Goal: Communication & Community: Answer question/provide support

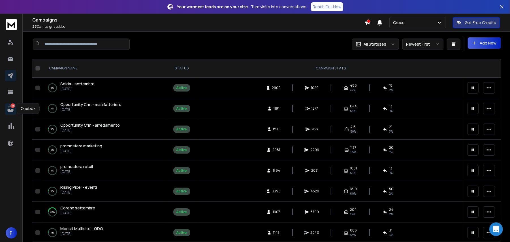
click at [10, 106] on p "145" at bounding box center [12, 105] width 5 height 5
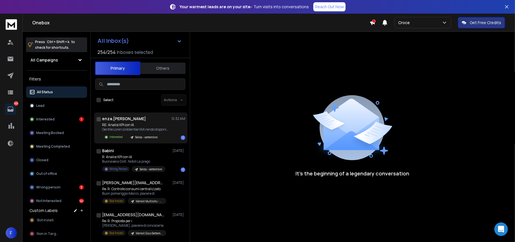
click at [161, 134] on div "Selda - settembre" at bounding box center [144, 137] width 34 height 6
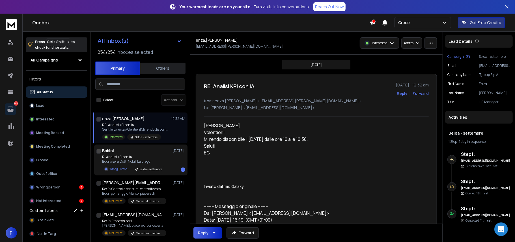
click at [170, 160] on div "R: Analisi KPI con IA Buonasera Dott. Nobili La prego Wrong Person Selda - sett…" at bounding box center [143, 163] width 83 height 17
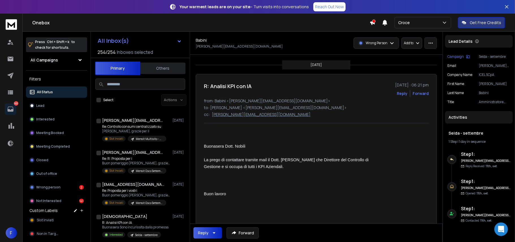
scroll to position [105, 0]
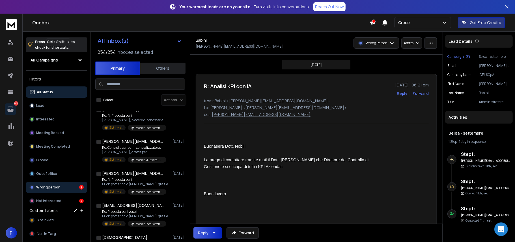
click at [39, 190] on button "Wrong person 2" at bounding box center [56, 186] width 61 height 11
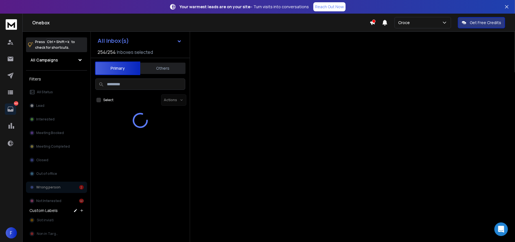
scroll to position [0, 0]
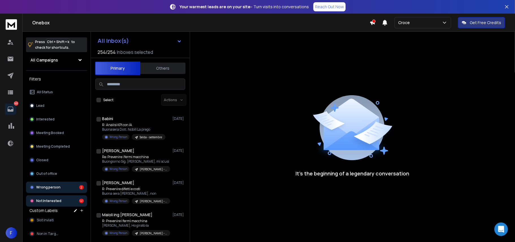
click at [50, 203] on div "Not Interested" at bounding box center [45, 200] width 32 height 5
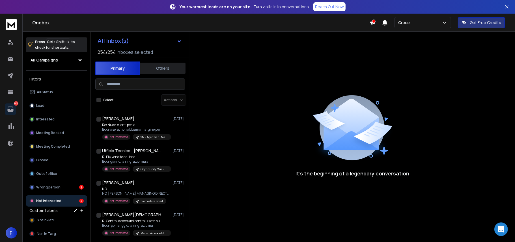
click at [48, 221] on span "Slot inviati" at bounding box center [45, 220] width 17 height 5
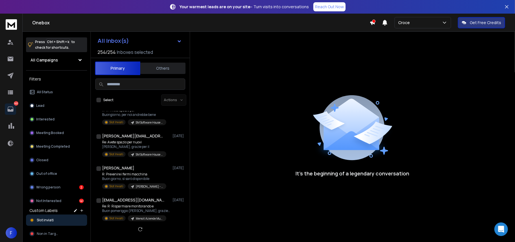
scroll to position [297, 0]
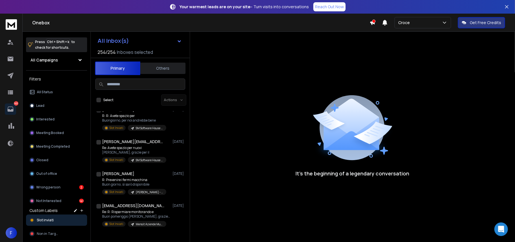
click at [77, 232] on button "Non in Target" at bounding box center [56, 233] width 61 height 11
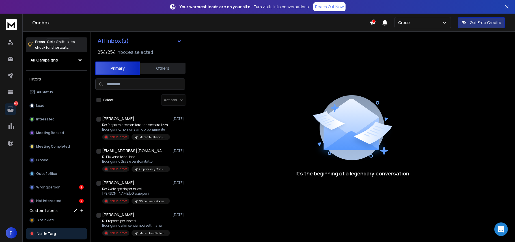
click at [74, 221] on button "Slot inviati" at bounding box center [56, 219] width 61 height 11
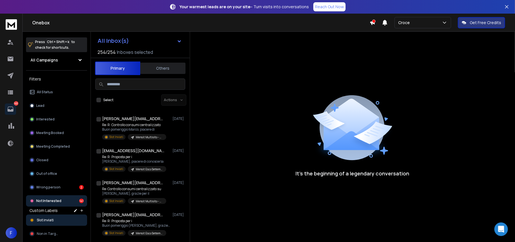
click at [61, 199] on button "Not Interested 141" at bounding box center [56, 200] width 61 height 11
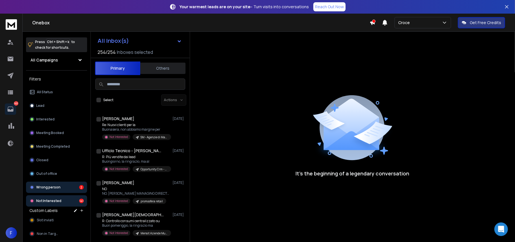
click at [59, 188] on button "Wrong person 2" at bounding box center [56, 186] width 61 height 11
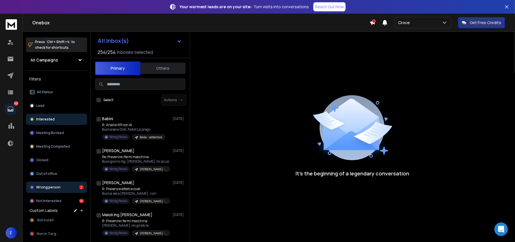
click at [57, 116] on button "Interested" at bounding box center [56, 118] width 61 height 11
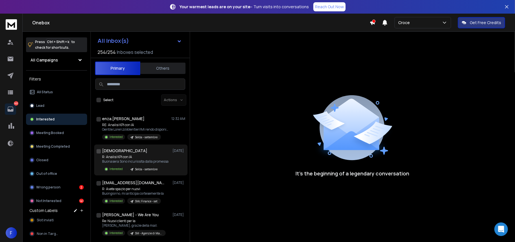
click at [141, 160] on p "Buonasera Sono incuriosita dalla promessa" at bounding box center [135, 161] width 67 height 5
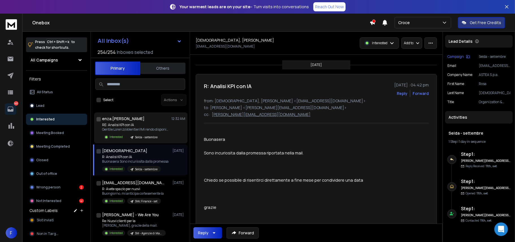
click at [172, 130] on div "RE: Analisi KPI con IA Gentile LorenzoVolentieri!Mi rendo disponibile il Intere…" at bounding box center [143, 131] width 83 height 17
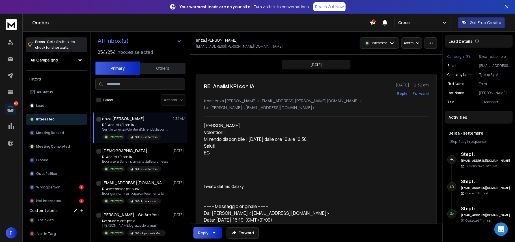
click at [272, 101] on p "from: enza.capasso <enza.capasso@tgroupspa.com>" at bounding box center [316, 101] width 225 height 6
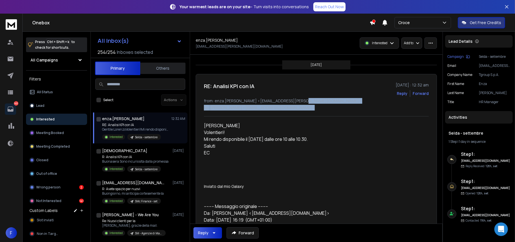
drag, startPoint x: 441, startPoint y: 102, endPoint x: 437, endPoint y: 137, distance: 35.0
click at [437, 137] on div "Today RE: Analisi KPI con IA 12 September 2025 : 12:32 am Reply Forward from: e…" at bounding box center [316, 236] width 253 height 352
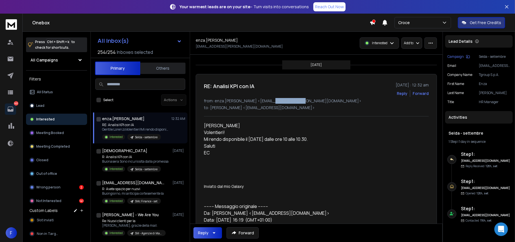
drag, startPoint x: 299, startPoint y: 101, endPoint x: 272, endPoint y: 101, distance: 27.5
click at [272, 101] on p "from: enza.capasso <enza.capasso@tgroupspa.com>" at bounding box center [316, 101] width 225 height 6
copy p "tgroupspa.com"
drag, startPoint x: 229, startPoint y: 152, endPoint x: 213, endPoint y: 147, distance: 16.6
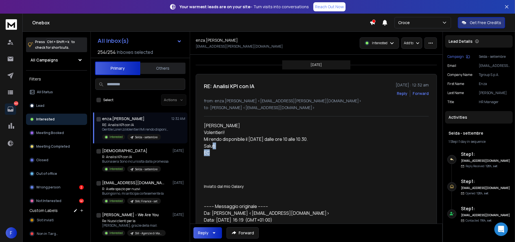
click at [238, 154] on div "EC" at bounding box center [286, 152] width 165 height 7
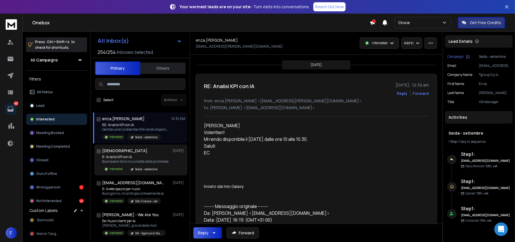
click at [164, 155] on p "R: Analisi KPI con IA" at bounding box center [135, 157] width 67 height 5
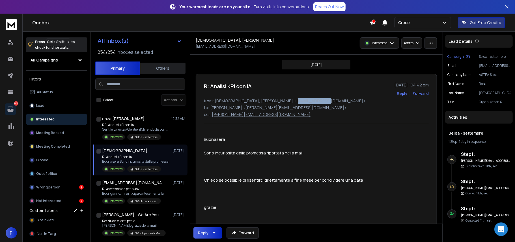
drag, startPoint x: 288, startPoint y: 100, endPoint x: 311, endPoint y: 101, distance: 23.3
click at [311, 101] on p "from: Evangelista, Rosa <rosa.evangelista@gruppoastea.it>" at bounding box center [316, 101] width 225 height 6
copy p "gruppoastea.it"
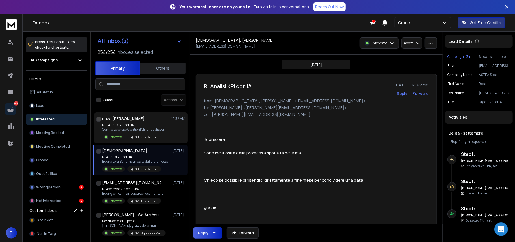
click at [168, 123] on p "RE: Analisi KPI con IA" at bounding box center [136, 125] width 68 height 5
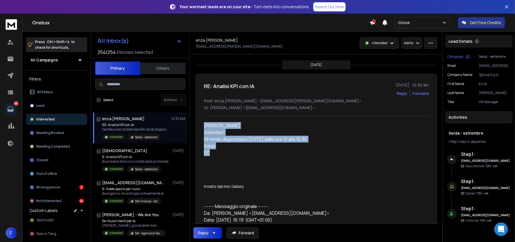
drag, startPoint x: 230, startPoint y: 151, endPoint x: 203, endPoint y: 128, distance: 35.7
click at [203, 128] on div "RE: Analisi KPI con IA 12 September 2025 : 12:32 am Reply Forward from: enza.ca…" at bounding box center [316, 243] width 241 height 339
copy div "Gentile Lorenzo Volentieri! Mi rendo disponibile il 26 settembre dalle ore 10 a…"
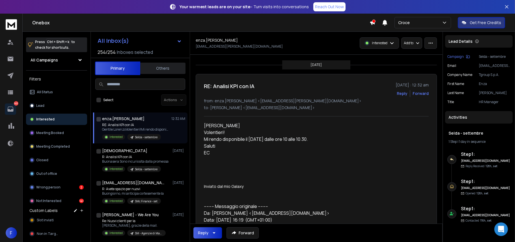
click at [243, 192] on div at bounding box center [286, 192] width 165 height 7
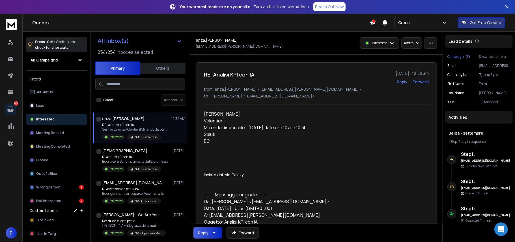
click at [255, 128] on div "Mi rendo disponibile il 26 settembre dalle ore 10 alle 10.30." at bounding box center [286, 127] width 165 height 7
drag, startPoint x: 500, startPoint y: 102, endPoint x: 472, endPoint y: 102, distance: 28.0
click at [472, 102] on div "title HR Manager" at bounding box center [479, 102] width 63 height 5
copy p "HR Manager"
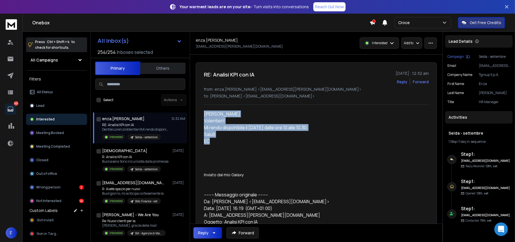
drag, startPoint x: 227, startPoint y: 139, endPoint x: 205, endPoint y: 115, distance: 32.5
copy div "Gentile Lorenzo Volentieri! Mi rendo disponibile il 26 settembre dalle ore 10 a…"
click at [234, 143] on div "EC" at bounding box center [286, 141] width 165 height 7
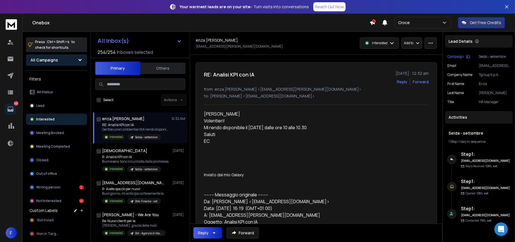
click at [80, 57] on button "All Campaigns" at bounding box center [56, 59] width 61 height 11
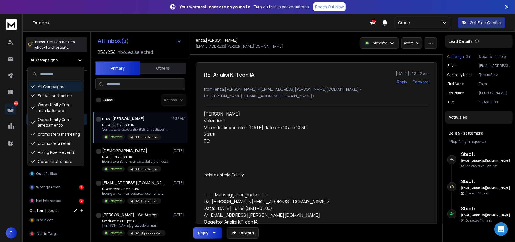
click at [73, 85] on div "All Campaigns" at bounding box center [56, 86] width 54 height 9
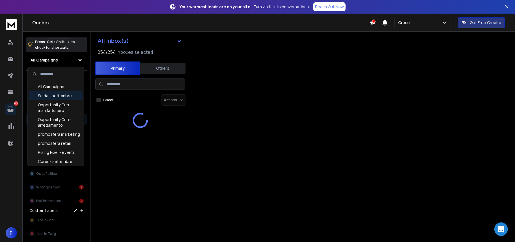
scroll to position [0, 0]
click at [66, 95] on div "Selda - settembre" at bounding box center [56, 95] width 54 height 9
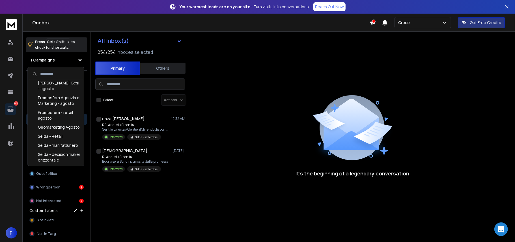
scroll to position [220, 0]
click at [67, 139] on div "Selda - Retail" at bounding box center [56, 136] width 54 height 9
click at [65, 145] on div "Selda - manifatturiero" at bounding box center [56, 145] width 54 height 9
click at [63, 157] on div "Selda - decision maker orizzontale" at bounding box center [56, 157] width 54 height 15
click at [232, 177] on div "It’s the beginning of a legendary conversation" at bounding box center [352, 134] width 325 height 205
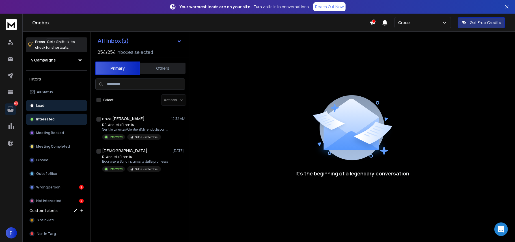
click at [68, 100] on button "Lead" at bounding box center [56, 105] width 61 height 11
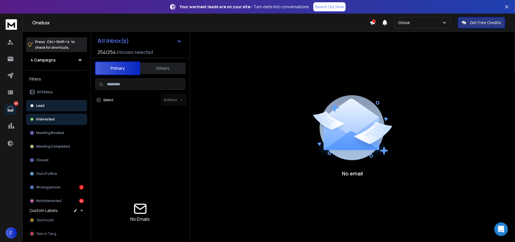
click at [71, 122] on button "Interested" at bounding box center [56, 118] width 61 height 11
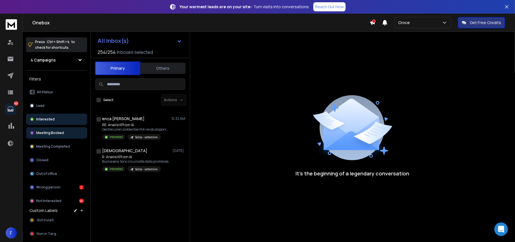
click at [70, 134] on button "Meeting Booked" at bounding box center [56, 132] width 61 height 11
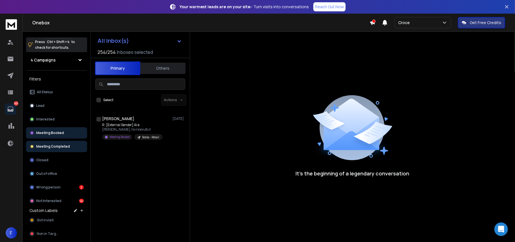
click at [67, 145] on p "Meeting Completed" at bounding box center [53, 146] width 34 height 5
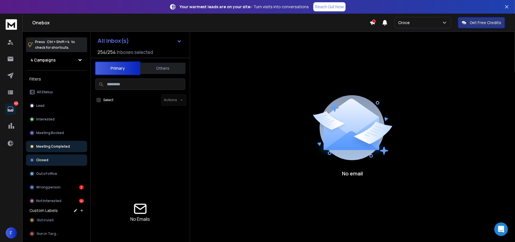
click at [64, 159] on button "Closed" at bounding box center [56, 159] width 61 height 11
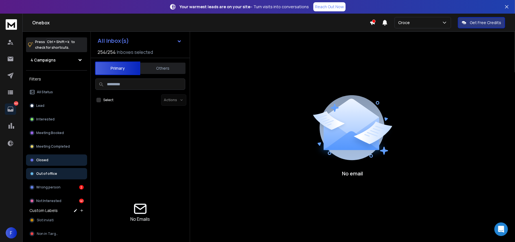
click at [61, 173] on button "Out of office" at bounding box center [56, 173] width 61 height 11
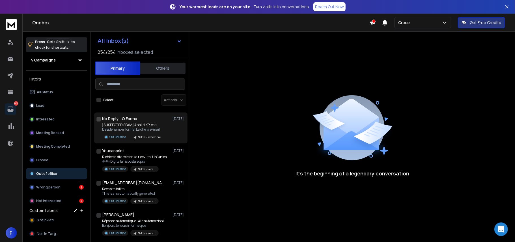
click at [159, 141] on div "No Reply - Q Farma 10 Sep [SUSPECTED SPAM] Analisi KPI con Desideriamo informar…" at bounding box center [140, 127] width 93 height 31
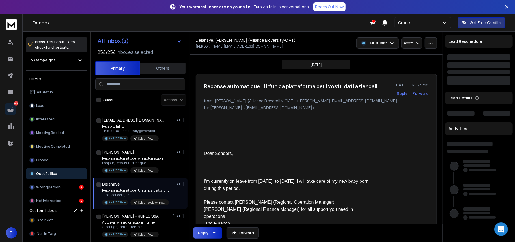
scroll to position [68, 0]
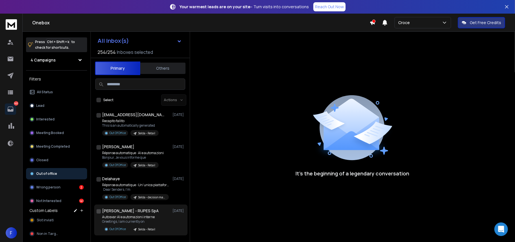
click at [144, 222] on p "Greetings, I am currently on" at bounding box center [130, 221] width 57 height 5
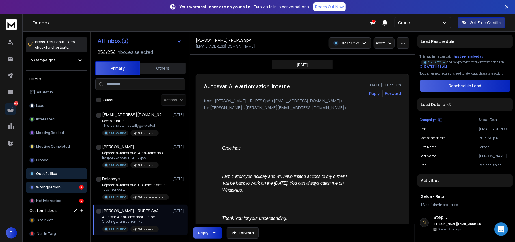
click at [76, 185] on button "Wrong person 2" at bounding box center [56, 186] width 61 height 11
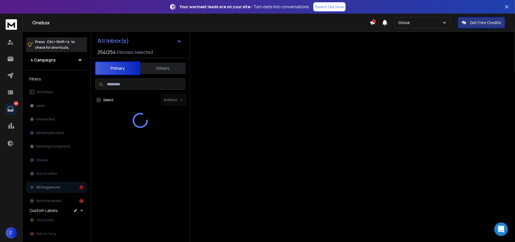
scroll to position [0, 0]
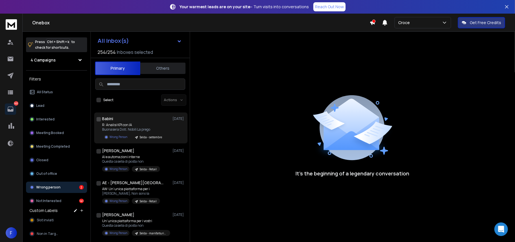
click at [154, 133] on div "R: Analisi KPI con IA Buonasera Dott. Nobili La prego Wrong Person Selda - sett…" at bounding box center [133, 131] width 63 height 17
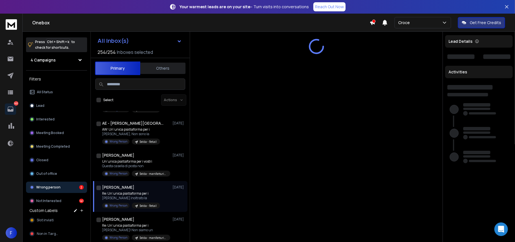
scroll to position [68, 0]
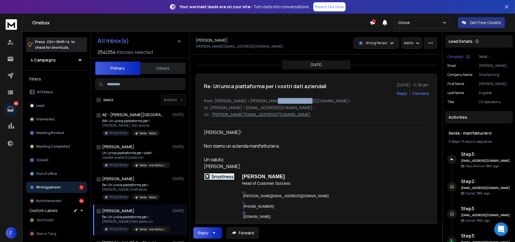
drag, startPoint x: 292, startPoint y: 100, endPoint x: 265, endPoint y: 103, distance: 27.1
click at [265, 103] on p "from: Martino Pugliese <martino@smartpricing.it>" at bounding box center [316, 101] width 225 height 6
copy p "smartpricing.it"
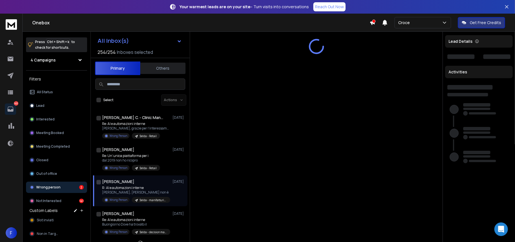
scroll to position [196, 0]
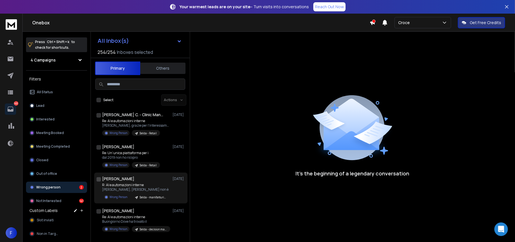
click at [141, 176] on div "Massimo Ponte 04 Aug" at bounding box center [143, 179] width 83 height 6
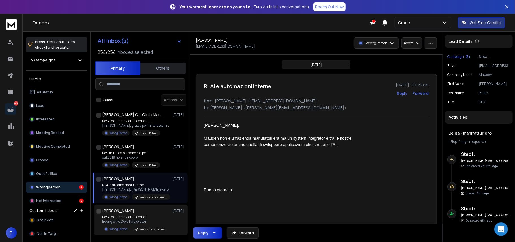
click at [147, 215] on p "Re: AI e automazioni interne" at bounding box center [136, 217] width 68 height 5
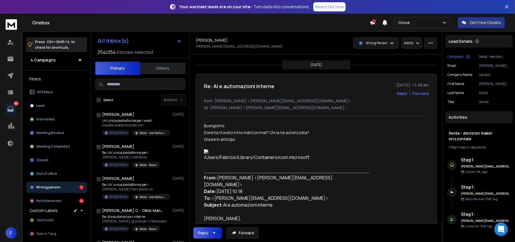
scroll to position [0, 0]
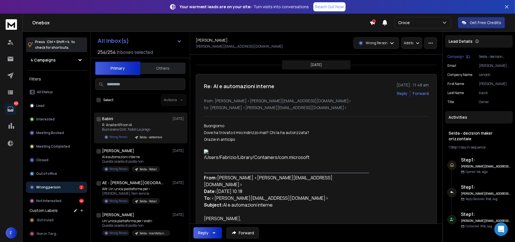
click at [151, 140] on div "Babini 11 Sep R: Analisi KPI con IA Buonasera Dott. Nobili La prego Wrong Perso…" at bounding box center [140, 127] width 93 height 31
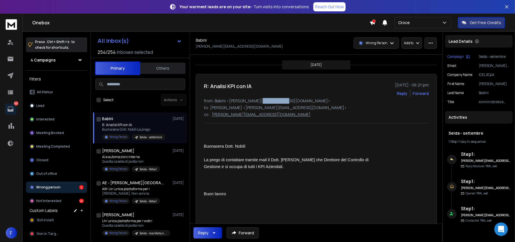
drag, startPoint x: 257, startPoint y: 100, endPoint x: 277, endPoint y: 101, distance: 19.8
click at [277, 101] on p "from: Babini <Andrea.Babini@icelscpa.it>" at bounding box center [316, 101] width 225 height 6
copy p "icelscpa.it"
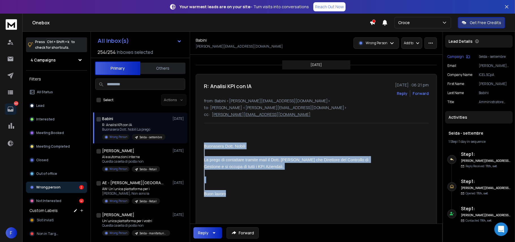
drag, startPoint x: 228, startPoint y: 196, endPoint x: 204, endPoint y: 147, distance: 54.2
click at [204, 147] on div "Buonasera Dott. Nobili La prego di contattare tramite mail il Dott. Bordandini …" at bounding box center [286, 180] width 165 height 88
copy div "Buonasera Dott. Nobili La prego di contattare tramite mail il Dott. Bordandini …"
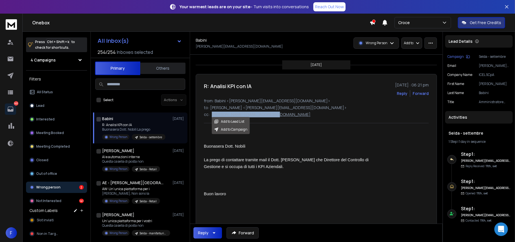
drag, startPoint x: 273, startPoint y: 115, endPoint x: 212, endPoint y: 114, distance: 60.9
click at [212, 114] on div "cc: Davide.Bordandini@icelscpa.it Add to Lead List Add to Campaign" at bounding box center [316, 115] width 225 height 6
copy p "[PERSON_NAME][EMAIL_ADDRESS][DOMAIN_NAME]"
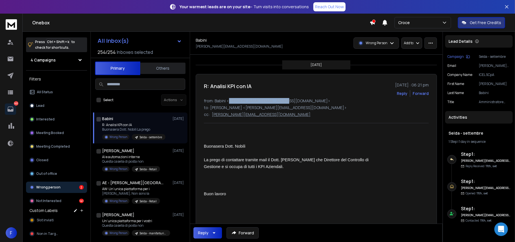
drag, startPoint x: 277, startPoint y: 101, endPoint x: 230, endPoint y: 101, distance: 46.7
click at [230, 101] on p "from: Babini <Andrea.Babini@icelscpa.it>" at bounding box center [316, 101] width 225 height 6
copy p "Andrea.Babini@icelscpa.it"
click at [250, 141] on div "Buonasera Dott. Nobili La prego di contattare tramite mail il Dott. Bordandini …" at bounding box center [286, 180] width 165 height 88
click at [204, 230] on div "Reply" at bounding box center [203, 233] width 10 height 6
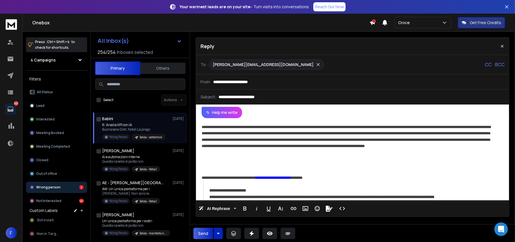
click at [246, 145] on div "**********" at bounding box center [349, 140] width 295 height 32
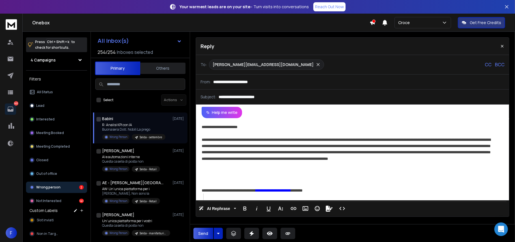
click at [347, 139] on div "**********" at bounding box center [349, 152] width 295 height 32
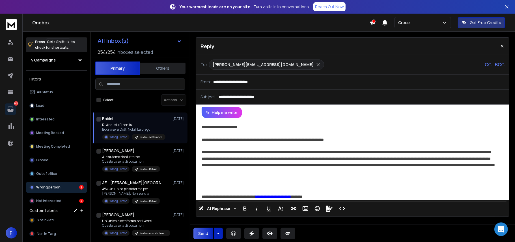
click at [390, 159] on div "**********" at bounding box center [349, 161] width 295 height 25
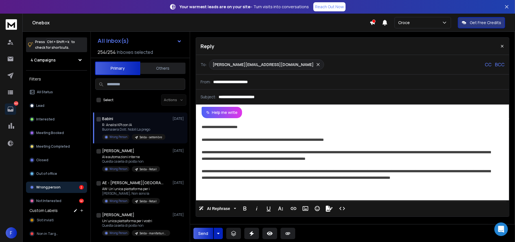
click at [384, 178] on div "**********" at bounding box center [349, 174] width 295 height 13
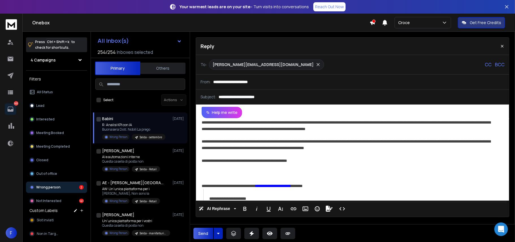
scroll to position [33, 0]
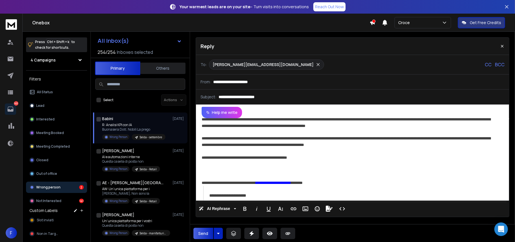
click at [238, 170] on div at bounding box center [352, 170] width 300 height 6
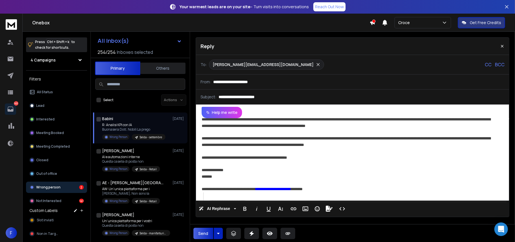
scroll to position [0, 0]
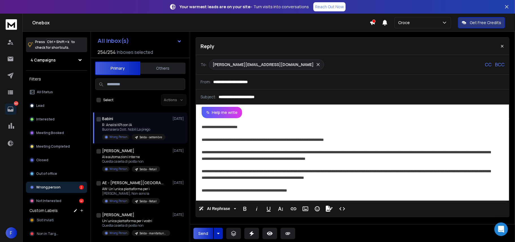
click at [487, 62] on p "CC" at bounding box center [488, 64] width 7 height 7
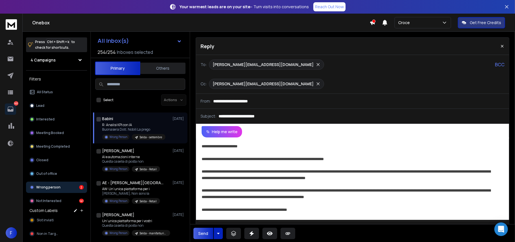
click at [247, 83] on p "[PERSON_NAME][EMAIL_ADDRESS][DOMAIN_NAME]" at bounding box center [263, 84] width 101 height 6
click at [327, 63] on input at bounding box center [347, 64] width 40 height 10
paste input "**********"
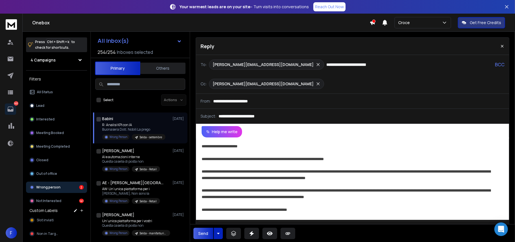
scroll to position [0, 8]
type input "**********"
click at [327, 82] on input at bounding box center [347, 84] width 40 height 10
click at [248, 64] on p "Andrea.Babini@icelscpa.it" at bounding box center [263, 65] width 101 height 6
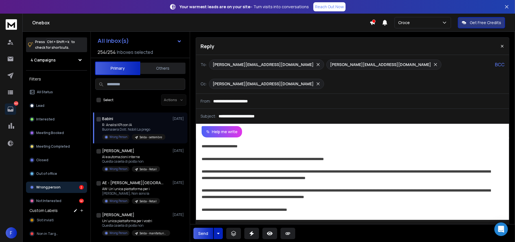
click at [248, 64] on p "Andrea.Babini@icelscpa.it" at bounding box center [263, 65] width 101 height 6
click at [327, 85] on input at bounding box center [347, 84] width 40 height 10
paste input "**********"
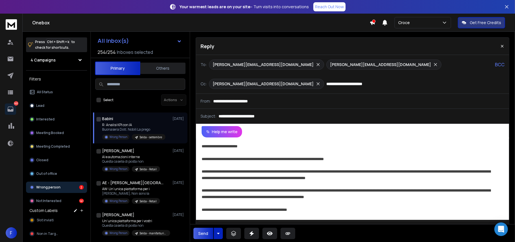
click at [327, 83] on input "**********" at bounding box center [351, 84] width 49 height 10
type input "**********"
click at [358, 81] on div "[PERSON_NAME][EMAIL_ADDRESS][DOMAIN_NAME]" at bounding box center [357, 84] width 296 height 10
click at [316, 84] on icon at bounding box center [318, 84] width 5 height 5
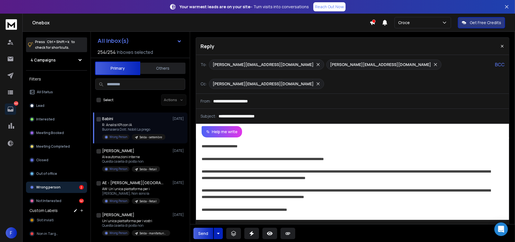
click at [316, 64] on icon at bounding box center [318, 64] width 5 height 5
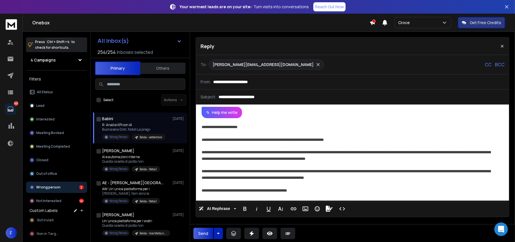
click at [205, 232] on button "Send" at bounding box center [204, 233] width 20 height 11
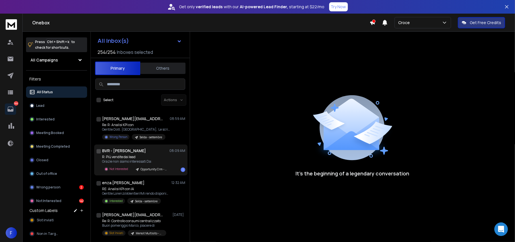
click at [149, 161] on p "Grazie non siamo interessati Da:" at bounding box center [136, 161] width 68 height 5
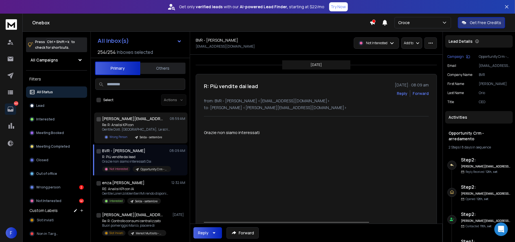
click at [160, 129] on p "Gentile Dott. [GEOGRAPHIC_DATA], Le scrivo su" at bounding box center [136, 129] width 68 height 5
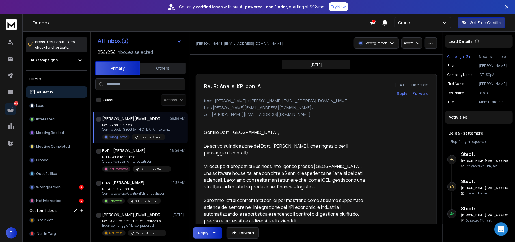
click at [372, 41] on p "Wrong Person" at bounding box center [377, 43] width 22 height 5
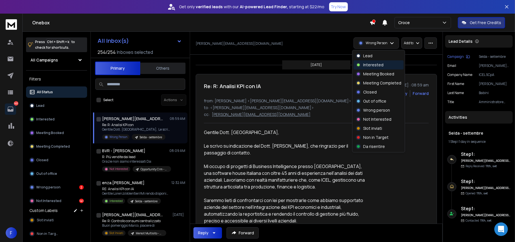
click at [369, 65] on p "Interested" at bounding box center [373, 65] width 20 height 6
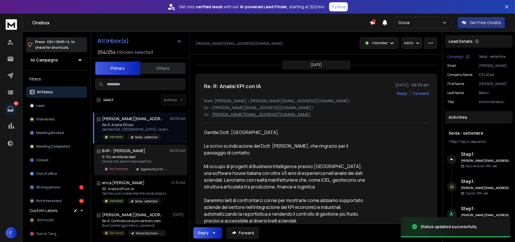
click at [146, 158] on p "R: Più vendite dai lead" at bounding box center [136, 157] width 68 height 5
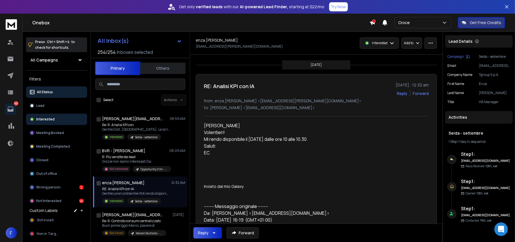
click at [70, 120] on button "Interested" at bounding box center [56, 118] width 61 height 11
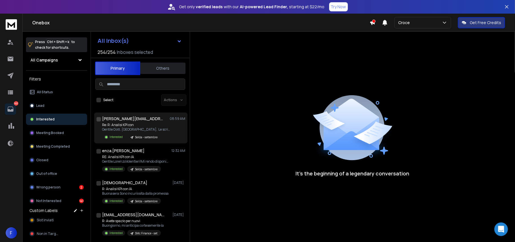
click at [157, 127] on p "Gentile Dott. [GEOGRAPHIC_DATA], Le scrivo su" at bounding box center [136, 129] width 68 height 5
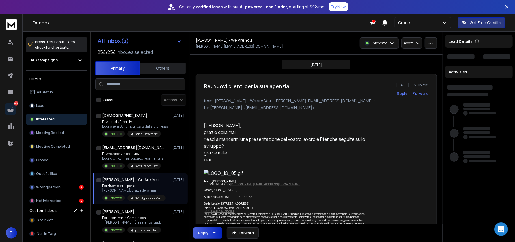
scroll to position [68, 0]
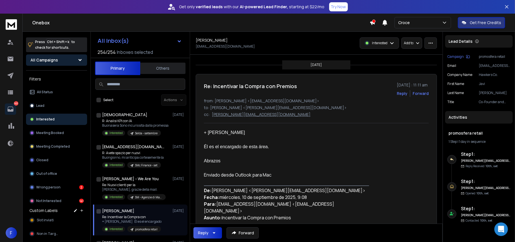
click at [68, 61] on button "All Campaigns" at bounding box center [56, 59] width 61 height 11
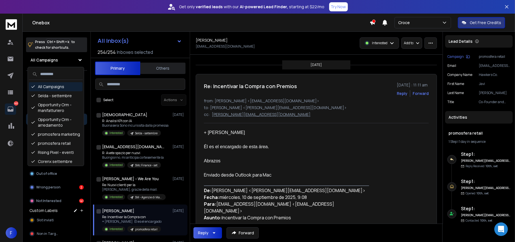
click at [65, 85] on div "All Campaigns" at bounding box center [56, 86] width 54 height 9
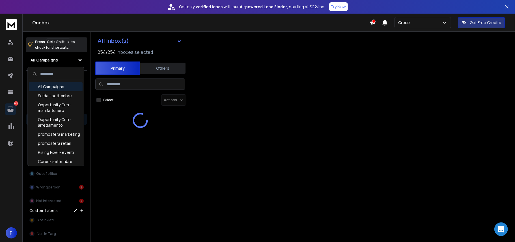
scroll to position [0, 0]
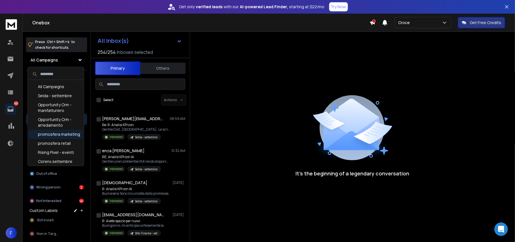
click at [58, 134] on div "promosfera marketing" at bounding box center [56, 134] width 54 height 9
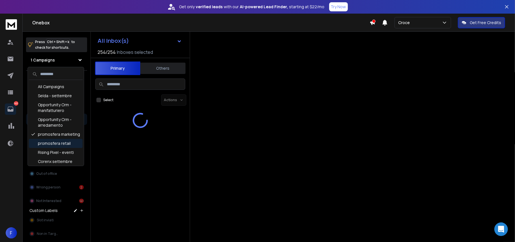
click at [55, 142] on div "promosfera retail" at bounding box center [56, 143] width 54 height 9
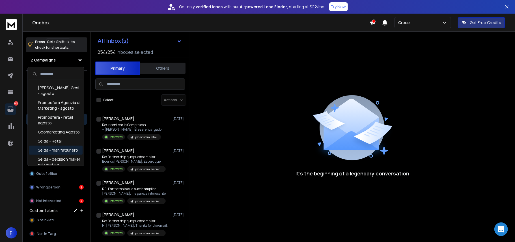
scroll to position [206, 0]
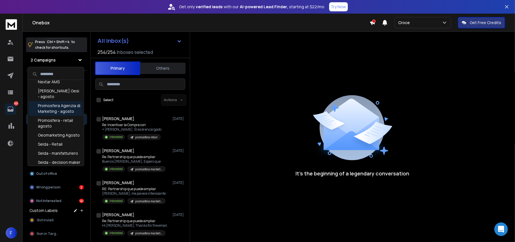
click at [72, 111] on div "Promosfera Agenzia di Marketing - agosto" at bounding box center [56, 108] width 54 height 15
click at [63, 129] on div "Promosfera - retail agosto" at bounding box center [56, 123] width 54 height 15
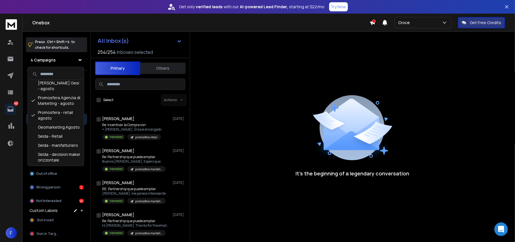
click at [277, 179] on div "It’s the beginning of a legendary conversation" at bounding box center [352, 134] width 325 height 205
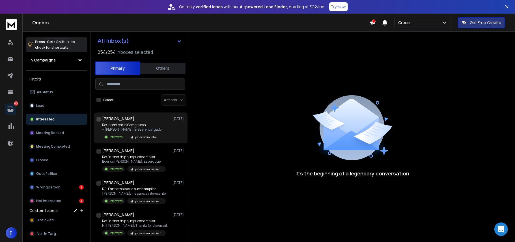
click at [162, 117] on div "Javi Martínez 10 Sep" at bounding box center [143, 119] width 83 height 6
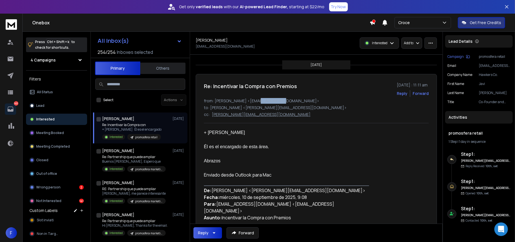
drag, startPoint x: 252, startPoint y: 101, endPoint x: 279, endPoint y: 101, distance: 26.3
click at [279, 101] on p "from: Javi Martínez <javi@momoven.com>" at bounding box center [316, 101] width 225 height 6
copy p "momoven.com"
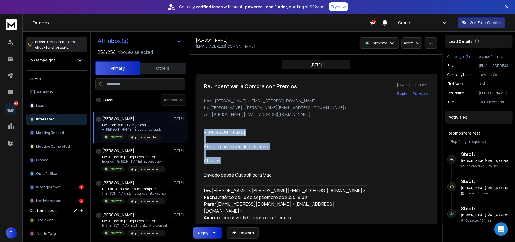
drag, startPoint x: 224, startPoint y: 159, endPoint x: 204, endPoint y: 134, distance: 32.0
click at [204, 134] on div "+ Nasser Él es el encargado de esta área. Abrazos Enviado desde Outlook para Ma…" at bounding box center [286, 232] width 165 height 206
copy div "+ Nasser Él es el encargado de esta área. Abrazos"
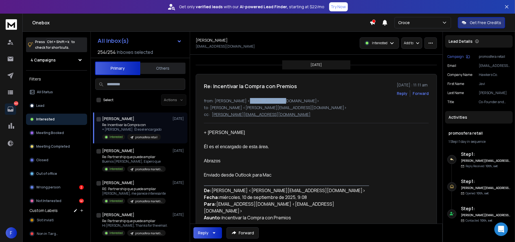
drag, startPoint x: 279, startPoint y: 101, endPoint x: 241, endPoint y: 100, distance: 37.4
click at [241, 100] on p "from: Javi Martínez <javi@momoven.com>" at bounding box center [316, 101] width 225 height 6
copy p "javi@momoven.com"
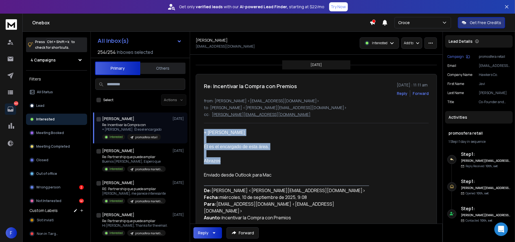
drag, startPoint x: 233, startPoint y: 162, endPoint x: 201, endPoint y: 133, distance: 43.1
click at [201, 133] on div "Re: Incentivar la Compra con Premios 10 September 2025 : 11:11 am Reply Forward…" at bounding box center [316, 214] width 241 height 280
copy div "+ Nasser Él es el encargado de esta área. Abrazos"
click at [297, 160] on p "Abrazos" at bounding box center [286, 160] width 165 height 7
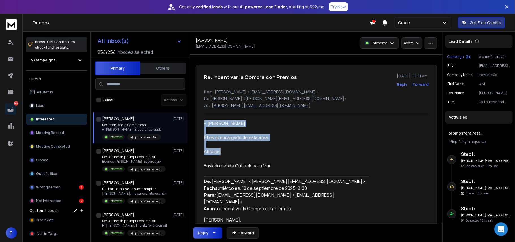
scroll to position [0, 0]
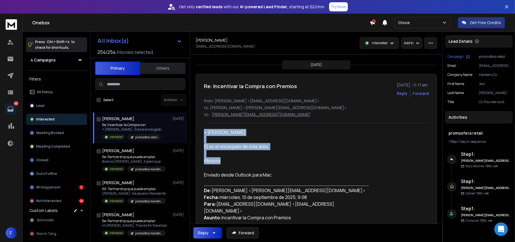
click at [342, 135] on p "+ Nasser" at bounding box center [286, 132] width 165 height 7
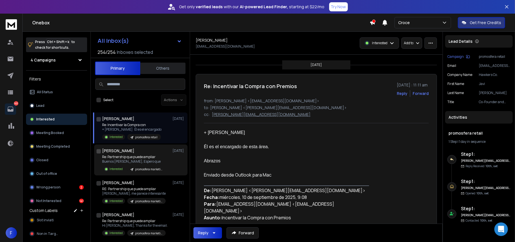
click at [160, 156] on p "Re: Partnership que puede ampliar" at bounding box center [134, 157] width 64 height 5
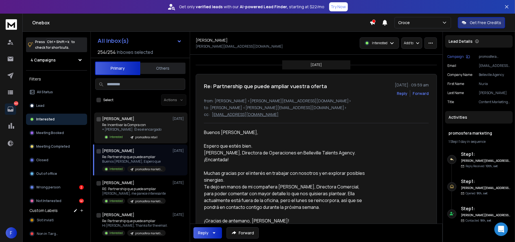
click at [162, 135] on div "Re: Incentivar la Compra con + Nasser Él es el encargado Interested promosfera …" at bounding box center [143, 131] width 83 height 17
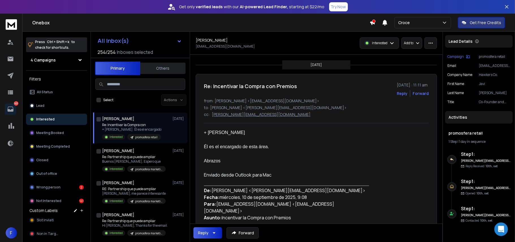
click at [282, 145] on p "Él es el encargado de esta área." at bounding box center [286, 146] width 165 height 7
click at [211, 230] on icon "button" at bounding box center [214, 232] width 7 height 7
click at [214, 206] on div "Reply" at bounding box center [207, 206] width 30 height 11
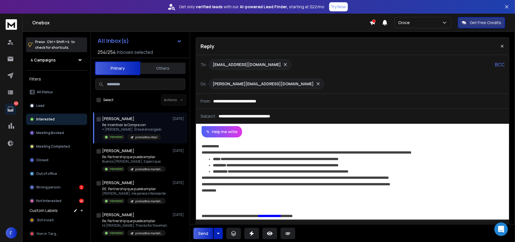
click at [255, 140] on div "**********" at bounding box center [352, 178] width 313 height 82
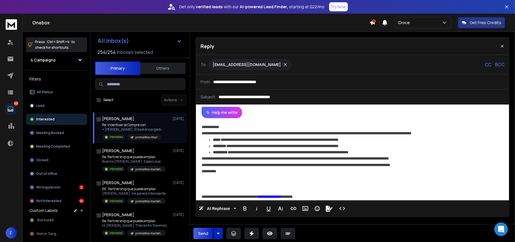
click at [262, 134] on p "**********" at bounding box center [349, 133] width 295 height 6
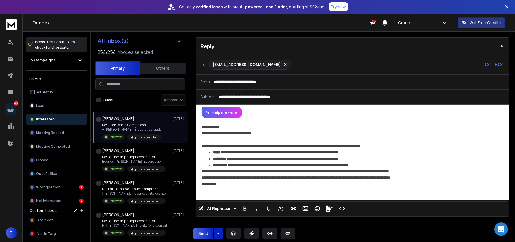
click at [214, 151] on strong "*****" at bounding box center [217, 152] width 8 height 4
click at [214, 157] on strong "*********" at bounding box center [219, 159] width 13 height 4
click at [213, 165] on ul "**********" at bounding box center [353, 165] width 302 height 6
click at [393, 165] on p "**********" at bounding box center [349, 165] width 295 height 6
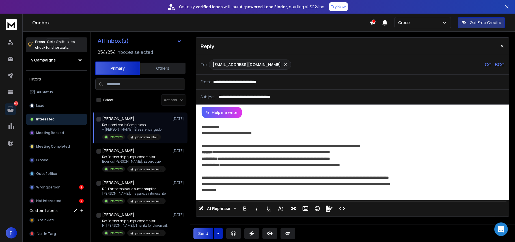
click at [436, 178] on p "**********" at bounding box center [349, 177] width 295 height 6
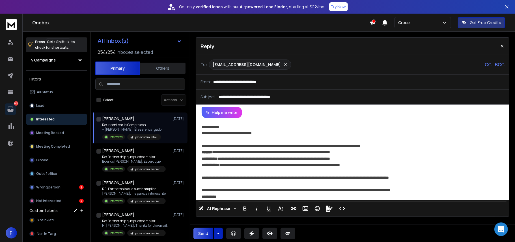
click at [458, 187] on p "**********" at bounding box center [349, 190] width 295 height 6
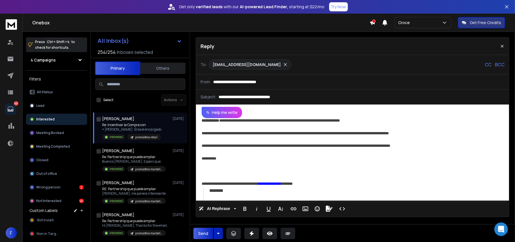
scroll to position [52, 0]
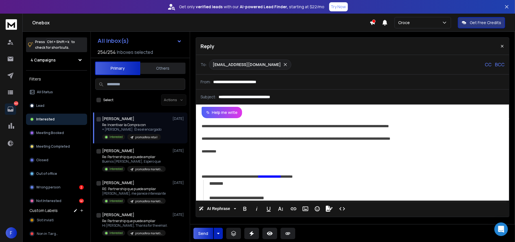
click at [207, 158] on div at bounding box center [352, 157] width 300 height 6
click at [489, 64] on p "CC" at bounding box center [488, 64] width 7 height 7
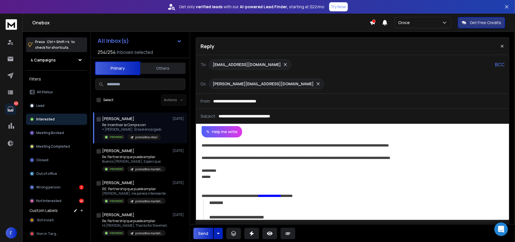
click at [243, 83] on p "[PERSON_NAME][EMAIL_ADDRESS][DOMAIN_NAME]" at bounding box center [263, 84] width 101 height 6
copy p
click at [294, 67] on input at bounding box center [314, 64] width 40 height 10
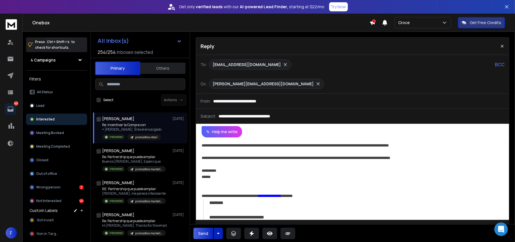
paste input "**********"
type input "**********"
click at [292, 74] on div "Cc: nasser@momoven.com" at bounding box center [352, 83] width 313 height 19
click at [241, 65] on p "javi@momoven.com" at bounding box center [247, 65] width 68 height 6
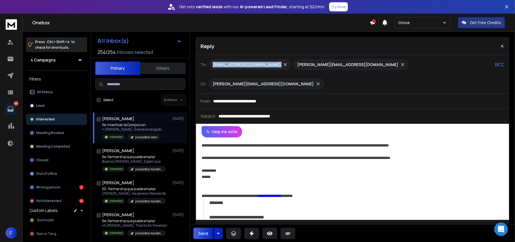
click at [241, 65] on p "javi@momoven.com" at bounding box center [247, 65] width 68 height 6
copy div "javi@momoven.com"
click at [327, 83] on input at bounding box center [347, 84] width 40 height 10
paste input "**********"
type input "**********"
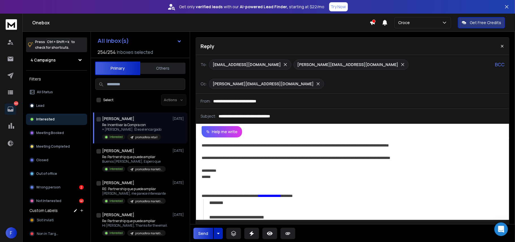
click at [337, 87] on div "[PERSON_NAME][EMAIL_ADDRESS][DOMAIN_NAME]" at bounding box center [357, 84] width 296 height 10
click at [316, 85] on icon at bounding box center [318, 84] width 5 height 5
click at [283, 65] on icon at bounding box center [285, 64] width 5 height 5
click at [200, 232] on button "Send" at bounding box center [204, 233] width 20 height 11
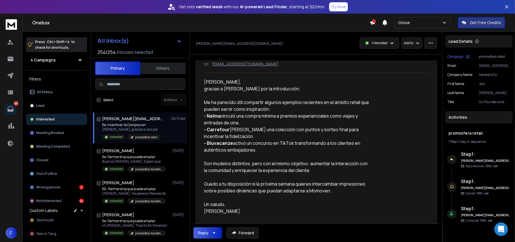
scroll to position [49, 0]
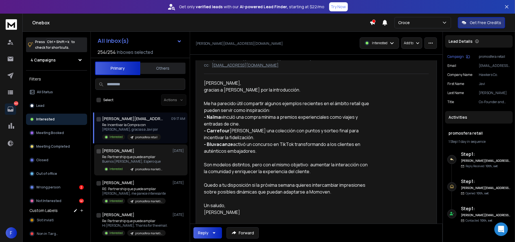
click at [137, 164] on div "Re: Partnership que puede ampliar Buenos días Flavio, Espero que Interested pro…" at bounding box center [134, 163] width 64 height 17
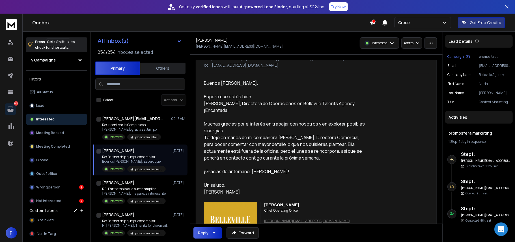
click at [442, 114] on div "1 days ago Re: Partnership que puede ampliar vuestra oferta 10 September 2025 :…" at bounding box center [316, 166] width 253 height 213
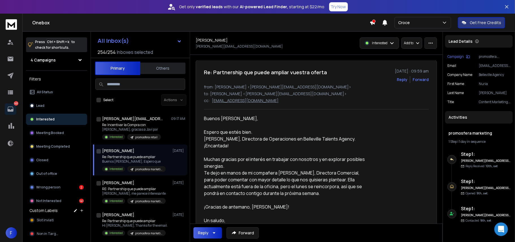
scroll to position [16, 0]
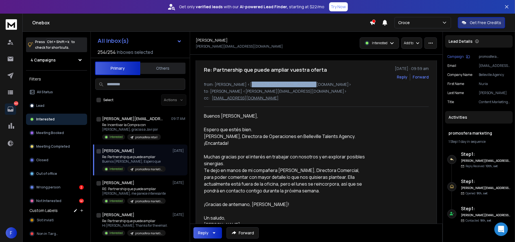
drag, startPoint x: 297, startPoint y: 84, endPoint x: 243, endPoint y: 86, distance: 54.1
click at [243, 86] on p "from: Susana Oliveri <susana@bellevilleagency.com>" at bounding box center [316, 85] width 225 height 6
copy p "susana@bellevilleagency.com"
drag, startPoint x: 277, startPoint y: 97, endPoint x: 213, endPoint y: 98, distance: 64.5
click at [213, 98] on div "cc: macarena@bellevilleagency.com Add to Lead List Add to Campaign" at bounding box center [316, 98] width 225 height 6
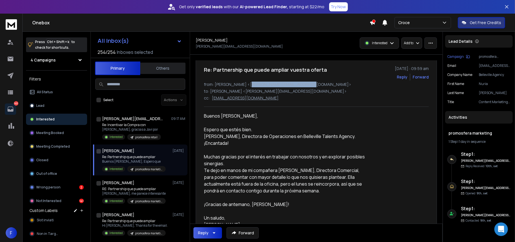
copy p "[EMAIL_ADDRESS][DOMAIN_NAME]"
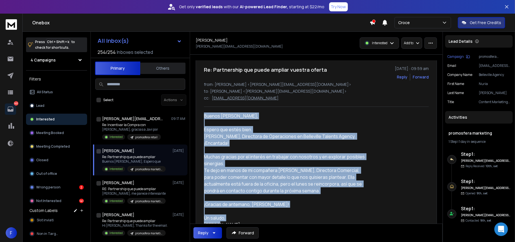
drag, startPoint x: 203, startPoint y: 116, endPoint x: 229, endPoint y: 215, distance: 102.6
copy div "Buenos días Flavio, Espero que estés bien. Soy Susana, Directora de Operaciones…"
click at [245, 153] on div "Muchas gracias por el interés en trabajar con nosotros y en explorar posibles s…" at bounding box center [286, 160] width 165 height 14
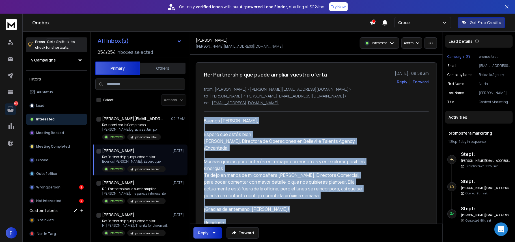
scroll to position [0, 0]
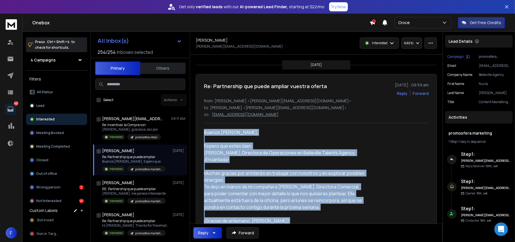
click at [269, 155] on div "Soy Susana, Directora de Operaciones en Belleville Talents Agency. ¡Encantada!" at bounding box center [286, 156] width 165 height 14
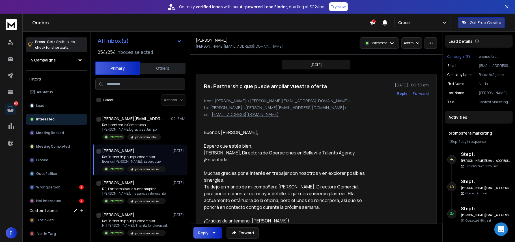
click at [305, 140] on div at bounding box center [286, 139] width 165 height 7
click at [402, 93] on button "Reply" at bounding box center [402, 94] width 11 height 6
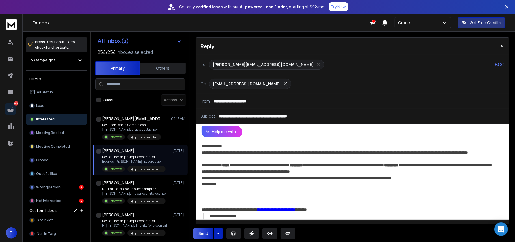
click at [268, 153] on div "**********" at bounding box center [352, 178] width 313 height 82
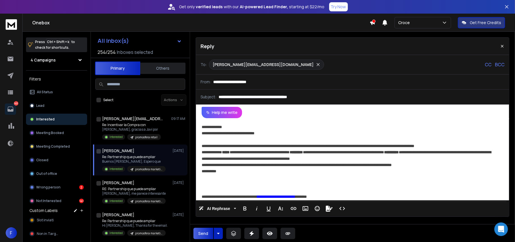
click at [412, 159] on p "**********" at bounding box center [349, 155] width 295 height 13
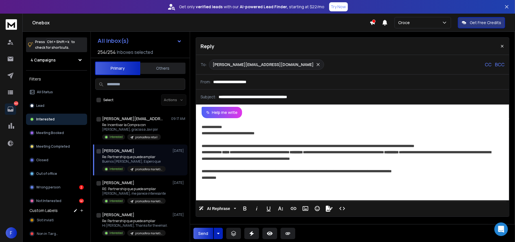
click at [452, 172] on p "**********" at bounding box center [349, 171] width 295 height 6
click at [223, 188] on div at bounding box center [353, 190] width 302 height 6
click at [313, 163] on div at bounding box center [353, 165] width 302 height 6
click at [486, 64] on p "CC" at bounding box center [488, 64] width 7 height 7
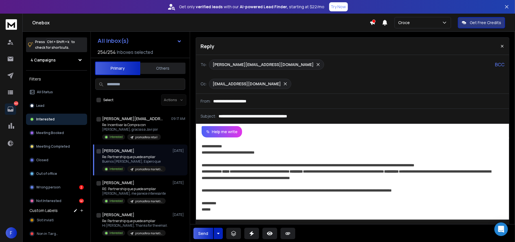
click at [224, 83] on p "[EMAIL_ADDRESS][DOMAIN_NAME]" at bounding box center [247, 84] width 68 height 6
copy p
click at [327, 63] on input at bounding box center [347, 64] width 40 height 10
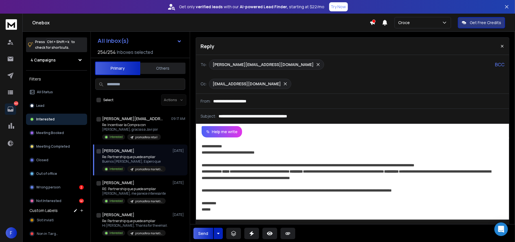
paste input "**********"
type input "**********"
click at [310, 80] on input at bounding box center [314, 84] width 40 height 10
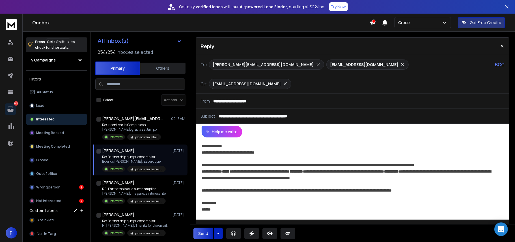
click at [237, 61] on div "susana@bellevilleagency.com" at bounding box center [266, 64] width 115 height 10
click at [237, 63] on p "susana@bellevilleagency.com" at bounding box center [263, 65] width 101 height 6
click at [298, 85] on input at bounding box center [314, 84] width 40 height 10
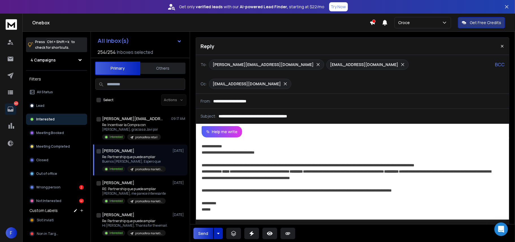
paste input "**********"
click at [298, 85] on input "**********" at bounding box center [318, 84] width 49 height 10
type input "**********"
click at [350, 82] on div "macarena@bellevilleagency.com susana@bellevilleagency.com" at bounding box center [357, 84] width 296 height 10
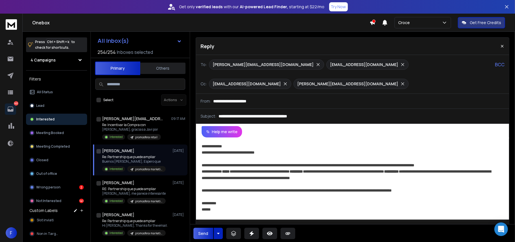
scroll to position [0, 0]
click at [317, 64] on icon at bounding box center [318, 64] width 3 height 3
click at [284, 83] on icon at bounding box center [285, 83] width 3 height 3
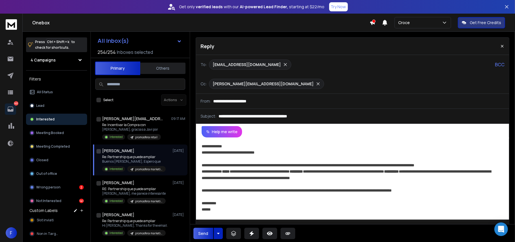
click at [200, 231] on button "Send" at bounding box center [204, 233] width 20 height 11
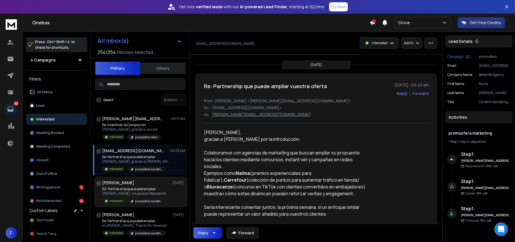
click at [164, 199] on div "promosfera marketing" at bounding box center [146, 201] width 38 height 6
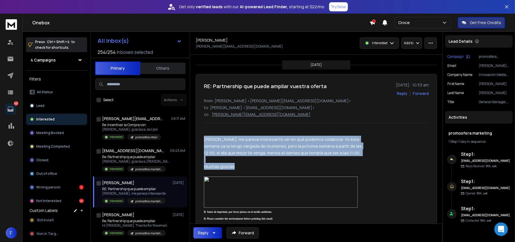
drag, startPoint x: 239, startPoint y: 169, endPoint x: 201, endPoint y: 140, distance: 48.5
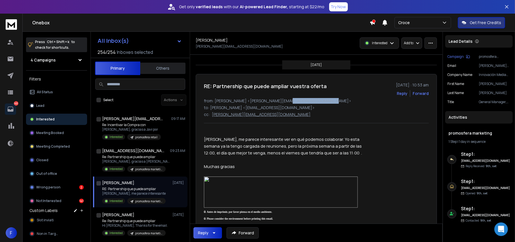
drag, startPoint x: 316, startPoint y: 100, endPoint x: 275, endPoint y: 102, distance: 41.1
click at [275, 102] on p "from: Daniela Policastro <d.policastro@innovacionmedia.com>" at bounding box center [316, 101] width 225 height 6
drag, startPoint x: 215, startPoint y: 101, endPoint x: 247, endPoint y: 102, distance: 32.6
click at [247, 102] on p "from: Daniela Policastro <d.policastro@innovacionmedia.com>" at bounding box center [316, 101] width 225 height 6
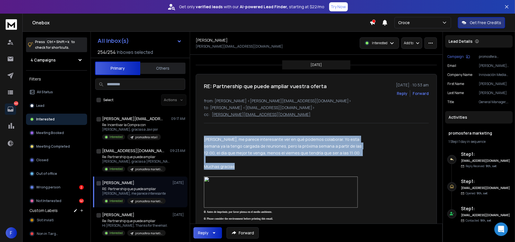
drag, startPoint x: 242, startPoint y: 166, endPoint x: 204, endPoint y: 140, distance: 45.6
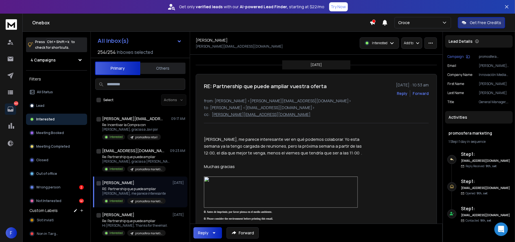
click at [245, 148] on span "Hola Flavio, me parece interesante ver en qué podemos colaborar. Yo esta semana…" at bounding box center [283, 145] width 159 height 19
click at [204, 232] on div "Reply" at bounding box center [203, 233] width 10 height 6
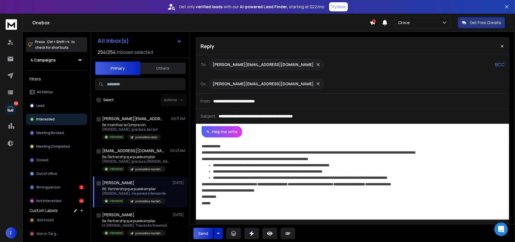
click at [201, 152] on div "**********" at bounding box center [352, 178] width 313 height 82
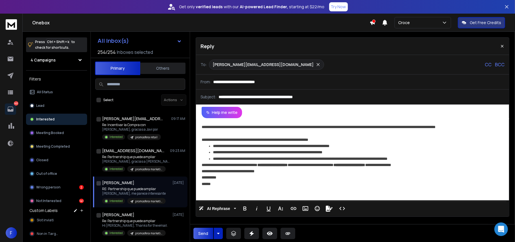
click at [270, 126] on p "**********" at bounding box center [349, 130] width 295 height 13
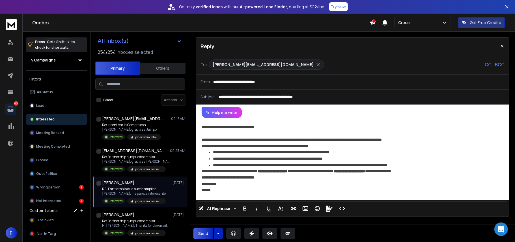
click at [435, 139] on p "**********" at bounding box center [349, 139] width 295 height 6
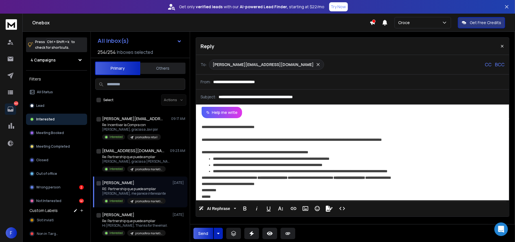
click at [212, 157] on ul "**********" at bounding box center [353, 164] width 302 height 19
click at [213, 165] on p "**********" at bounding box center [354, 165] width 283 height 6
click at [213, 172] on ul "**********" at bounding box center [353, 171] width 302 height 6
click at [442, 171] on p "**********" at bounding box center [349, 171] width 295 height 6
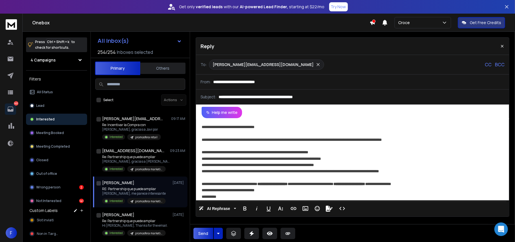
click at [310, 184] on p "**********" at bounding box center [349, 184] width 295 height 6
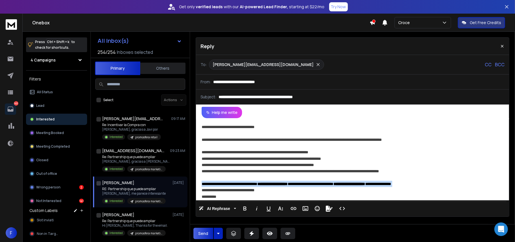
click at [310, 184] on p "**********" at bounding box center [349, 184] width 295 height 6
click at [245, 207] on icon "button" at bounding box center [245, 208] width 3 height 4
click at [247, 206] on icon "button" at bounding box center [245, 208] width 7 height 7
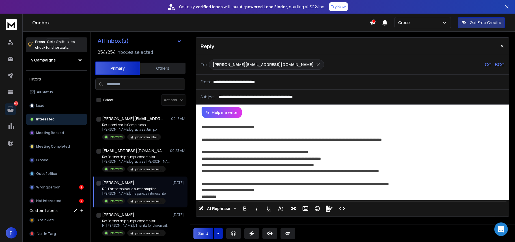
click at [435, 184] on p "**********" at bounding box center [349, 184] width 295 height 6
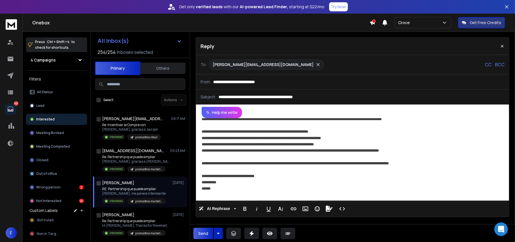
scroll to position [27, 0]
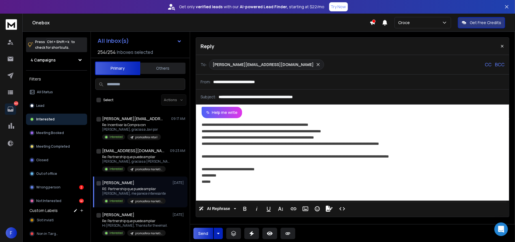
click at [295, 173] on p "**********" at bounding box center [349, 178] width 295 height 13
click at [295, 172] on p "**********" at bounding box center [349, 178] width 295 height 13
click at [294, 169] on p "**********" at bounding box center [349, 169] width 295 height 6
click at [290, 231] on icon at bounding box center [288, 233] width 6 height 6
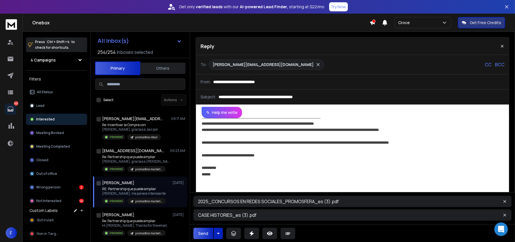
scroll to position [35, 0]
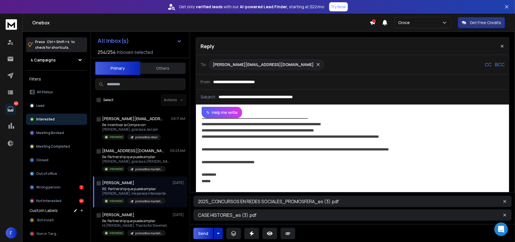
click at [205, 233] on button "Send" at bounding box center [204, 233] width 20 height 11
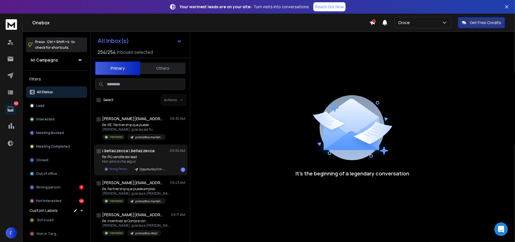
click at [169, 157] on p "Re: Più vendite dai lead" at bounding box center [136, 157] width 68 height 5
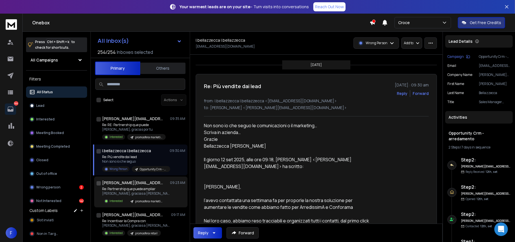
click at [155, 190] on p "Re: Partnership que puede ampliar" at bounding box center [136, 189] width 68 height 5
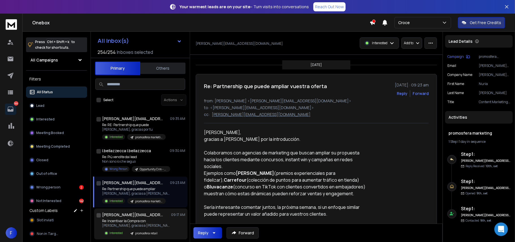
click at [145, 226] on p "[PERSON_NAME], gracias a Javi por" at bounding box center [136, 225] width 68 height 5
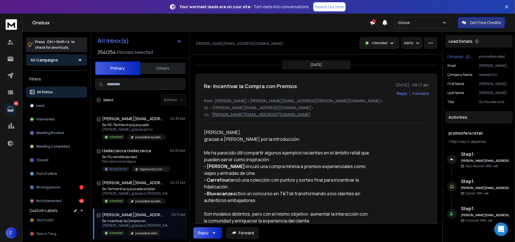
click at [62, 61] on button "All Campaigns" at bounding box center [56, 59] width 61 height 11
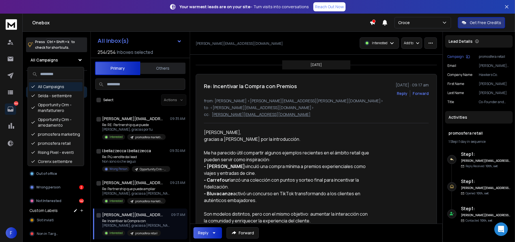
click at [64, 84] on div "All Campaigns" at bounding box center [56, 86] width 54 height 9
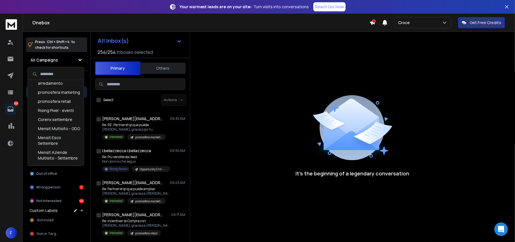
scroll to position [43, 0]
click at [70, 93] on div "promosfera marketing" at bounding box center [56, 90] width 54 height 9
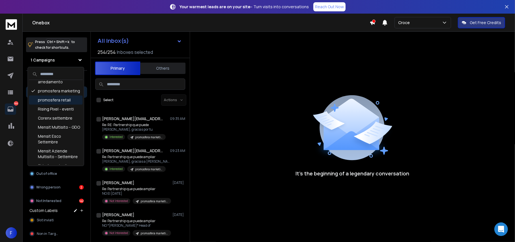
click at [67, 98] on div "promosfera retail" at bounding box center [56, 99] width 54 height 9
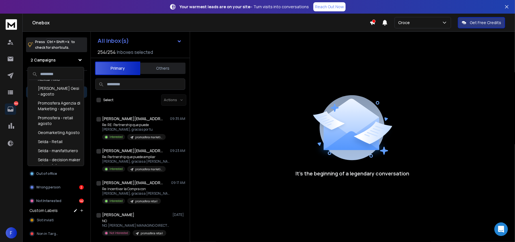
scroll to position [212, 0]
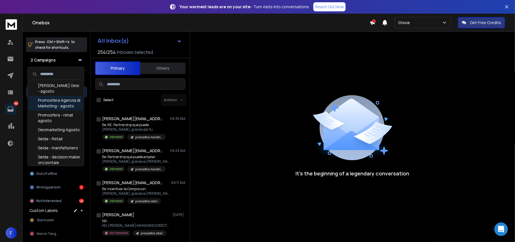
click at [68, 110] on div "Promosfera Agenzia di Marketing - agosto" at bounding box center [56, 103] width 54 height 15
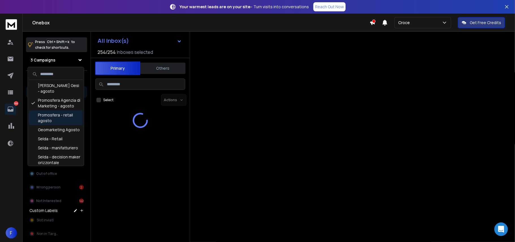
click at [62, 122] on div "Promosfera - retail agosto" at bounding box center [56, 117] width 54 height 15
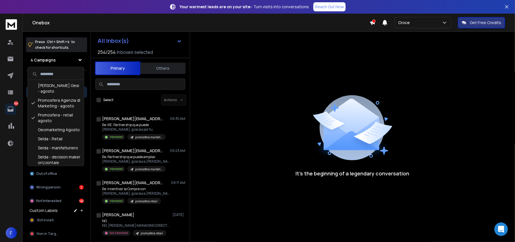
click at [241, 160] on div "It’s the beginning of a legendary conversation" at bounding box center [352, 134] width 325 height 205
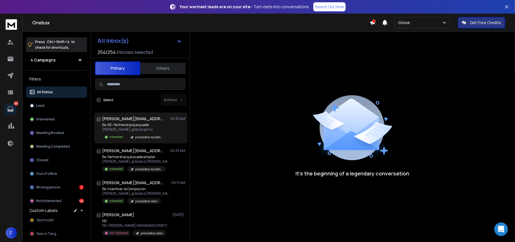
click at [127, 127] on p "Hola Daniela, gracias por tu" at bounding box center [134, 129] width 64 height 5
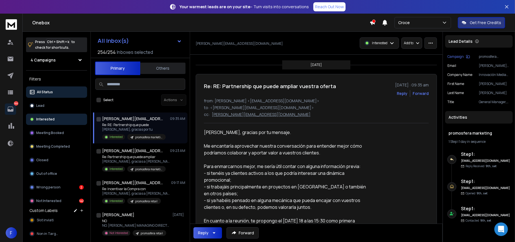
click at [70, 117] on button "Interested" at bounding box center [56, 118] width 61 height 11
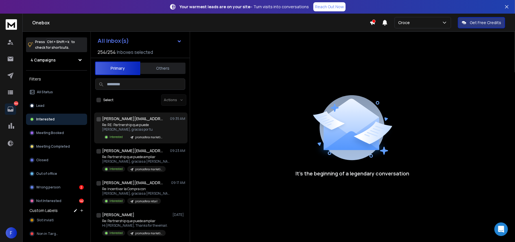
click at [170, 134] on div "Re: RE: Partnership que puede Hola Daniela, gracias por tu Interested promosfer…" at bounding box center [143, 131] width 83 height 17
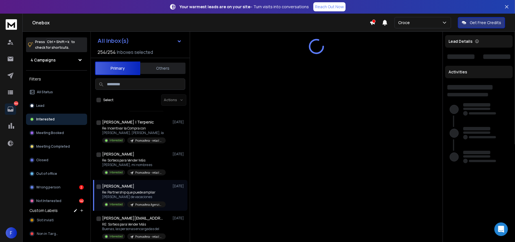
scroll to position [132, 0]
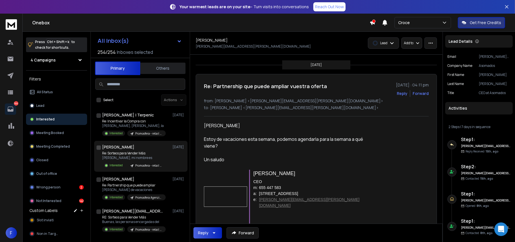
click at [152, 161] on div "Re: Sorteos para Vender Más Hola Flavio, mi nombre es Interested Promosfera - r…" at bounding box center [134, 159] width 64 height 17
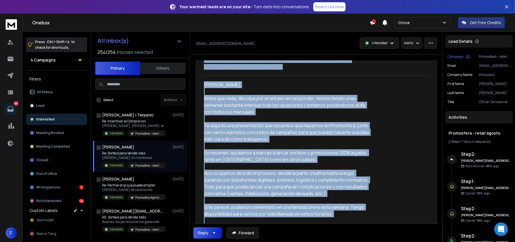
scroll to position [0, 0]
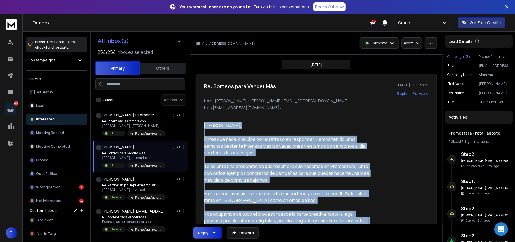
drag, startPoint x: 286, startPoint y: 165, endPoint x: 202, endPoint y: 126, distance: 92.7
copy div "Hola Andrés, Antes que nada, disculpa por el retraso en responder. Hemos tenido…"
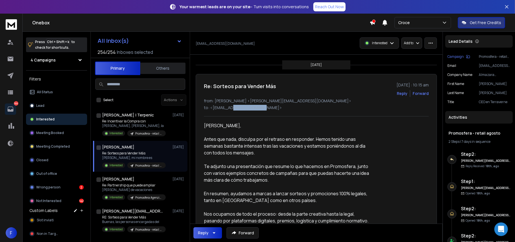
drag, startPoint x: 260, startPoint y: 108, endPoint x: 232, endPoint y: 108, distance: 28.0
click at [232, 108] on p "to: <gerencia@terraverne.com>" at bounding box center [316, 108] width 225 height 6
copy p "terraverne.com"
click at [203, 232] on div "Reply" at bounding box center [203, 233] width 10 height 6
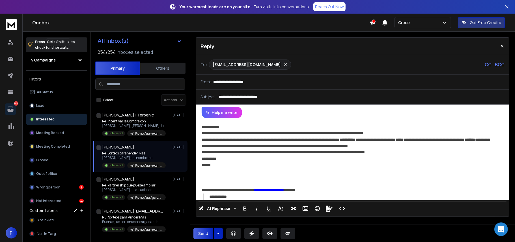
click at [422, 131] on p "**********" at bounding box center [349, 133] width 295 height 6
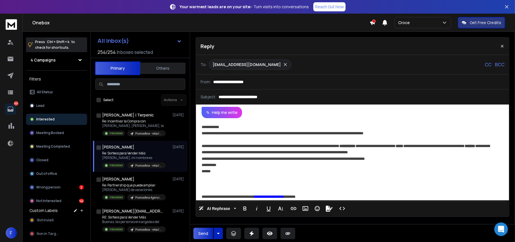
click at [331, 148] on p "**********" at bounding box center [349, 149] width 295 height 13
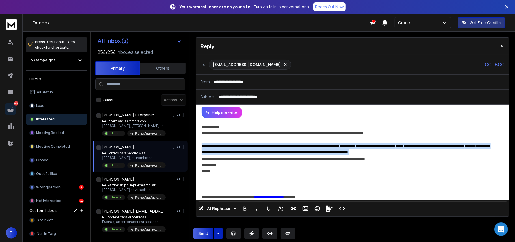
click at [331, 148] on p "**********" at bounding box center [349, 149] width 295 height 13
click at [246, 207] on icon "button" at bounding box center [245, 208] width 3 height 4
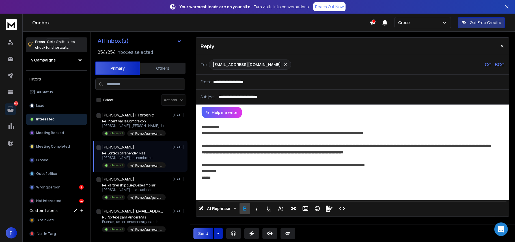
click at [246, 207] on icon "button" at bounding box center [245, 208] width 3 height 4
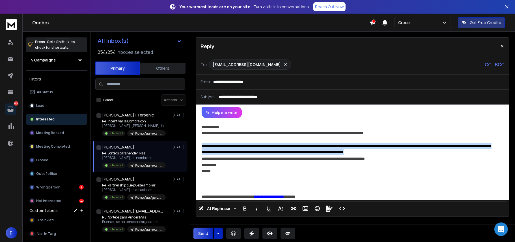
click at [479, 151] on p "**********" at bounding box center [349, 149] width 295 height 13
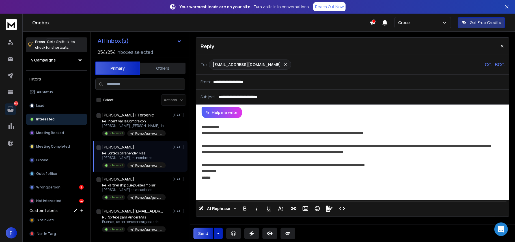
click at [423, 168] on p "**********" at bounding box center [349, 165] width 295 height 6
click at [250, 190] on div at bounding box center [353, 190] width 302 height 6
click at [245, 190] on div at bounding box center [353, 190] width 302 height 6
click at [287, 233] on icon at bounding box center [288, 233] width 6 height 6
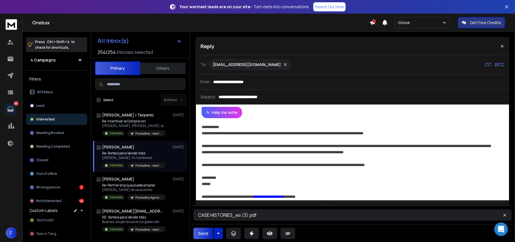
click at [204, 231] on button "Send" at bounding box center [204, 233] width 20 height 11
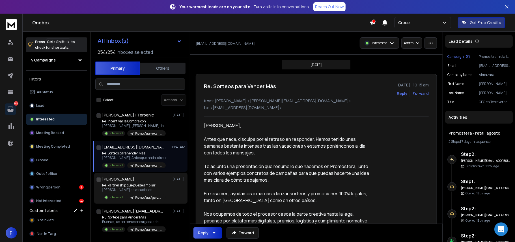
click at [164, 179] on div "Jose Rodriguez 15 Aug" at bounding box center [143, 179] width 83 height 6
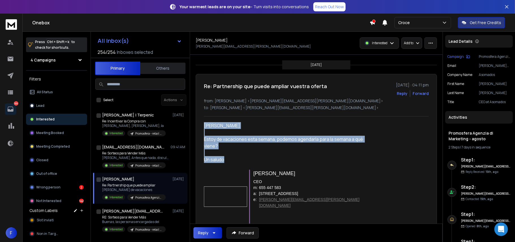
drag, startPoint x: 229, startPoint y: 159, endPoint x: 202, endPoint y: 127, distance: 41.4
copy div "Hola Flavio Estoy de vacaciones esta semana, podemos agendarla para la semana a…"
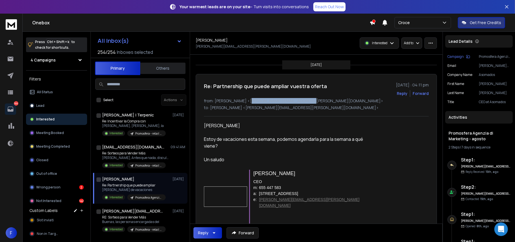
drag, startPoint x: 304, startPoint y: 100, endPoint x: 245, endPoint y: 100, distance: 58.9
click at [245, 100] on p "from: Jose Rodriguez <jose.rodriguez@asomados.com>" at bounding box center [316, 101] width 225 height 6
copy p "[PERSON_NAME][EMAIL_ADDRESS][PERSON_NAME][DOMAIN_NAME]"
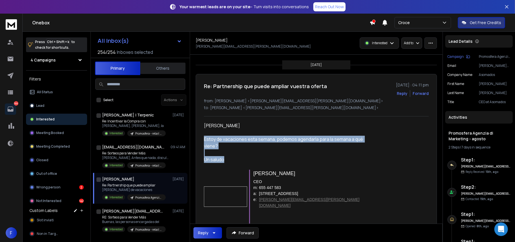
drag, startPoint x: 228, startPoint y: 158, endPoint x: 204, endPoint y: 141, distance: 29.2
drag, startPoint x: 204, startPoint y: 125, endPoint x: 228, endPoint y: 158, distance: 40.6
copy div "Hola Flavio Estoy de vacaciones esta semana, podemos agendarla para la semana a…"
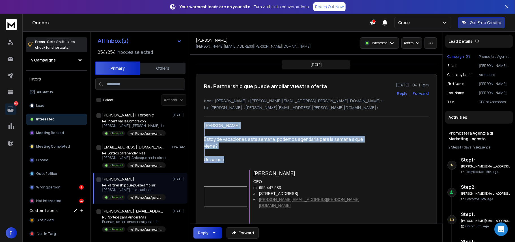
click at [235, 140] on div "Estoy de vacaciones esta semana, podemos agendarla para la semana a qué viene?" at bounding box center [286, 143] width 165 height 14
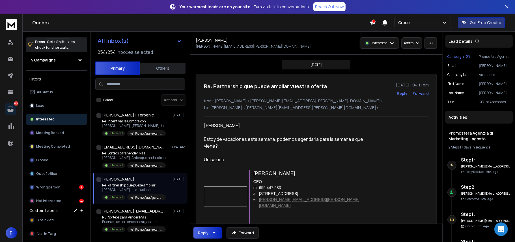
click at [188, 192] on div "d.policastro@innovacionmedia.com 09:35 AM Re: RE: Partnership que puede Hola Da…" at bounding box center [140, 200] width 99 height 179
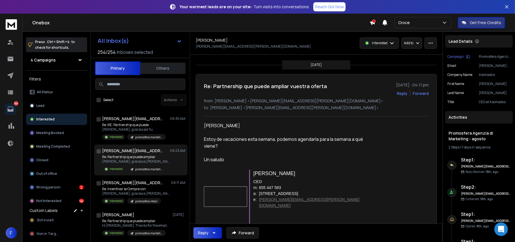
click at [165, 161] on p "[PERSON_NAME], gracias a [PERSON_NAME] por" at bounding box center [136, 161] width 68 height 5
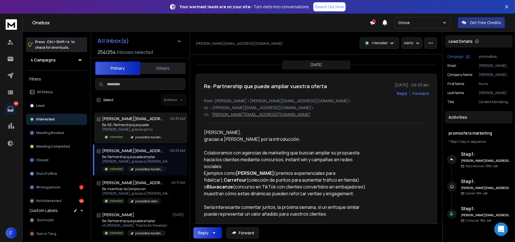
click at [168, 134] on div "Re: RE: Partnership que puede Hola Daniela, gracias por tu Interested promosfer…" at bounding box center [143, 131] width 83 height 17
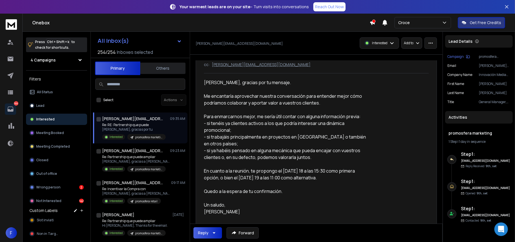
scroll to position [59, 0]
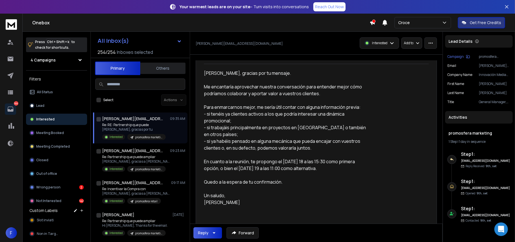
drag, startPoint x: 320, startPoint y: 162, endPoint x: 201, endPoint y: 155, distance: 120.0
copy div "En cuanto a la reunión, te propongo el jueves 18 a las 15:30 como primera opció…"
click at [292, 185] on div at bounding box center [286, 188] width 165 height 7
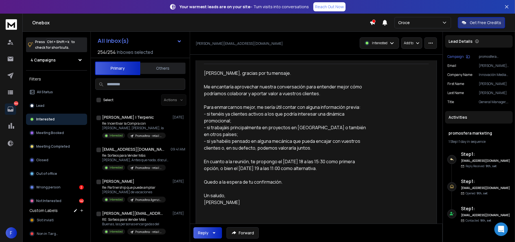
scroll to position [130, 0]
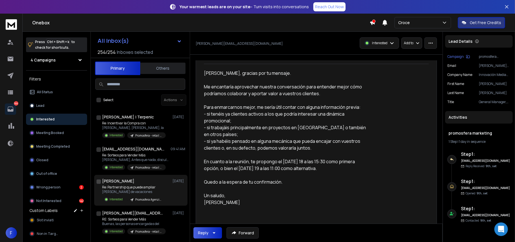
click at [162, 197] on p "Promosfera Agenzia di Marketing - agosto" at bounding box center [148, 199] width 27 height 4
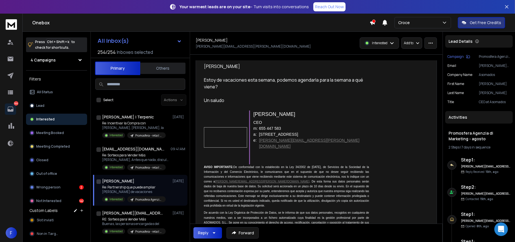
click at [206, 232] on div "Reply" at bounding box center [203, 233] width 10 height 6
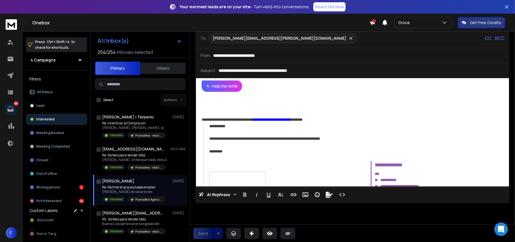
scroll to position [0, 0]
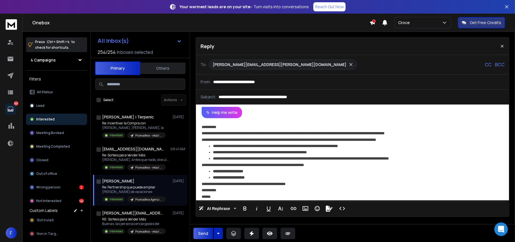
click at [437, 129] on p "**********" at bounding box center [349, 127] width 295 height 6
click at [436, 133] on p "**********" at bounding box center [349, 133] width 295 height 6
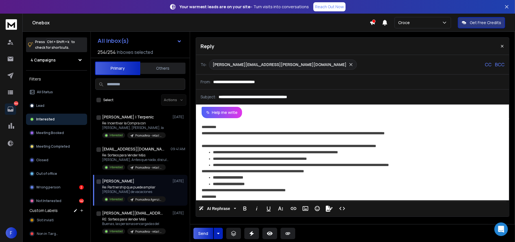
click at [366, 145] on p "**********" at bounding box center [349, 146] width 295 height 6
click at [213, 153] on p "**********" at bounding box center [354, 152] width 283 height 6
click at [213, 160] on p "**********" at bounding box center [354, 158] width 283 height 6
click at [213, 164] on p "**********" at bounding box center [354, 165] width 283 height 6
click at [432, 164] on p "**********" at bounding box center [349, 165] width 295 height 6
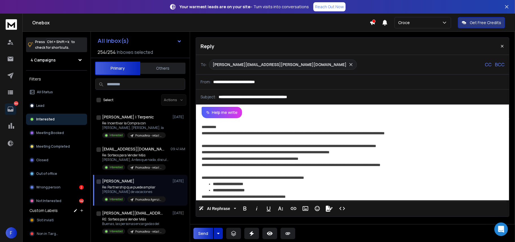
click at [212, 184] on ul "**********" at bounding box center [353, 187] width 302 height 13
click at [213, 190] on strong "**********" at bounding box center [229, 190] width 32 height 4
click at [261, 189] on p "**********" at bounding box center [353, 190] width 302 height 6
drag, startPoint x: 245, startPoint y: 192, endPoint x: 199, endPoint y: 184, distance: 46.8
click at [199, 184] on div "**********" at bounding box center [352, 159] width 313 height 82
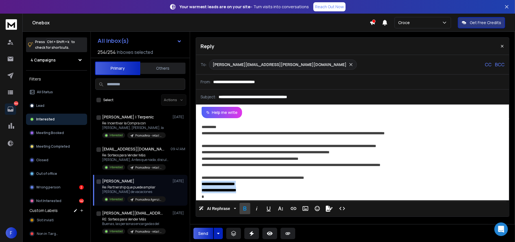
click at [244, 207] on icon "button" at bounding box center [245, 208] width 3 height 4
click at [256, 194] on div "*" at bounding box center [353, 196] width 302 height 6
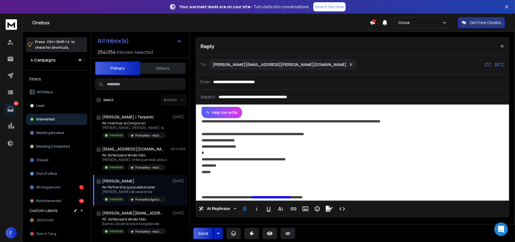
scroll to position [41, 0]
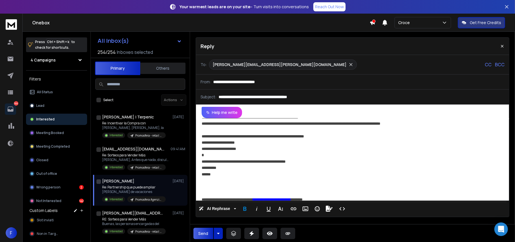
click at [330, 164] on p "**********" at bounding box center [349, 170] width 295 height 13
click at [283, 185] on div at bounding box center [352, 186] width 300 height 6
click at [316, 159] on p "**********" at bounding box center [349, 161] width 295 height 6
click at [288, 235] on icon at bounding box center [288, 233] width 6 height 6
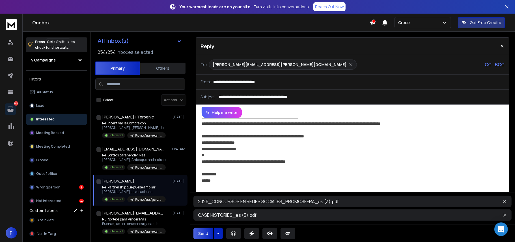
click at [201, 232] on button "Send" at bounding box center [204, 233] width 20 height 11
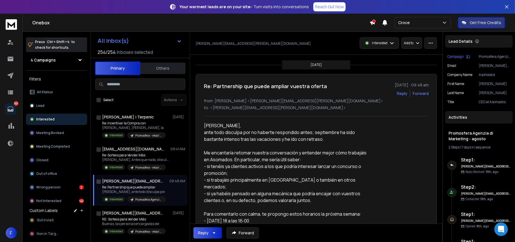
click at [267, 164] on div "- si tenéis ya clientes activos a los que podría interesar lanzar un concurso o…" at bounding box center [286, 170] width 165 height 14
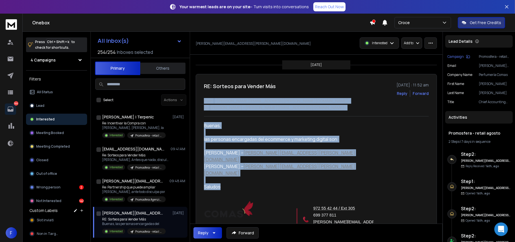
drag, startPoint x: 222, startPoint y: 173, endPoint x: 202, endPoint y: 102, distance: 73.2
copy div "from: <maria.galavis@perfumeriacomas.com> to: Flavio Vitale <f.vitale@promosfer…"
click at [299, 126] on p "Buenas," at bounding box center [286, 125] width 165 height 7
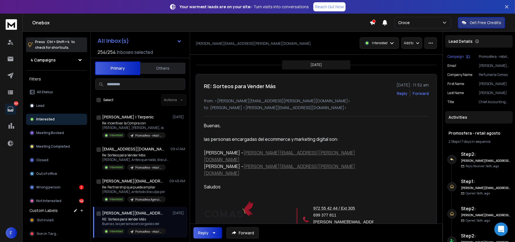
click at [206, 234] on div "Reply" at bounding box center [203, 233] width 10 height 6
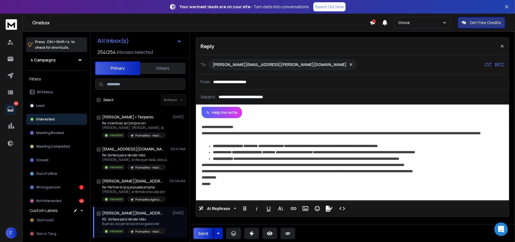
click at [248, 126] on p "**********" at bounding box center [349, 127] width 295 height 6
click at [259, 133] on p "**********" at bounding box center [349, 136] width 295 height 13
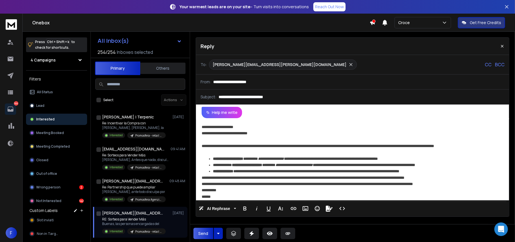
click at [213, 160] on strong "**********" at bounding box center [228, 159] width 30 height 4
click at [213, 166] on ul "**********" at bounding box center [353, 168] width 302 height 13
click at [214, 169] on strong "**********" at bounding box center [223, 171] width 20 height 4
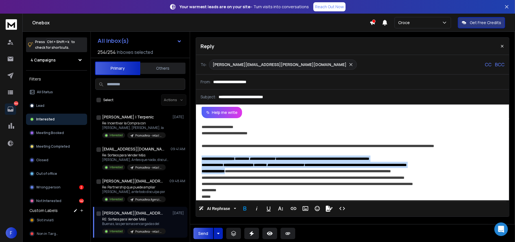
drag, startPoint x: 233, startPoint y: 172, endPoint x: 202, endPoint y: 158, distance: 34.9
click at [202, 158] on div "**********" at bounding box center [352, 159] width 313 height 82
click at [245, 207] on icon "button" at bounding box center [245, 208] width 7 height 7
click at [245, 208] on icon "button" at bounding box center [245, 208] width 7 height 7
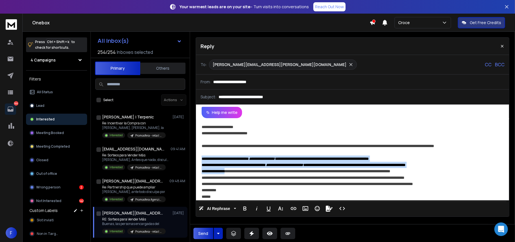
click at [394, 168] on p "**********" at bounding box center [349, 165] width 295 height 6
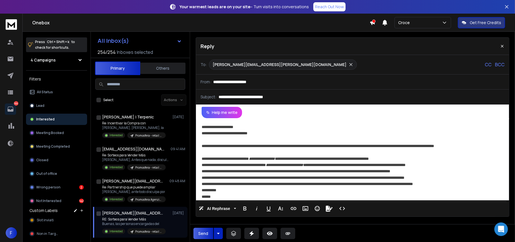
click at [445, 171] on p "**********" at bounding box center [349, 171] width 295 height 6
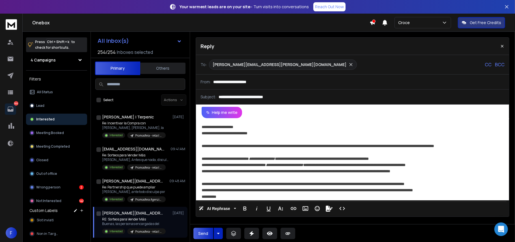
click at [469, 185] on p "**********" at bounding box center [349, 184] width 295 height 6
click at [483, 190] on p "**********" at bounding box center [349, 190] width 295 height 6
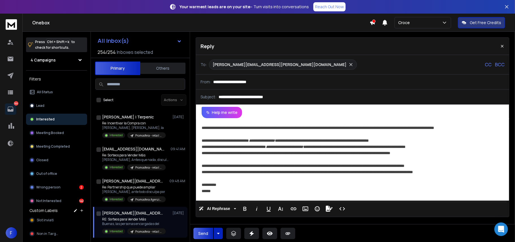
scroll to position [22, 0]
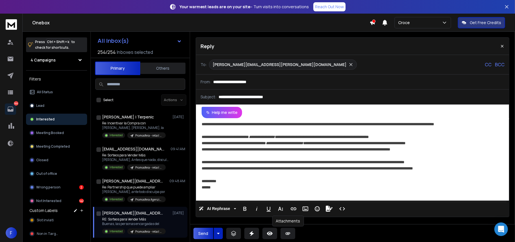
click at [291, 235] on button at bounding box center [288, 233] width 15 height 11
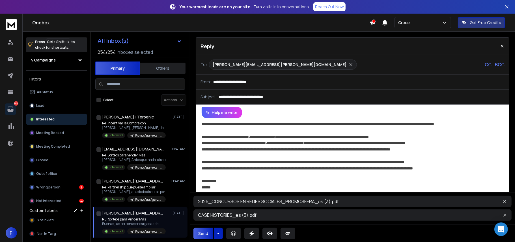
click at [205, 234] on button "Send" at bounding box center [204, 233] width 20 height 11
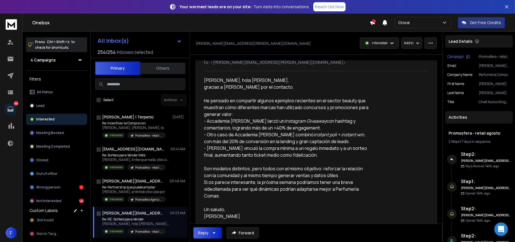
scroll to position [0, 0]
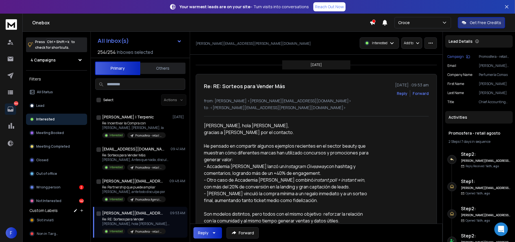
click at [418, 93] on div "Forward" at bounding box center [421, 94] width 16 height 6
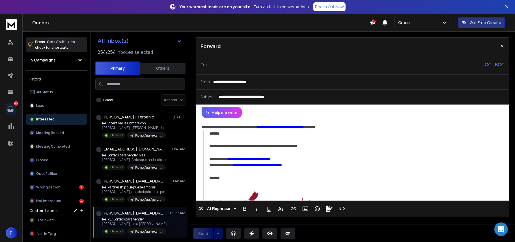
scroll to position [172, 0]
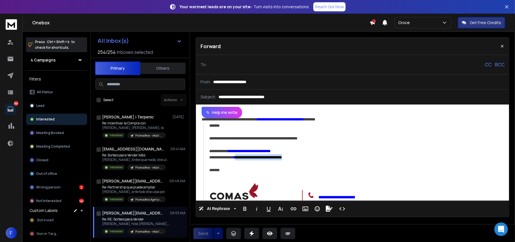
drag, startPoint x: 314, startPoint y: 157, endPoint x: 237, endPoint y: 156, distance: 77.0
click at [237, 156] on div "**********" at bounding box center [355, 157] width 293 height 6
click at [310, 156] on div "**********" at bounding box center [355, 157] width 293 height 6
drag, startPoint x: 309, startPoint y: 158, endPoint x: 235, endPoint y: 159, distance: 73.6
click at [235, 159] on div "**********" at bounding box center [355, 157] width 293 height 6
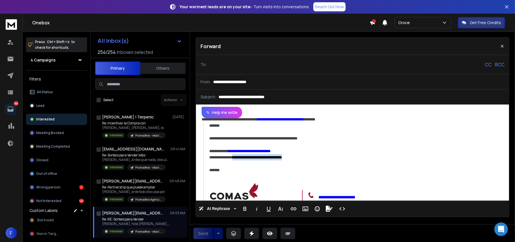
copy span "**********"
click at [485, 63] on p "CC" at bounding box center [488, 64] width 7 height 7
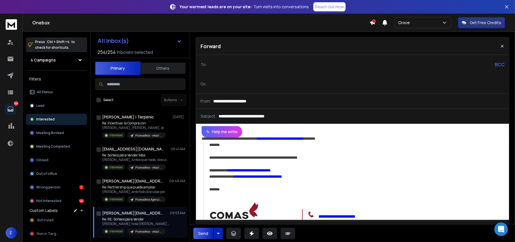
click at [232, 63] on input at bounding box center [229, 64] width 40 height 10
paste input "**********"
type input "**********"
click at [303, 68] on div at bounding box center [351, 64] width 284 height 10
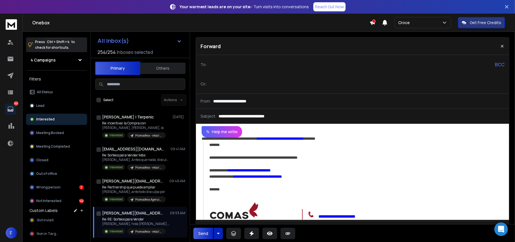
scroll to position [0, 0]
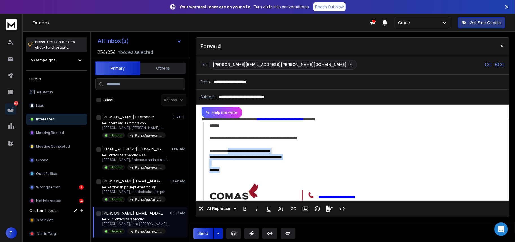
drag, startPoint x: 301, startPoint y: 171, endPoint x: 232, endPoint y: 150, distance: 72.9
click at [232, 150] on div "**********" at bounding box center [355, 151] width 293 height 6
click at [326, 153] on div "**********" at bounding box center [355, 151] width 293 height 6
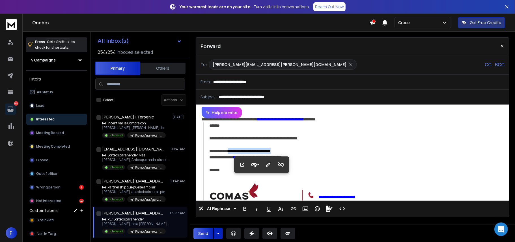
drag, startPoint x: 305, startPoint y: 150, endPoint x: 232, endPoint y: 150, distance: 73.0
click at [232, 150] on div "**********" at bounding box center [355, 151] width 293 height 6
copy link "**********"
click at [359, 63] on input at bounding box center [383, 64] width 49 height 10
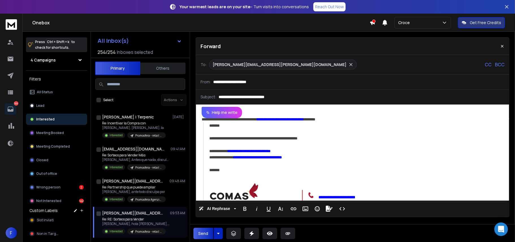
paste input "**********"
type input "**********"
click at [361, 66] on div "thais.zorrilla@perfumeriacomas.com" at bounding box center [346, 64] width 274 height 10
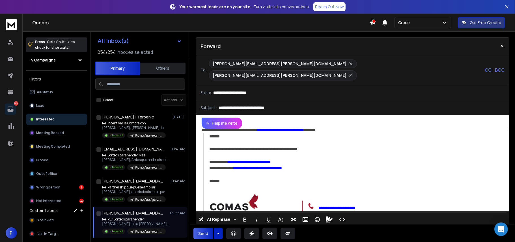
click at [489, 67] on p "CC" at bounding box center [488, 70] width 7 height 7
drag, startPoint x: 275, startPoint y: 140, endPoint x: 315, endPoint y: 134, distance: 40.5
click at [316, 133] on div "**********" at bounding box center [352, 170] width 312 height 82
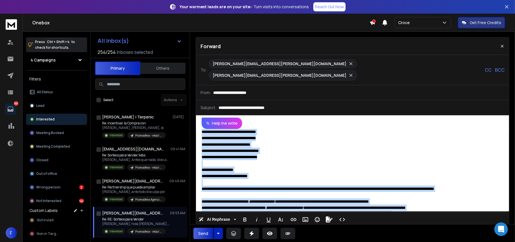
drag, startPoint x: 275, startPoint y: 119, endPoint x: 307, endPoint y: 124, distance: 32.3
click at [308, 129] on div "**********" at bounding box center [352, 170] width 312 height 82
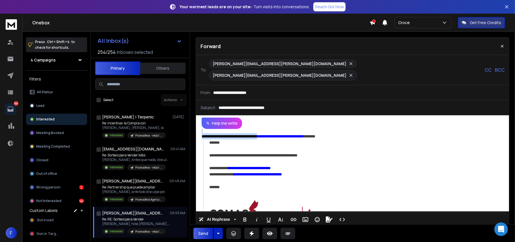
scroll to position [162, 0]
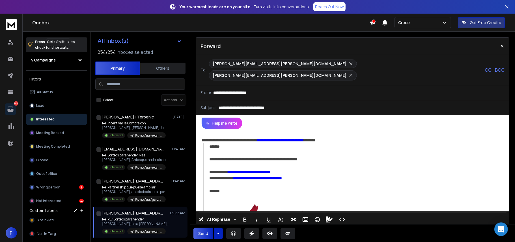
click at [353, 137] on div "**********" at bounding box center [349, 140] width 295 height 6
drag, startPoint x: 341, startPoint y: 130, endPoint x: 275, endPoint y: 130, distance: 65.7
click at [275, 138] on link "**********" at bounding box center [280, 140] width 47 height 4
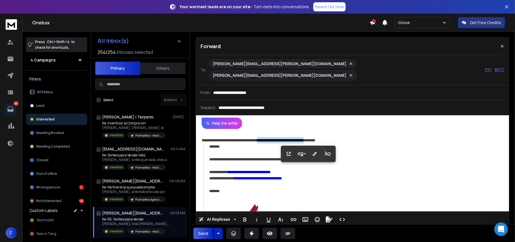
copy link "**********"
click at [489, 67] on p "CC" at bounding box center [488, 70] width 7 height 7
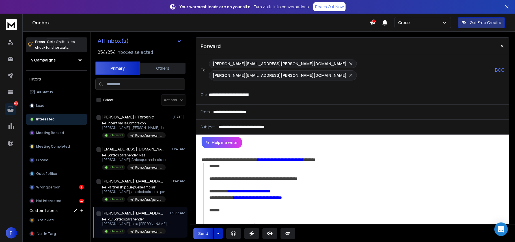
scroll to position [0, 22]
type input "**********"
click at [367, 89] on div "**********" at bounding box center [357, 94] width 296 height 10
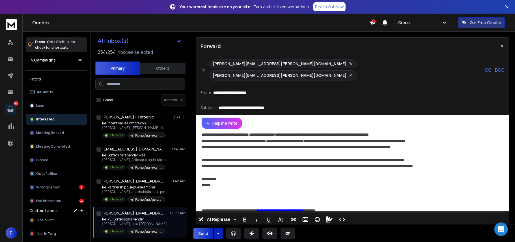
scroll to position [0, 0]
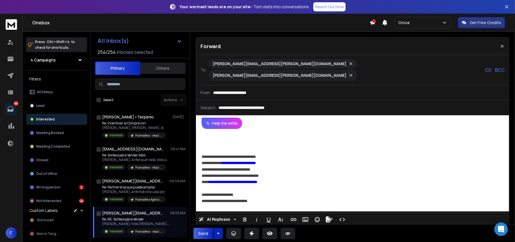
click at [205, 231] on button "Send" at bounding box center [204, 233] width 20 height 11
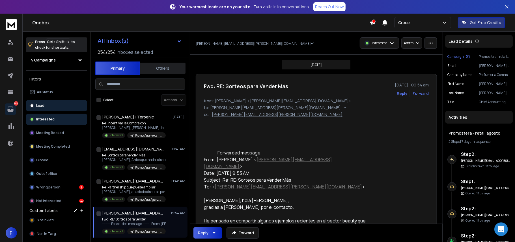
click at [68, 106] on button "Lead" at bounding box center [56, 105] width 61 height 11
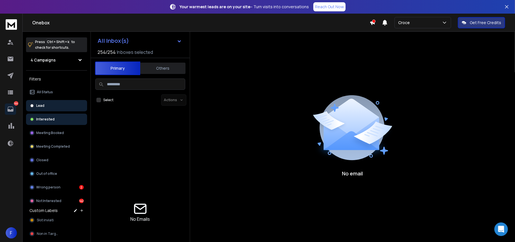
click at [63, 124] on button "Interested" at bounding box center [56, 118] width 61 height 11
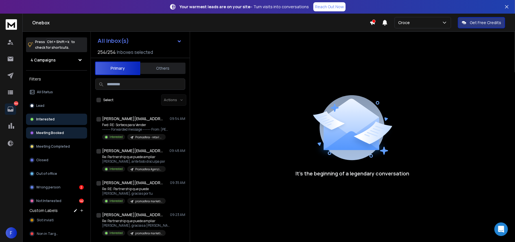
click at [59, 135] on button "Meeting Booked" at bounding box center [56, 132] width 61 height 11
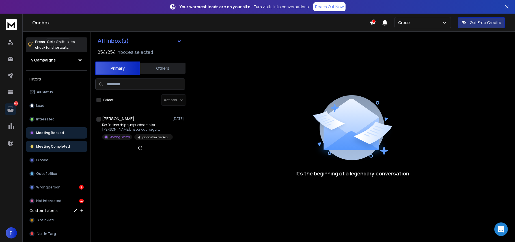
click at [59, 147] on p "Meeting Completed" at bounding box center [53, 146] width 34 height 5
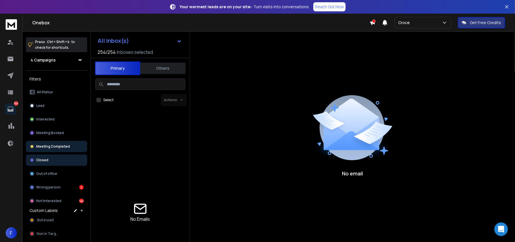
click at [57, 159] on button "Closed" at bounding box center [56, 159] width 61 height 11
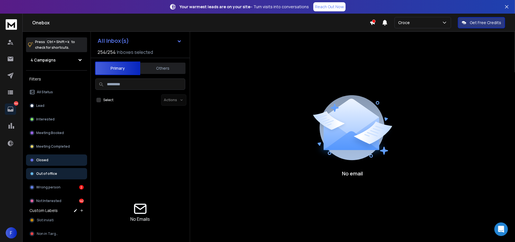
click at [56, 175] on p "Out of office" at bounding box center [46, 173] width 21 height 5
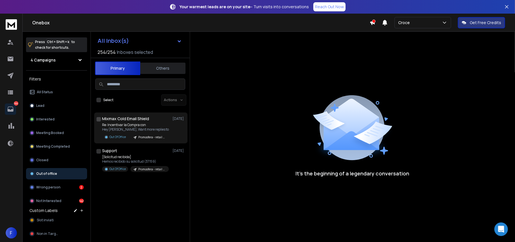
click at [130, 134] on div "Out Of Office Promosfera - retail agosto" at bounding box center [135, 137] width 67 height 6
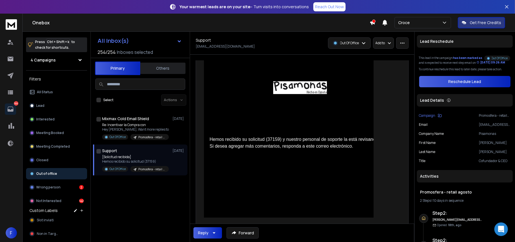
scroll to position [172, 0]
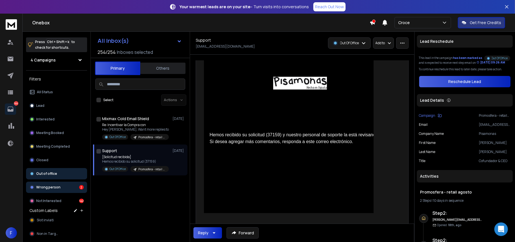
click at [44, 185] on p "Wrong person" at bounding box center [48, 187] width 24 height 5
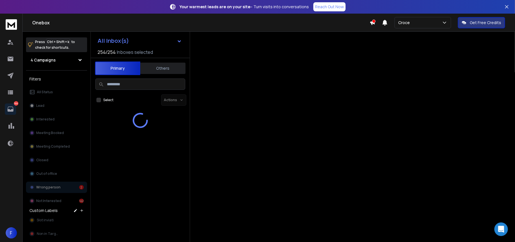
scroll to position [0, 0]
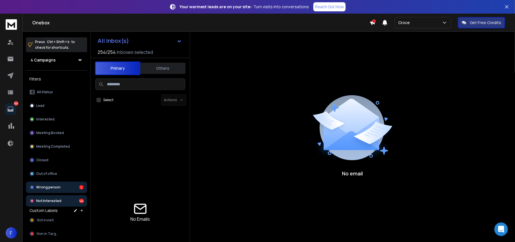
click at [59, 198] on p "Not Interested" at bounding box center [48, 200] width 25 height 5
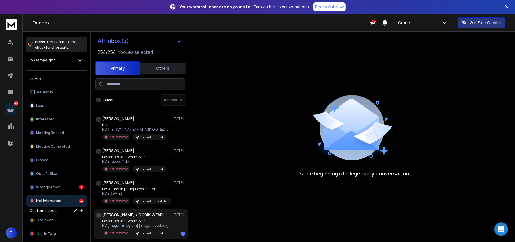
click at [153, 222] on p "Re: Sorteos para Vender Más" at bounding box center [135, 220] width 67 height 5
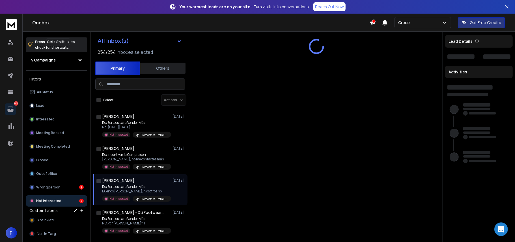
scroll to position [260, 0]
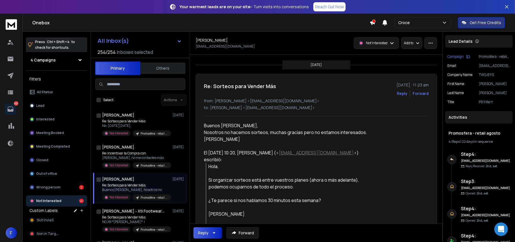
click at [74, 218] on button "Slot inviati" at bounding box center [56, 219] width 61 height 11
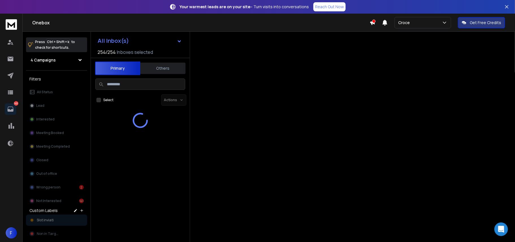
scroll to position [0, 0]
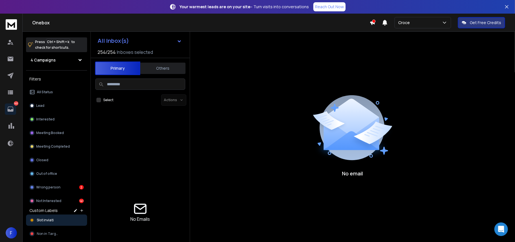
click at [67, 229] on button "Non in Target" at bounding box center [56, 233] width 61 height 11
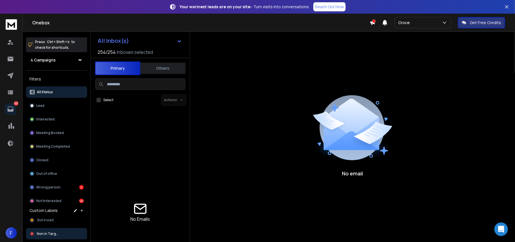
click at [53, 95] on button "All Status" at bounding box center [56, 91] width 61 height 11
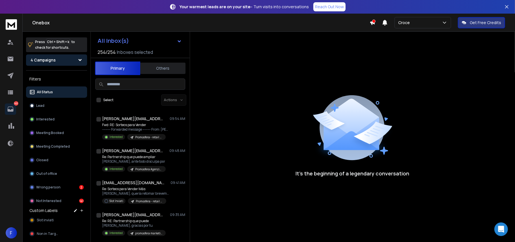
click at [75, 59] on button "4 Campaigns" at bounding box center [56, 59] width 61 height 11
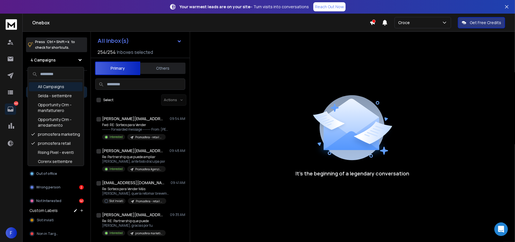
click at [63, 85] on div "All Campaigns" at bounding box center [56, 86] width 54 height 9
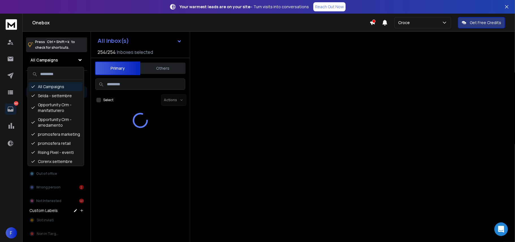
click at [63, 86] on div "All Campaigns" at bounding box center [56, 86] width 54 height 9
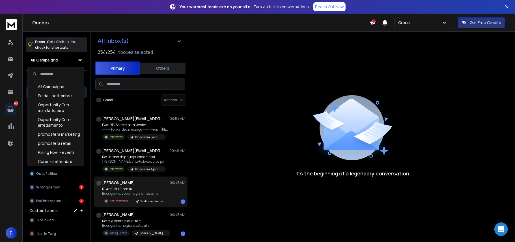
click at [180, 188] on div "R: Analisi KPI con IA Buongiorno, abbiamo già un sistema Not Interested Selda -…" at bounding box center [143, 195] width 83 height 17
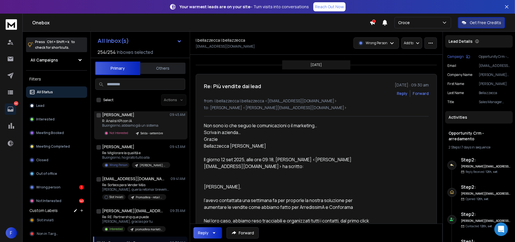
scroll to position [132, 0]
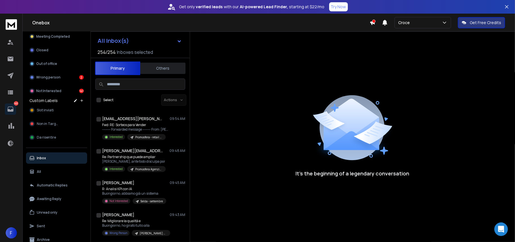
scroll to position [119, 0]
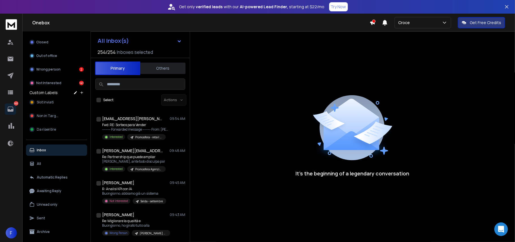
click at [61, 97] on button "Slot inviati" at bounding box center [56, 102] width 61 height 11
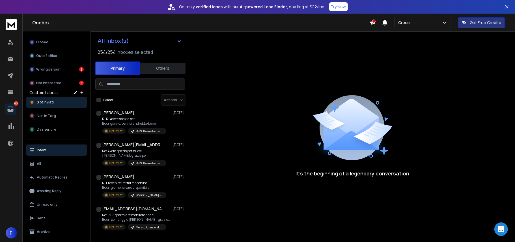
scroll to position [292, 0]
drag, startPoint x: 187, startPoint y: 233, endPoint x: 194, endPoint y: 170, distance: 63.5
click at [194, 170] on div "All Inbox(s) 254 / 254 Inboxes selected Primary Others Select Actions marco.mor…" at bounding box center [303, 153] width 425 height 242
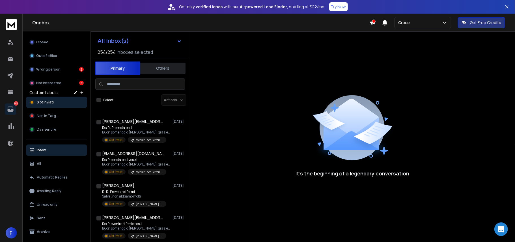
scroll to position [0, 0]
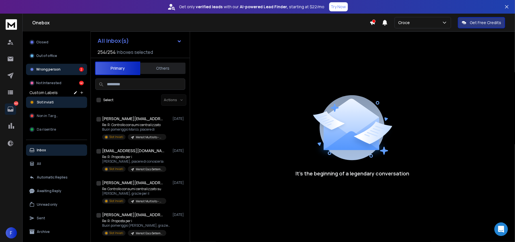
click at [50, 68] on p "Wrong person" at bounding box center [48, 69] width 24 height 5
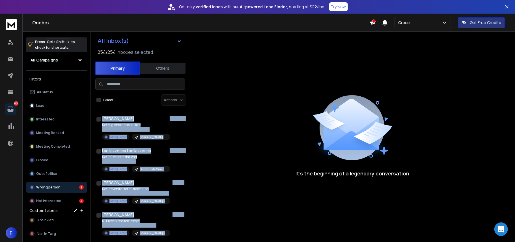
click at [278, 171] on div "It’s the beginning of a legendary conversation" at bounding box center [352, 134] width 325 height 205
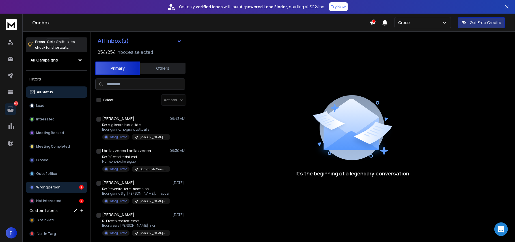
click at [75, 92] on button "All Status" at bounding box center [56, 91] width 61 height 11
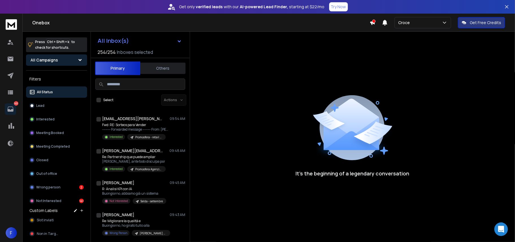
click at [49, 59] on h1 "All Campaigns" at bounding box center [44, 60] width 27 height 6
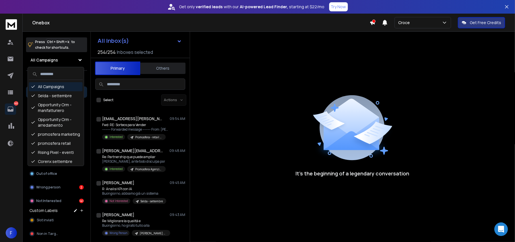
click at [47, 88] on div "All Campaigns" at bounding box center [56, 86] width 54 height 9
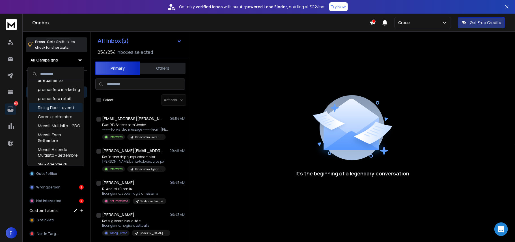
scroll to position [46, 0]
click at [73, 108] on div "Rising Pixel - eventi" at bounding box center [56, 106] width 54 height 9
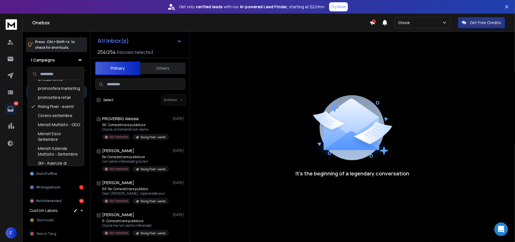
click at [241, 162] on div "It’s the beginning of a legendary conversation" at bounding box center [352, 134] width 325 height 205
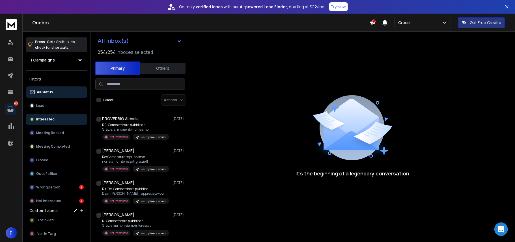
click at [54, 116] on button "Interested" at bounding box center [56, 118] width 61 height 11
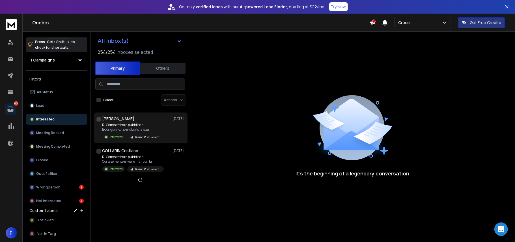
click at [137, 131] on p "Buongiorno, ho inoltrato la sua" at bounding box center [133, 129] width 62 height 5
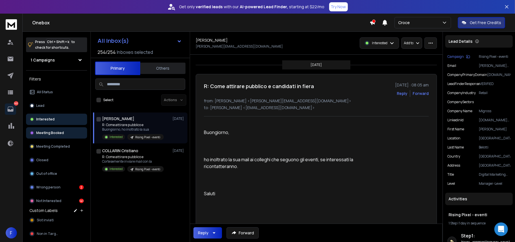
click at [61, 129] on button "Meeting Booked" at bounding box center [56, 132] width 61 height 11
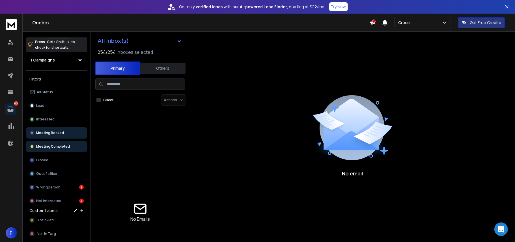
click at [61, 148] on p "Meeting Completed" at bounding box center [53, 146] width 34 height 5
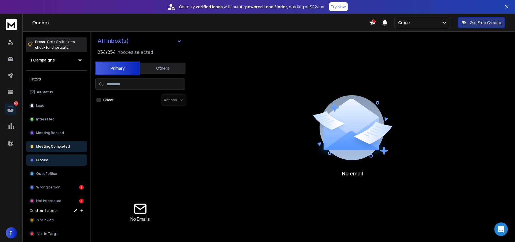
click at [58, 165] on button "Closed" at bounding box center [56, 159] width 61 height 11
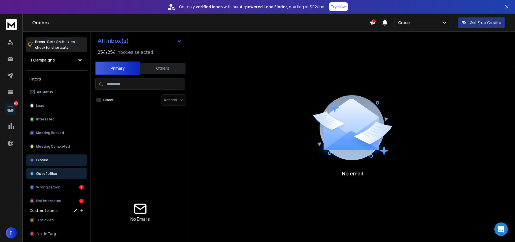
click at [57, 172] on button "Out of office" at bounding box center [56, 173] width 61 height 11
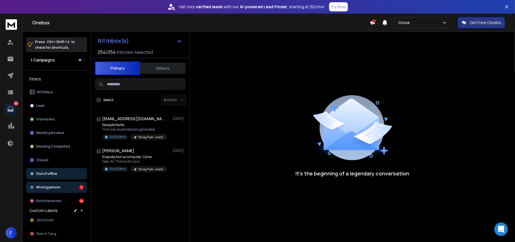
click at [59, 185] on p "Wrong person" at bounding box center [48, 187] width 24 height 5
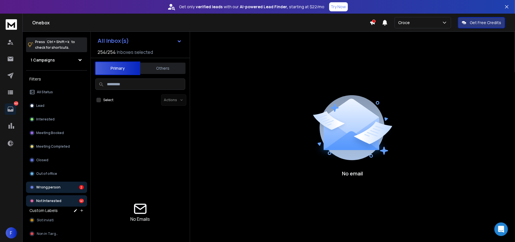
click at [59, 198] on button "Not Interested 141" at bounding box center [56, 200] width 61 height 11
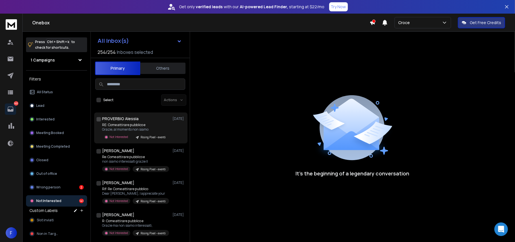
click at [162, 130] on p "Grazie, al momento non siamo" at bounding box center [135, 129] width 67 height 5
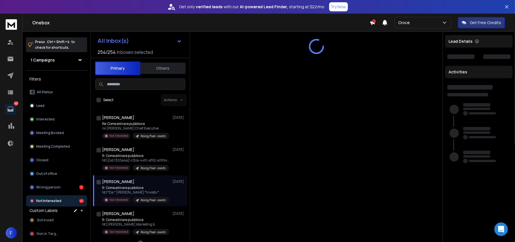
scroll to position [196, 0]
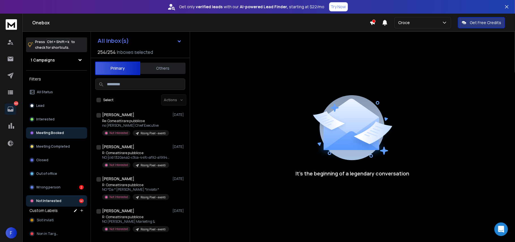
click at [58, 128] on button "Meeting Booked" at bounding box center [56, 132] width 61 height 11
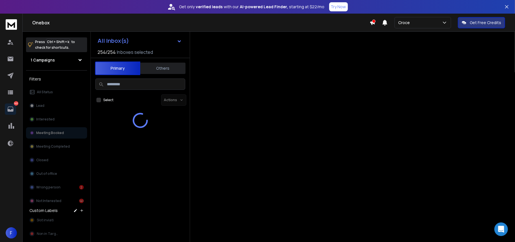
scroll to position [0, 0]
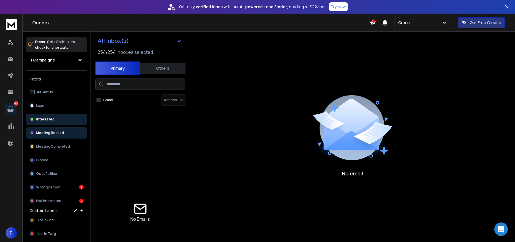
click at [62, 125] on button "Interested" at bounding box center [56, 118] width 61 height 11
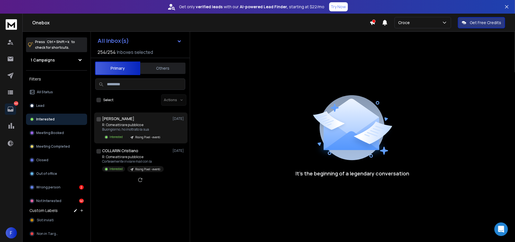
click at [175, 136] on div "R: Come attirare pubblico e Buongiorno, ho inoltrato la sua Interested Rising P…" at bounding box center [143, 131] width 83 height 17
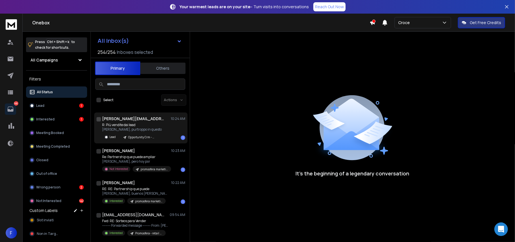
click at [166, 128] on div "R: Più vendite dai lead [PERSON_NAME], purtroppo in questo Lead Opportunity Crm…" at bounding box center [143, 131] width 83 height 17
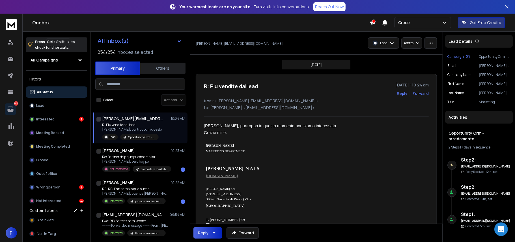
click at [382, 43] on p "Lead" at bounding box center [383, 43] width 7 height 5
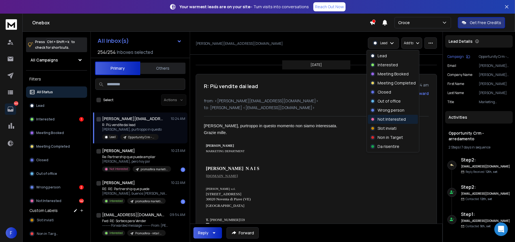
click at [400, 118] on p "Not Interested" at bounding box center [392, 119] width 28 height 6
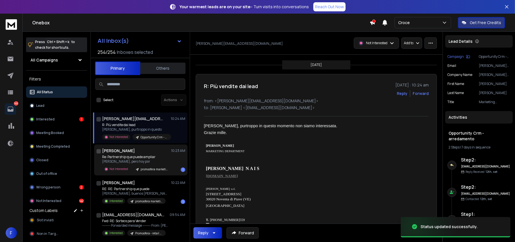
click at [171, 155] on div "Re: Partnership que puede ampliar Gracias [PERSON_NAME], pero hoy por Not Inter…" at bounding box center [136, 163] width 69 height 17
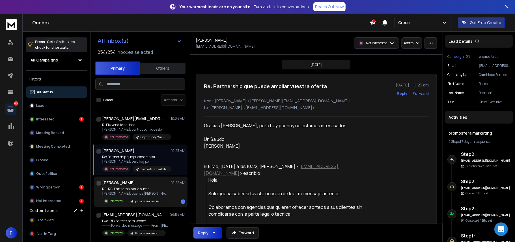
click at [164, 183] on div "[PERSON_NAME] 10:22 AM" at bounding box center [143, 183] width 83 height 6
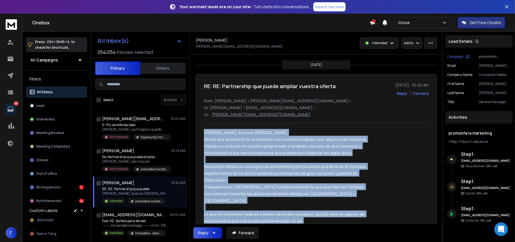
drag, startPoint x: 234, startPoint y: 149, endPoint x: 202, endPoint y: 132, distance: 36.2
copy div "Lore Ipsumd, sitame cons. Adipi eli se doeiusm te in utlabore etd magnaali enim…"
click at [398, 93] on button "Reply" at bounding box center [402, 94] width 11 height 6
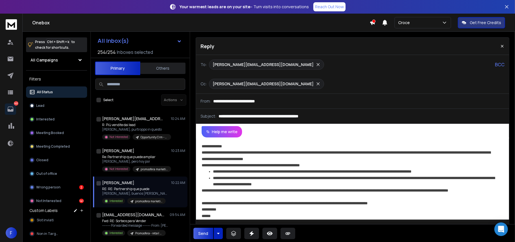
click at [227, 146] on div "**********" at bounding box center [352, 178] width 313 height 82
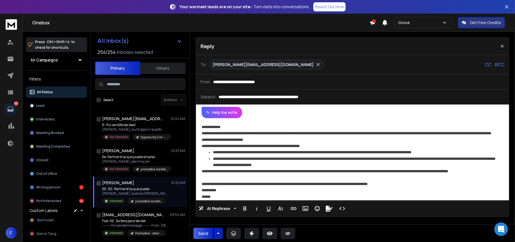
click at [203, 134] on p "**********" at bounding box center [349, 136] width 295 height 13
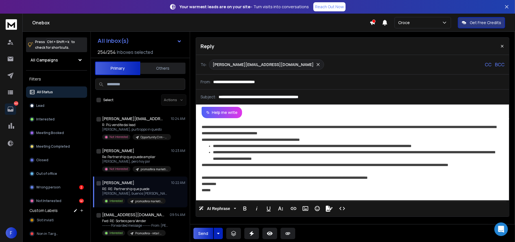
click at [301, 127] on p "**********" at bounding box center [349, 130] width 295 height 13
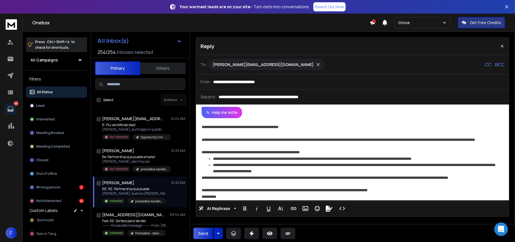
click at [275, 144] on p "**********" at bounding box center [349, 142] width 295 height 13
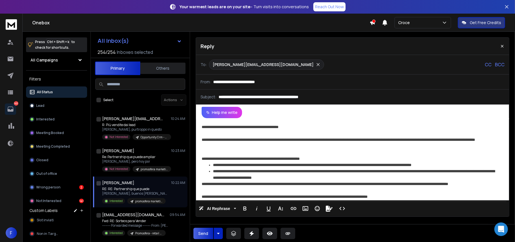
click at [213, 165] on p "**********" at bounding box center [354, 165] width 283 height 6
click at [213, 172] on ul "**********" at bounding box center [353, 174] width 302 height 13
click at [315, 178] on p "**********" at bounding box center [349, 174] width 295 height 13
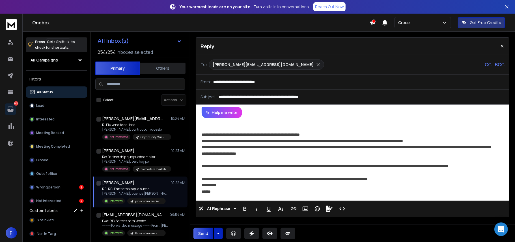
scroll to position [29, 0]
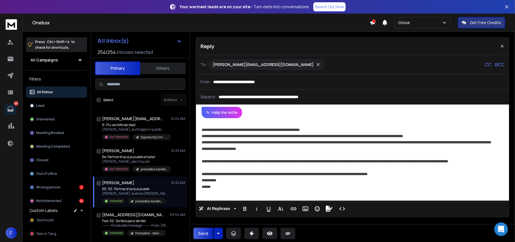
click at [333, 171] on p "**********" at bounding box center [349, 174] width 295 height 6
click at [325, 169] on p "**********" at bounding box center [349, 164] width 295 height 13
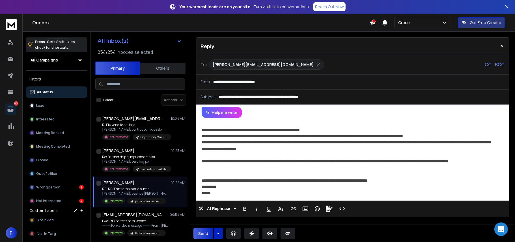
click at [248, 178] on p "**********" at bounding box center [349, 180] width 295 height 6
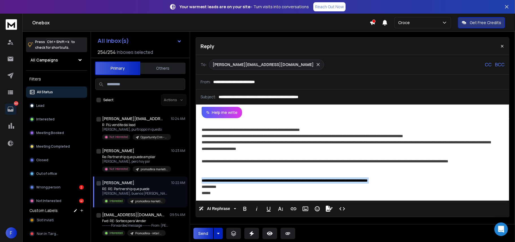
click at [248, 178] on p "**********" at bounding box center [349, 180] width 295 height 6
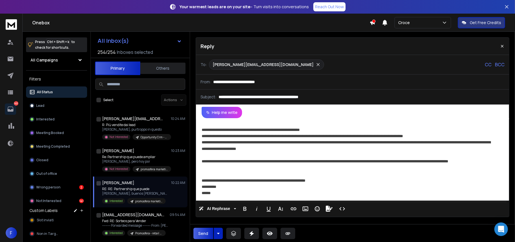
click at [204, 181] on p "**********" at bounding box center [349, 180] width 295 height 6
click at [359, 181] on p "**********" at bounding box center [349, 180] width 295 height 6
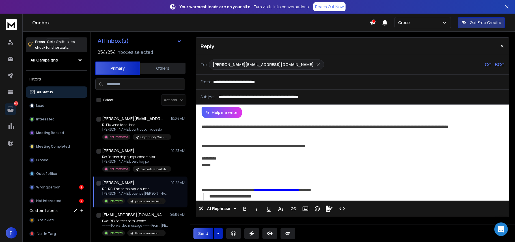
scroll to position [68, 0]
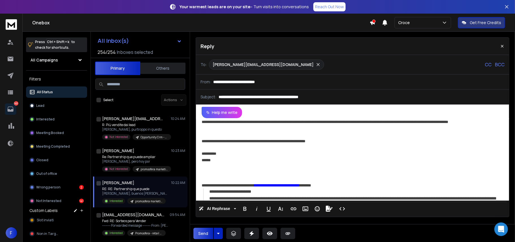
click at [207, 232] on button "Send" at bounding box center [204, 233] width 20 height 11
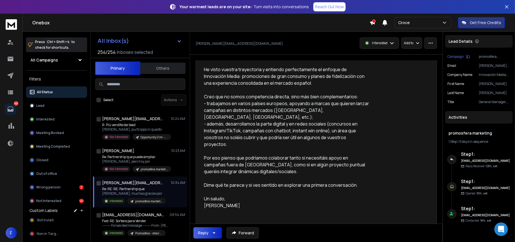
scroll to position [79, 0]
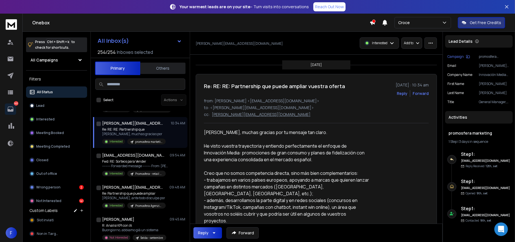
scroll to position [0, 0]
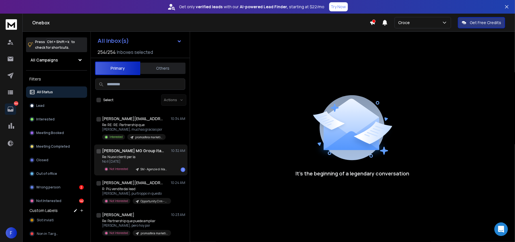
click at [162, 167] on p "SM - Agenzie di Marketing" at bounding box center [154, 169] width 27 height 4
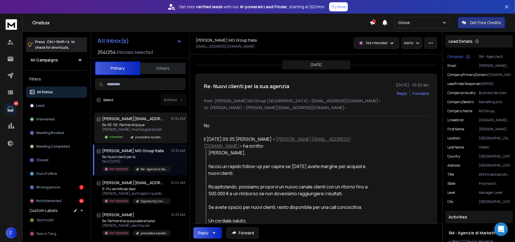
click at [161, 134] on div "promosfera marketing" at bounding box center [146, 137] width 38 height 6
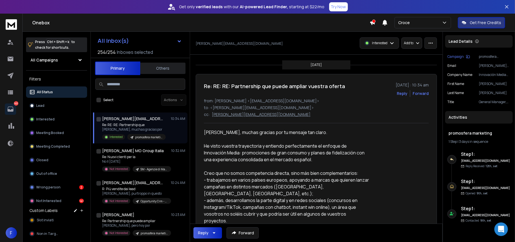
drag, startPoint x: 441, startPoint y: 83, endPoint x: 439, endPoint y: 115, distance: 31.8
click at [334, 153] on div "He visto vuestra trayectoria y entiendo perfectamente el enfoque de Innovación …" at bounding box center [286, 152] width 165 height 20
click at [73, 116] on button "Interested" at bounding box center [56, 118] width 61 height 11
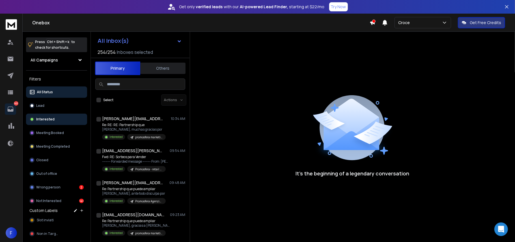
click at [75, 91] on button "All Status" at bounding box center [56, 91] width 61 height 11
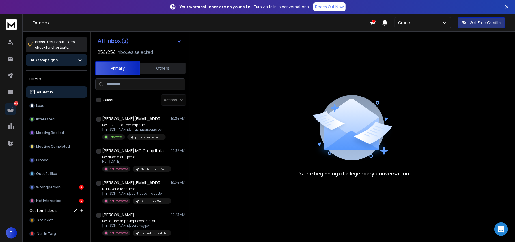
click at [35, 60] on h1 "All Campaigns" at bounding box center [44, 60] width 27 height 6
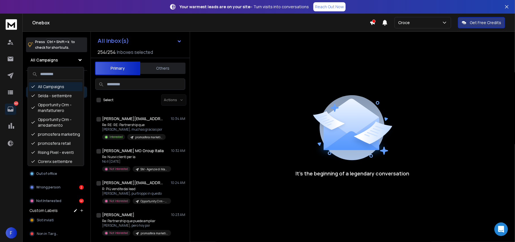
click at [46, 86] on div "All Campaigns" at bounding box center [56, 86] width 54 height 9
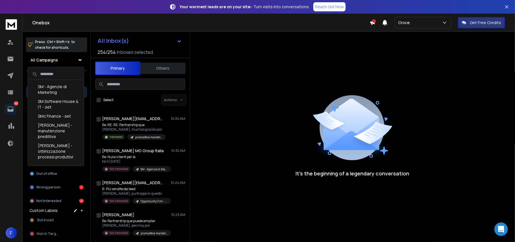
scroll to position [123, 0]
drag, startPoint x: 66, startPoint y: 93, endPoint x: 64, endPoint y: 110, distance: 16.9
click at [66, 94] on div "SM - Agenzie di Marketing" at bounding box center [56, 88] width 54 height 15
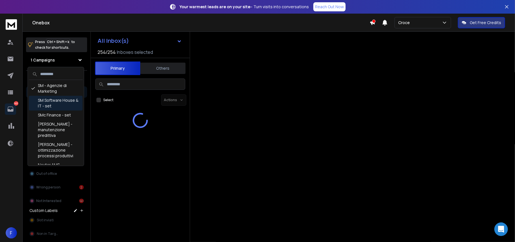
click at [64, 110] on div "SM Software House & IT - set" at bounding box center [56, 103] width 54 height 15
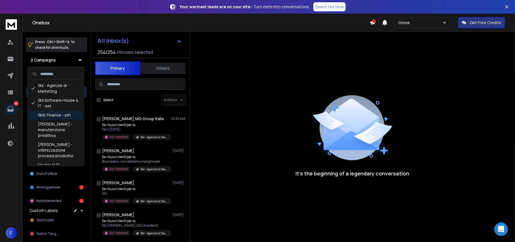
click at [70, 119] on div "SMc Finance - set" at bounding box center [56, 114] width 54 height 9
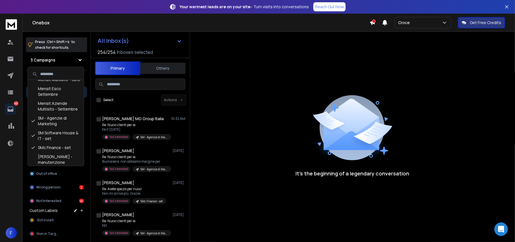
scroll to position [0, 0]
click at [230, 145] on div "It’s the beginning of a legendary conversation" at bounding box center [352, 134] width 325 height 205
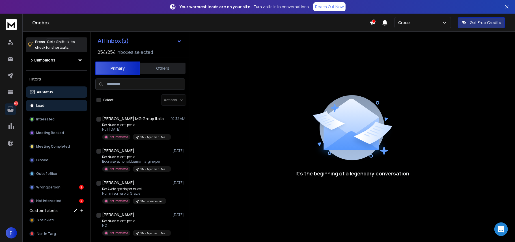
click at [69, 103] on button "Lead" at bounding box center [56, 105] width 61 height 11
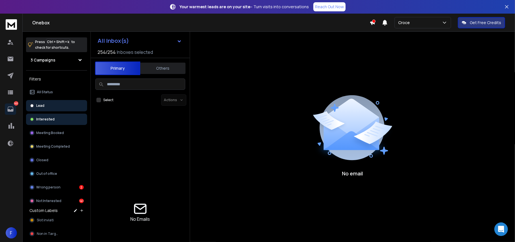
click at [70, 118] on button "Interested" at bounding box center [56, 118] width 61 height 11
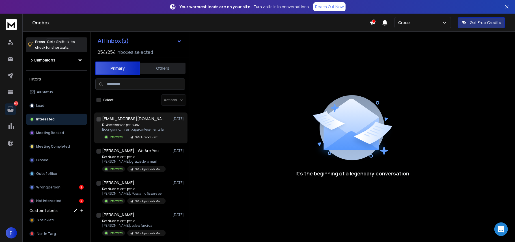
click at [166, 135] on div "R: Avete spazio per nuovi Buongiorno, mi anticipa cortesemente la Interested SM…" at bounding box center [143, 131] width 83 height 17
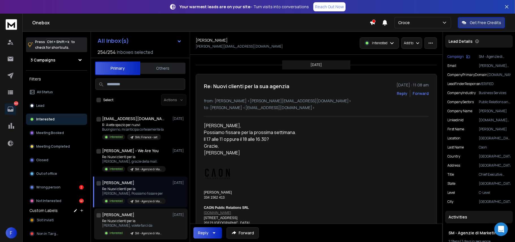
click at [158, 219] on p "Re: Nuovi clienti per la" at bounding box center [134, 220] width 64 height 5
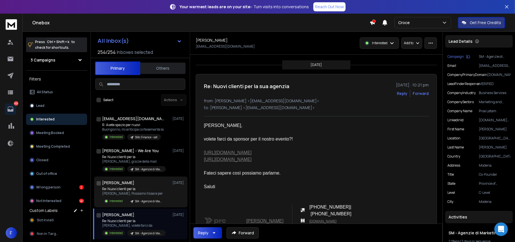
click at [166, 181] on div "Francesca Caon 10 Sep" at bounding box center [143, 183] width 83 height 6
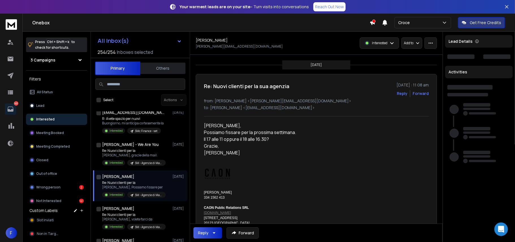
scroll to position [4, 0]
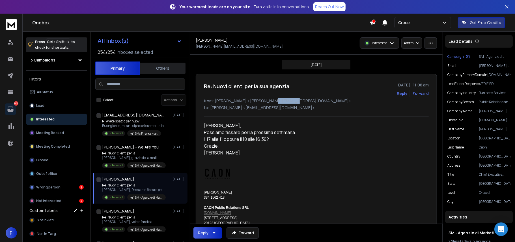
drag, startPoint x: 269, startPoint y: 102, endPoint x: 291, endPoint y: 103, distance: 22.4
click at [291, 103] on p "from: Francesca Caon <francesca@caonpr.com>" at bounding box center [316, 101] width 225 height 6
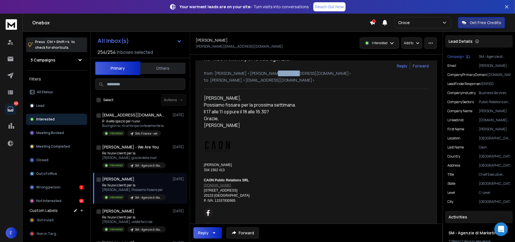
scroll to position [29, 0]
drag, startPoint x: 241, startPoint y: 122, endPoint x: 205, endPoint y: 97, distance: 43.7
click at [262, 117] on div "Grazie," at bounding box center [286, 116] width 165 height 7
drag, startPoint x: 248, startPoint y: 122, endPoint x: 202, endPoint y: 93, distance: 54.8
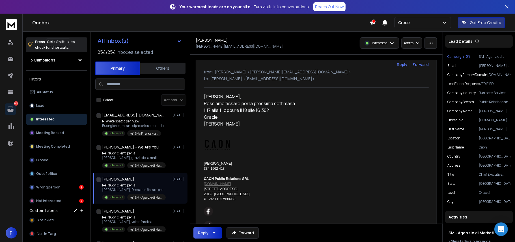
click at [217, 110] on div "Il 17 alle 11 oppure il 18 alle 16.30?" at bounding box center [286, 110] width 165 height 7
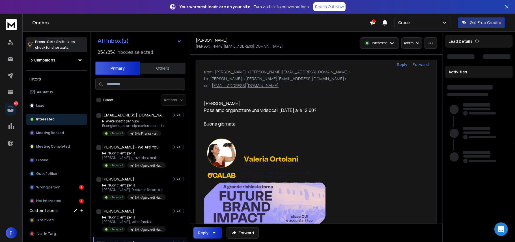
scroll to position [68, 0]
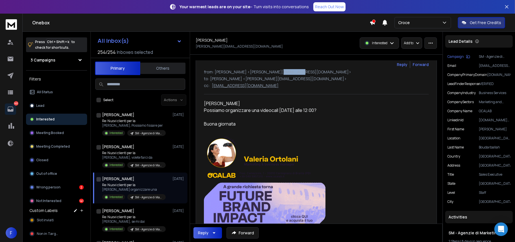
drag, startPoint x: 282, startPoint y: 73, endPoint x: 266, endPoint y: 74, distance: 15.6
click at [266, 74] on p "from: Valeria Ortolani <v.ortolani@ocalab.it>" at bounding box center [316, 72] width 225 height 6
copy p "[DOMAIN_NAME]"
click at [270, 174] on img at bounding box center [286, 158] width 165 height 48
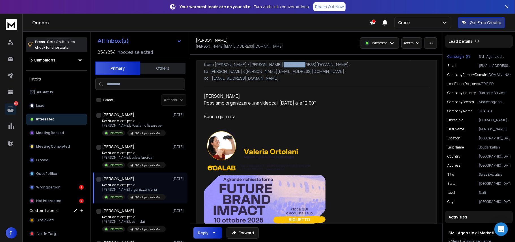
scroll to position [0, 0]
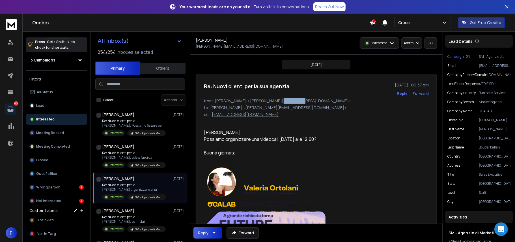
copy p "[DOMAIN_NAME]"
click at [245, 185] on img at bounding box center [286, 187] width 165 height 48
click at [286, 136] on div "Possiamo organizzare una videocall [DATE] alle 12:00?" at bounding box center [286, 139] width 165 height 7
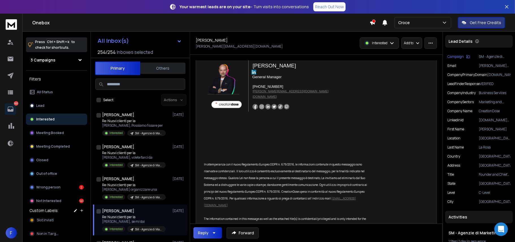
scroll to position [642, 0]
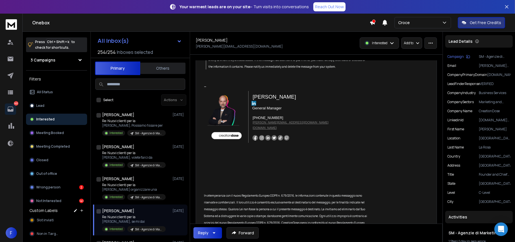
click at [279, 96] on h1 "Davide Scodeggio" at bounding box center [274, 97] width 43 height 8
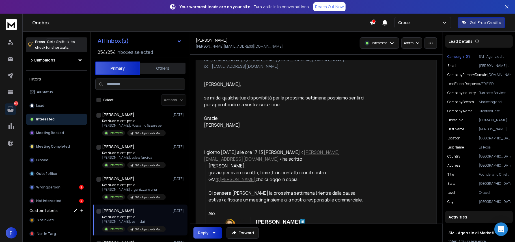
scroll to position [0, 0]
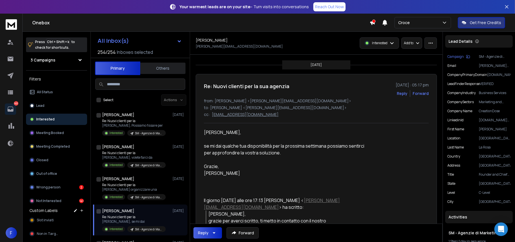
drag, startPoint x: 320, startPoint y: 100, endPoint x: 287, endPoint y: 102, distance: 32.9
click at [287, 102] on p "from: Davide Scodeggio <davide.scodeggio@creationdose.com>" at bounding box center [316, 101] width 225 height 6
copy p "creationdose.com"
click at [242, 179] on div at bounding box center [286, 179] width 165 height 7
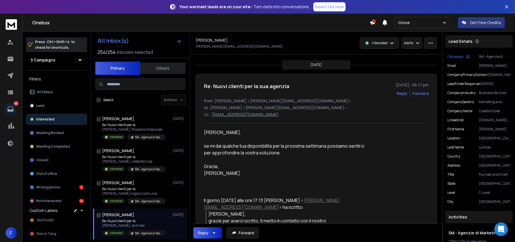
scroll to position [58, 0]
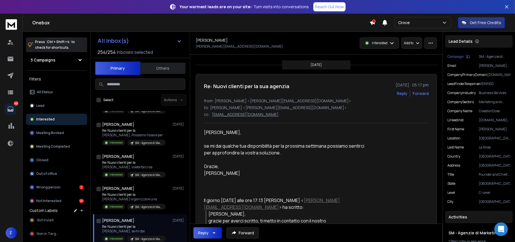
drag, startPoint x: 230, startPoint y: 36, endPoint x: 194, endPoint y: 39, distance: 36.6
click at [194, 39] on div "Davide Scodeggio Davide Scodeggio davide.scodeggio@creationdose.com Interested …" at bounding box center [316, 43] width 253 height 23
copy h1 "Davide Scodeggio"
drag, startPoint x: 319, startPoint y: 100, endPoint x: 250, endPoint y: 100, distance: 68.5
click at [250, 100] on p "from: Davide Scodeggio <davide.scodeggio@creationdose.com>" at bounding box center [316, 101] width 225 height 6
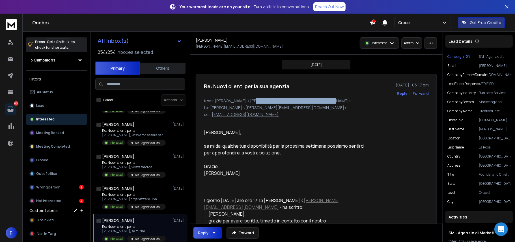
copy p "davide.scodeggio@creationdose.com"
click at [152, 227] on p "Re: Nuovi clienti per la" at bounding box center [134, 226] width 64 height 5
click at [380, 44] on p "Interested" at bounding box center [380, 43] width 16 height 5
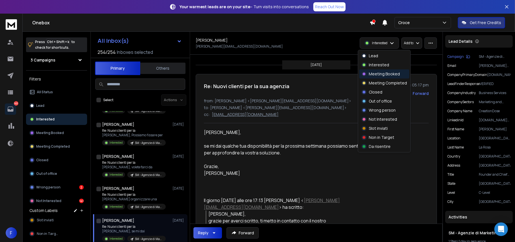
click at [388, 73] on p "Meeting Booked" at bounding box center [384, 74] width 31 height 6
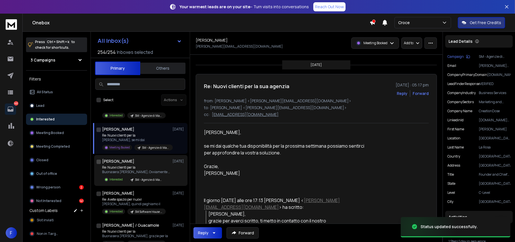
scroll to position [153, 0]
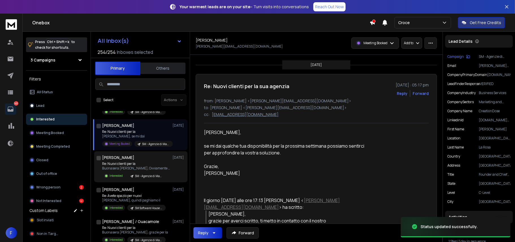
click at [170, 173] on div "Interested SM - Agenzie di Marketing" at bounding box center [136, 176] width 68 height 6
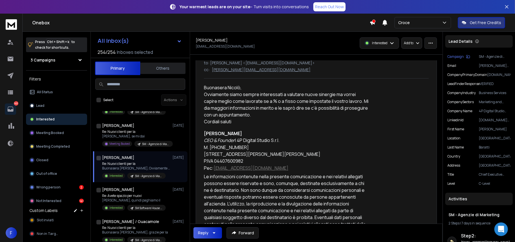
scroll to position [48, 0]
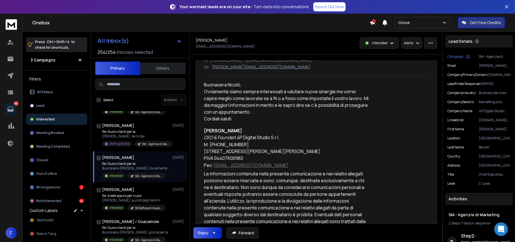
click at [293, 94] on div "Ovviamente siamo sempre interessati a valutare nuove sinergie ma vorrei capire …" at bounding box center [286, 101] width 165 height 27
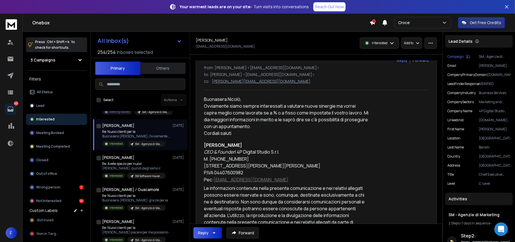
scroll to position [191, 0]
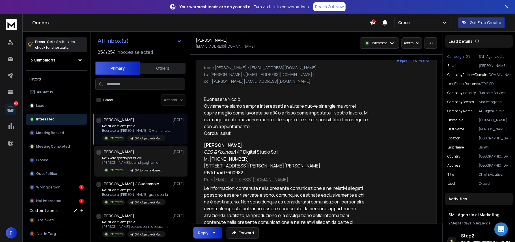
click at [175, 161] on div "Re: Avete spazio per nuovi Ciao Nicolò, quindi paghiamo il Interested SM Softwa…" at bounding box center [143, 164] width 83 height 17
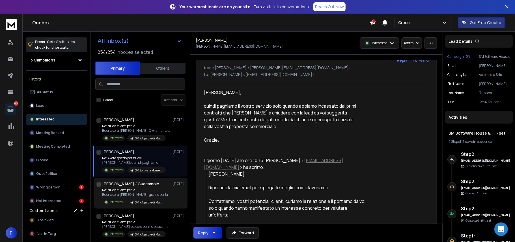
click at [162, 196] on p "Buonasera Nicolò, grazie per la" at bounding box center [135, 194] width 66 height 5
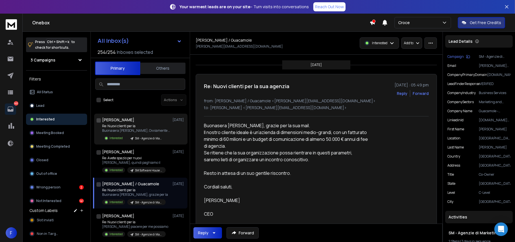
click at [170, 134] on div "Re: Nuovi clienti per la Buonasera Nicolò, Ovviamente siamo sempre Interested S…" at bounding box center [143, 132] width 83 height 17
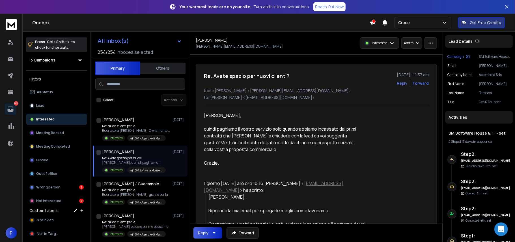
scroll to position [11, 0]
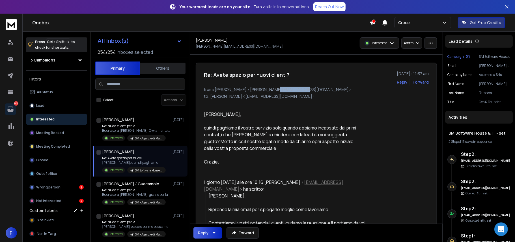
drag, startPoint x: 297, startPoint y: 89, endPoint x: 268, endPoint y: 90, distance: 28.9
click at [268, 90] on p "from: Alan Taronna <alan.taronna@actomedia.com>" at bounding box center [316, 90] width 225 height 6
copy p "actomedia.com"
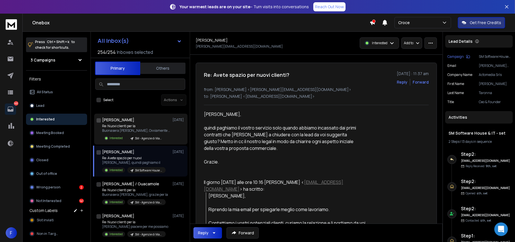
click at [153, 131] on p "Buonasera Nicolò, Ovviamente siamo sempre" at bounding box center [136, 130] width 68 height 5
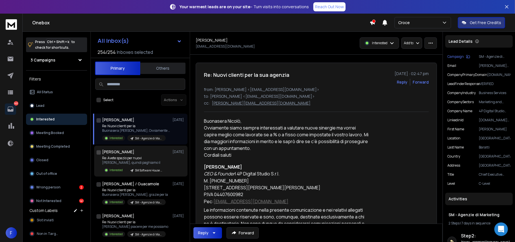
click at [150, 163] on p "Ciao Nicolò, quindi paghiamo il" at bounding box center [134, 162] width 64 height 5
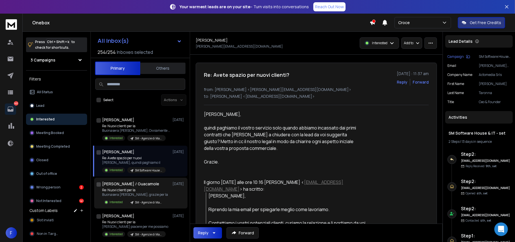
click at [152, 192] on p "Buonasera Nicolò, grazie per la" at bounding box center [135, 194] width 66 height 5
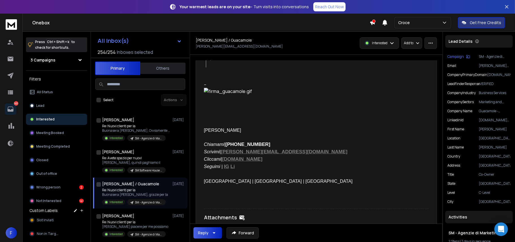
scroll to position [538, 0]
drag, startPoint x: 250, startPoint y: 45, endPoint x: 225, endPoint y: 46, distance: 24.9
click at [225, 46] on div "Francesco Antonini / Guacamole Francesco Antonini / Guacamole francesco@guacamo…" at bounding box center [255, 42] width 119 height 11
click at [252, 46] on div "Francesco Antonini / Guacamole Francesco Antonini / Guacamole francesco@guacamo…" at bounding box center [255, 42] width 119 height 11
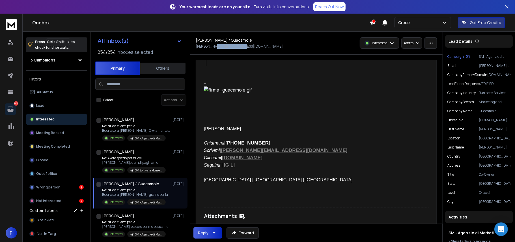
drag, startPoint x: 242, startPoint y: 46, endPoint x: 215, endPoint y: 47, distance: 27.2
click at [215, 47] on div "Francesco Antonini / Guacamole Francesco Antonini / Guacamole francesco@guacamo…" at bounding box center [255, 42] width 119 height 11
copy p "guacamole.team"
click at [339, 153] on div "Francesco Antonini Chiamami | 338 7018269 Scrivimi | francesco@guacamole.team C…" at bounding box center [286, 134] width 165 height 97
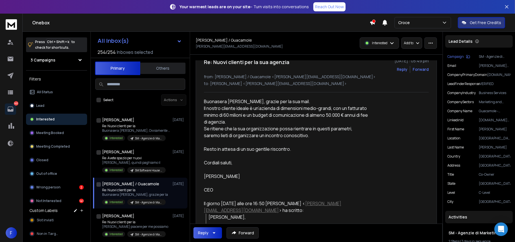
scroll to position [23, 0]
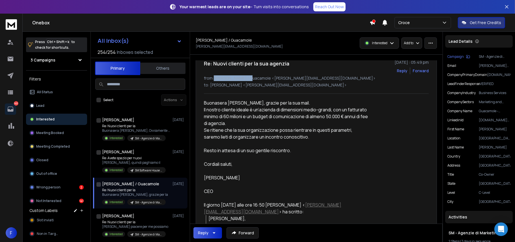
drag, startPoint x: 214, startPoint y: 78, endPoint x: 249, endPoint y: 78, distance: 35.1
click at [249, 78] on p "from: Francesco Antonini / Guacamole <francesco@guacamole.team>" at bounding box center [316, 78] width 225 height 6
drag, startPoint x: 249, startPoint y: 78, endPoint x: 214, endPoint y: 78, distance: 35.1
click at [214, 78] on p "from: Francesco Antonini / Guacamole <francesco@guacamole.team>" at bounding box center [316, 78] width 225 height 6
copy p "Francesco Antonini"
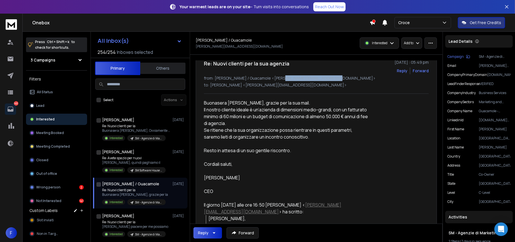
drag, startPoint x: 277, startPoint y: 78, endPoint x: 329, endPoint y: 79, distance: 52.1
click at [329, 79] on p "from: Francesco Antonini / Guacamole <francesco@guacamole.team>" at bounding box center [316, 78] width 225 height 6
copy p "francesco@guacamole.team"
drag, startPoint x: 238, startPoint y: 177, endPoint x: 204, endPoint y: 177, distance: 33.4
click at [204, 177] on p "Cordiali saluti, Francesco Antonini CEO" at bounding box center [286, 177] width 165 height 34
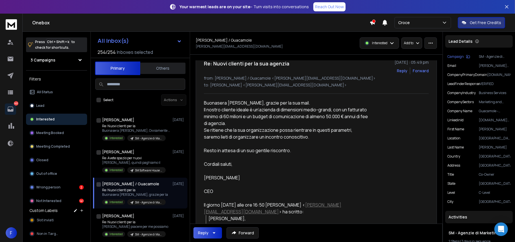
click at [205, 78] on p "from: Francesco Antonini / Guacamole <francesco@guacamole.team>" at bounding box center [316, 78] width 225 height 6
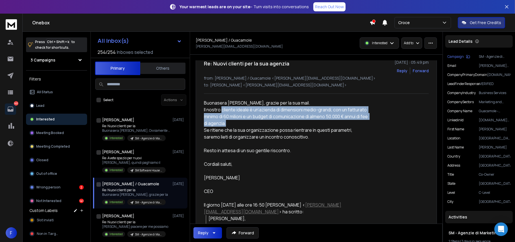
drag, startPoint x: 222, startPoint y: 110, endPoint x: 238, endPoint y: 124, distance: 21.1
click at [238, 124] on p "Il nostro cliente ideale è un’azienda di dimensioni medio-grandi, con un fattur…" at bounding box center [286, 123] width 165 height 34
copy p "cliente ideale è un’azienda di dimensioni medio-grandi, con un fatturato minimo…"
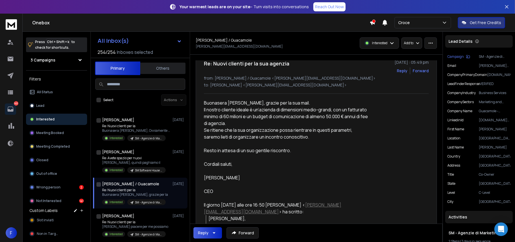
click at [248, 168] on p "Cordiali saluti, Francesco Antonini CEO" at bounding box center [286, 177] width 165 height 34
click at [383, 42] on p "Interested" at bounding box center [380, 43] width 16 height 5
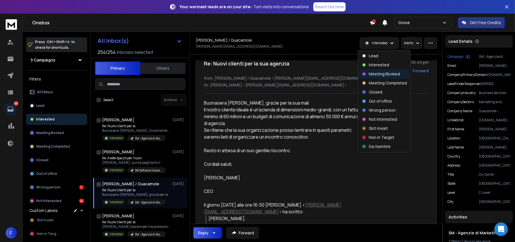
click at [387, 72] on p "Meeting Booked" at bounding box center [384, 74] width 31 height 6
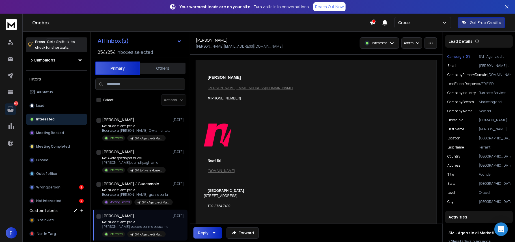
scroll to position [537, 0]
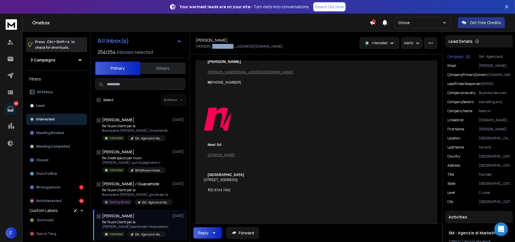
drag, startPoint x: 237, startPoint y: 47, endPoint x: 211, endPoint y: 48, distance: 25.8
click at [211, 48] on div "stefano ferranti stefano ferranti stefano@newadv.com" at bounding box center [255, 42] width 119 height 11
click at [267, 169] on div "Stefano Ferranti stefano@newadv.com M 335 655 3445 New! Srl www.newadv.com MILA…" at bounding box center [286, 127] width 165 height 160
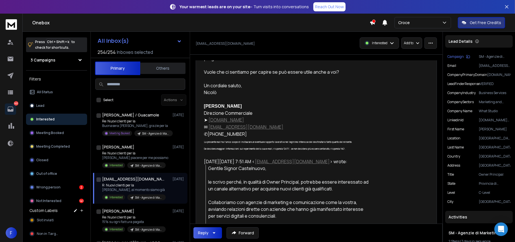
scroll to position [0, 0]
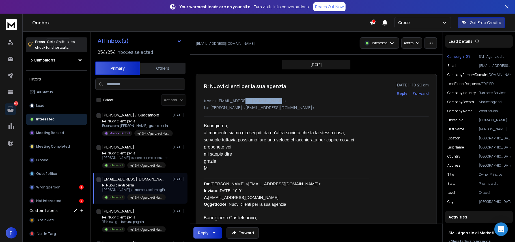
drag, startPoint x: 275, startPoint y: 101, endPoint x: 243, endPoint y: 101, distance: 31.1
click at [243, 101] on p "from: <castelnuovo@what-studio.com>" at bounding box center [316, 101] width 225 height 6
click at [273, 172] on p at bounding box center [286, 175] width 165 height 7
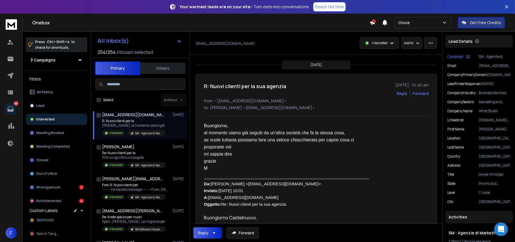
scroll to position [260, 0]
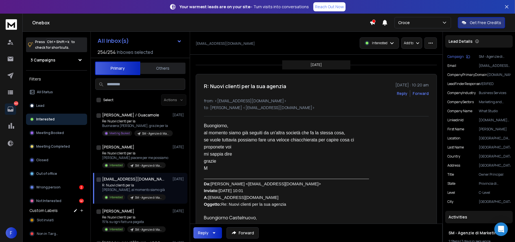
click at [212, 231] on icon "button" at bounding box center [214, 232] width 7 height 7
click at [211, 205] on p "Reply" at bounding box center [208, 207] width 10 height 6
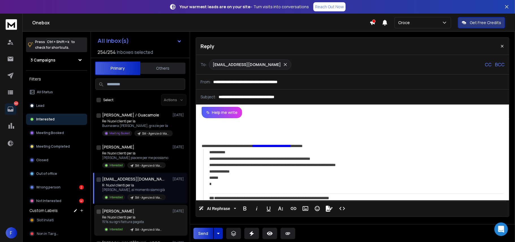
click at [164, 211] on div "Matteo Citterio 04 Sep" at bounding box center [143, 211] width 83 height 6
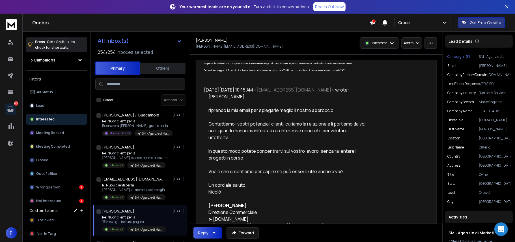
scroll to position [0, 0]
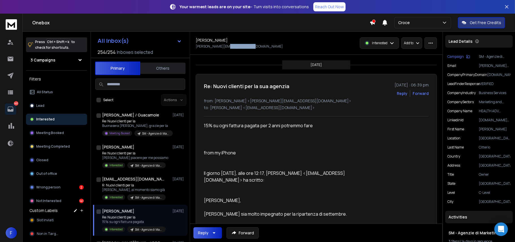
drag, startPoint x: 253, startPoint y: 46, endPoint x: 222, endPoint y: 49, distance: 31.0
click at [222, 49] on div "Matteo Citterio Matteo Citterio matteo.citterio@healthadv.com Interested Add to…" at bounding box center [316, 43] width 253 height 23
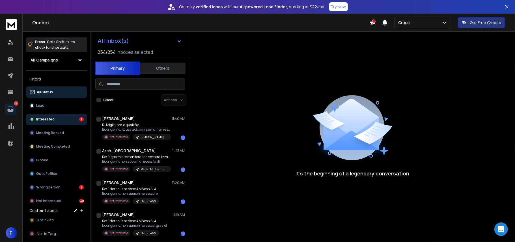
click at [78, 122] on button "Interested 1" at bounding box center [56, 118] width 61 height 11
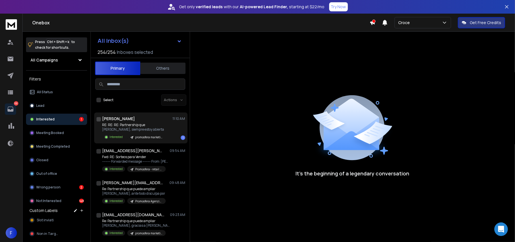
click at [173, 130] on div "RE: RE: RE: Partnership que [PERSON_NAME], siempre estoy abierta Interested pro…" at bounding box center [143, 131] width 83 height 17
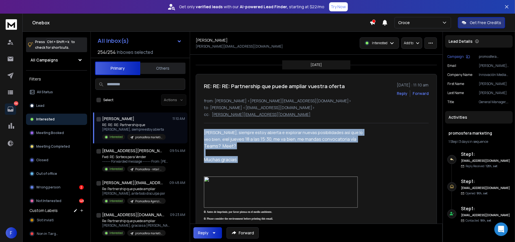
drag, startPoint x: 251, startPoint y: 153, endPoint x: 198, endPoint y: 133, distance: 57.0
copy div "[PERSON_NAME], siempre estoy abierta e explorar nuevas posibilidades así que lo…"
click at [78, 60] on icon at bounding box center [80, 59] width 5 height 5
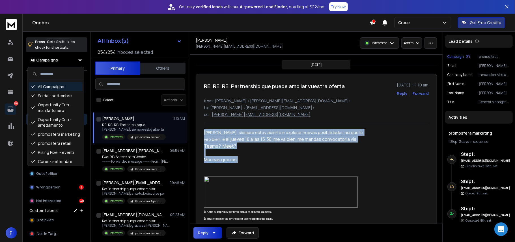
click at [71, 86] on div "All Campaigns" at bounding box center [56, 86] width 54 height 9
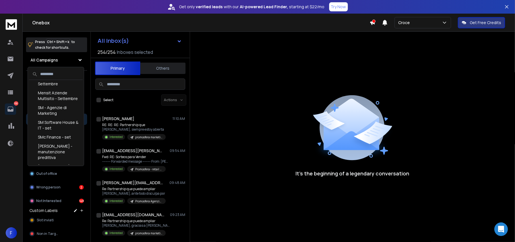
scroll to position [103, 0]
click at [69, 113] on div "SM - Agenzie di Marketing" at bounding box center [56, 108] width 54 height 15
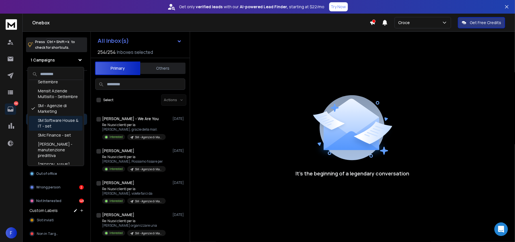
click at [67, 127] on div "SM Software House & IT - set" at bounding box center [56, 123] width 54 height 15
click at [63, 138] on div "SMc Finance - set" at bounding box center [56, 134] width 54 height 9
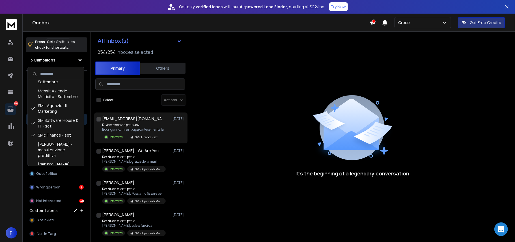
click at [150, 130] on p "Buongiorno, mi anticipa cortesemente la" at bounding box center [133, 129] width 62 height 5
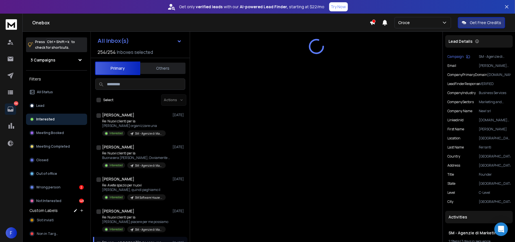
scroll to position [196, 0]
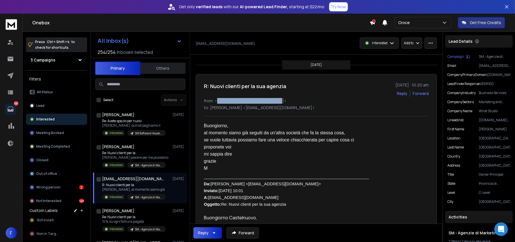
drag, startPoint x: 217, startPoint y: 101, endPoint x: 273, endPoint y: 101, distance: 56.9
click at [273, 101] on p "from: <[EMAIL_ADDRESS][DOMAIN_NAME]>" at bounding box center [316, 101] width 225 height 6
copy p "[EMAIL_ADDRESS][DOMAIN_NAME]"
click at [272, 179] on div "Da: [PERSON_NAME] <[EMAIL_ADDRESS][DOMAIN_NAME]> Inviato: [DATE] 10:01 A: [EMAI…" at bounding box center [286, 193] width 165 height 29
click at [383, 46] on div "Interested" at bounding box center [379, 43] width 39 height 11
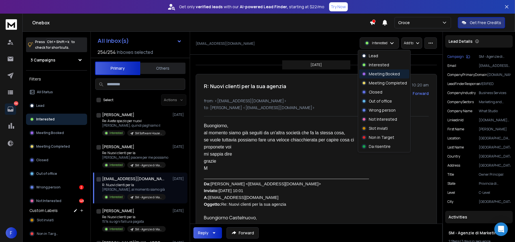
click at [382, 74] on p "Meeting Booked" at bounding box center [384, 74] width 31 height 6
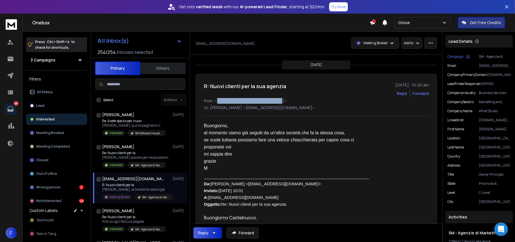
drag, startPoint x: 273, startPoint y: 101, endPoint x: 218, endPoint y: 100, distance: 55.8
click at [218, 100] on p "from: <[EMAIL_ADDRESS][DOMAIN_NAME]>" at bounding box center [316, 101] width 225 height 6
copy p "[EMAIL_ADDRESS][DOMAIN_NAME]"
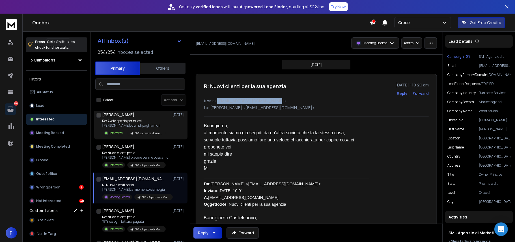
click at [158, 128] on div "Re: Avete spazio per nuovi Ciao Nicolò, quindi paghiamo il Interested SM Softwa…" at bounding box center [134, 127] width 64 height 17
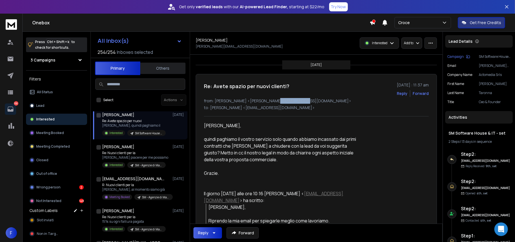
drag, startPoint x: 268, startPoint y: 101, endPoint x: 298, endPoint y: 102, distance: 29.5
click at [296, 102] on p "from: [PERSON_NAME] <[PERSON_NAME][EMAIL_ADDRESS][DOMAIN_NAME]>" at bounding box center [316, 101] width 225 height 6
copy p "[DOMAIN_NAME]"
drag, startPoint x: 241, startPoint y: 101, endPoint x: 297, endPoint y: 100, distance: 55.8
click at [297, 100] on p "from: [PERSON_NAME] <[PERSON_NAME][EMAIL_ADDRESS][DOMAIN_NAME]>" at bounding box center [316, 101] width 225 height 6
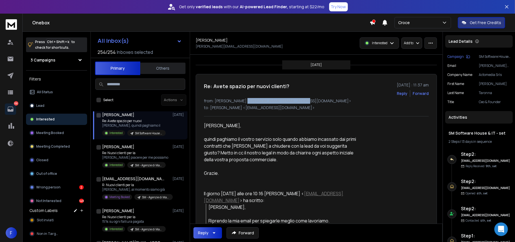
copy p "[PERSON_NAME][EMAIL_ADDRESS][DOMAIN_NAME]"
click at [385, 41] on p "Interested" at bounding box center [380, 43] width 16 height 5
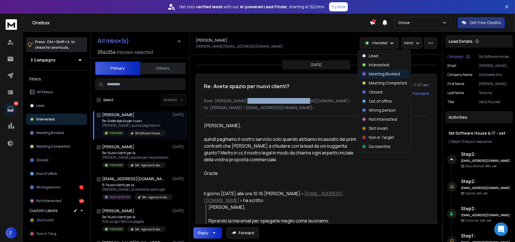
click at [384, 73] on p "Meeting Booked" at bounding box center [384, 74] width 31 height 6
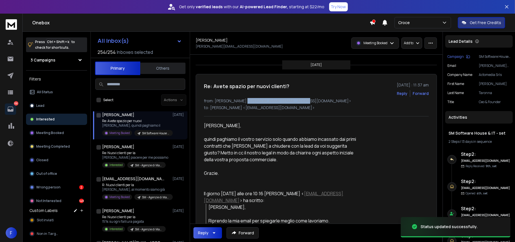
scroll to position [276, 0]
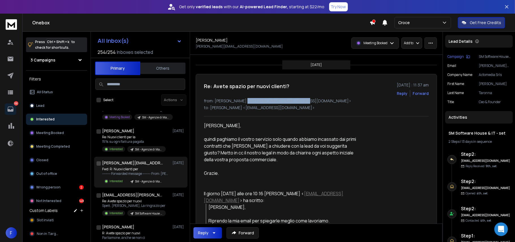
click at [164, 178] on div "SM - Agenzie di Marketing" at bounding box center [146, 181] width 38 height 6
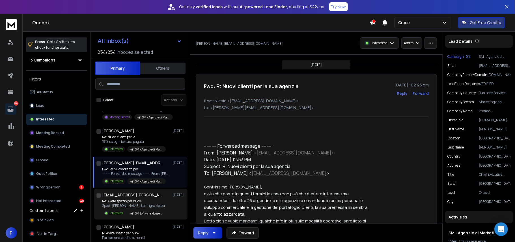
click at [162, 210] on div "SM Software House & IT - agosto" at bounding box center [146, 213] width 38 height 6
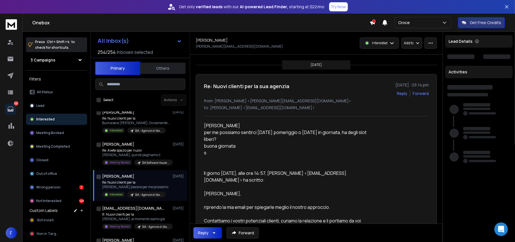
scroll to position [164, 0]
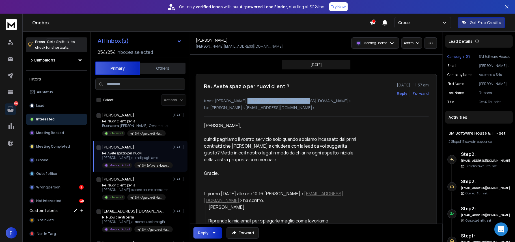
drag, startPoint x: 241, startPoint y: 102, endPoint x: 296, endPoint y: 100, distance: 54.4
click at [296, 100] on p "from: [PERSON_NAME] <[PERSON_NAME][EMAIL_ADDRESS][DOMAIN_NAME]>" at bounding box center [316, 101] width 225 height 6
copy p "[PERSON_NAME][EMAIL_ADDRESS][DOMAIN_NAME]"
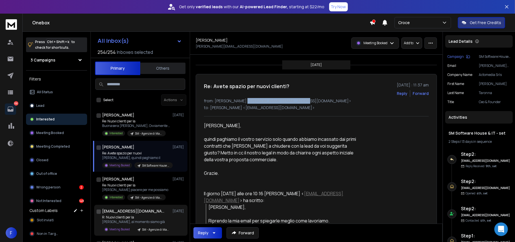
click at [157, 217] on p "R: Nuovi clienti per la" at bounding box center [136, 217] width 68 height 5
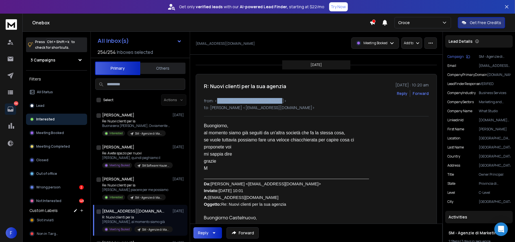
drag, startPoint x: 275, startPoint y: 102, endPoint x: 218, endPoint y: 100, distance: 56.9
click at [218, 100] on p "from: <[EMAIL_ADDRESS][DOMAIN_NAME]>" at bounding box center [316, 101] width 225 height 6
drag, startPoint x: 217, startPoint y: 101, endPoint x: 273, endPoint y: 100, distance: 56.3
click at [273, 100] on p "from: <[EMAIL_ADDRESS][DOMAIN_NAME]>" at bounding box center [316, 101] width 225 height 6
copy p "[EMAIL_ADDRESS][DOMAIN_NAME]"
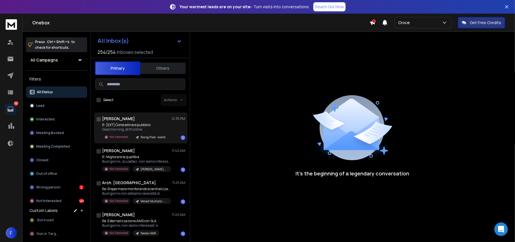
click at [160, 132] on div "R: [EXT] Come attirare pubblico Good morning, at this time Not Interested Risin…" at bounding box center [135, 131] width 67 height 17
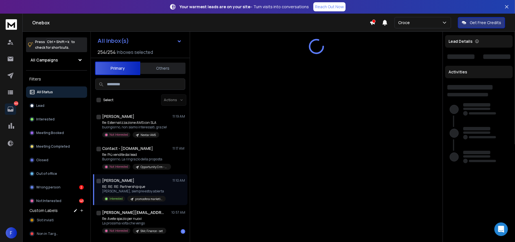
scroll to position [132, 0]
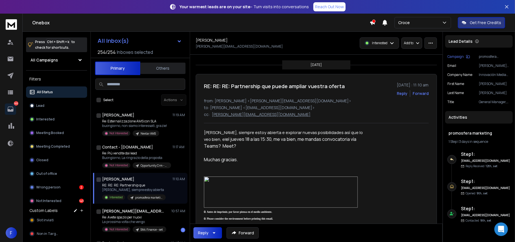
click at [210, 229] on button "Reply" at bounding box center [208, 232] width 29 height 11
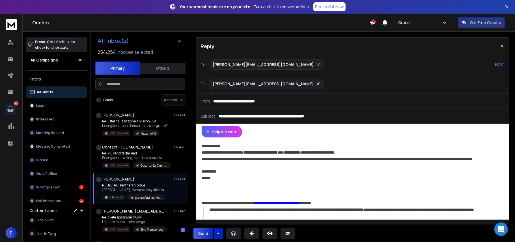
click at [246, 155] on div "**********" at bounding box center [352, 178] width 313 height 82
click at [246, 168] on p "**********" at bounding box center [349, 174] width 295 height 13
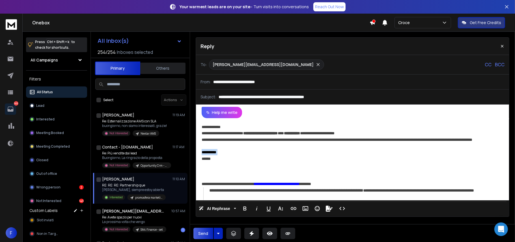
click at [246, 155] on p "**********" at bounding box center [349, 155] width 295 height 13
click at [247, 133] on p "**********" at bounding box center [349, 130] width 295 height 13
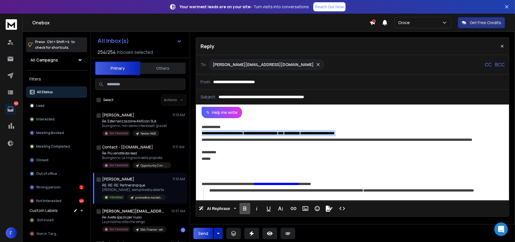
click at [243, 209] on icon "button" at bounding box center [245, 208] width 7 height 7
click at [202, 135] on p "**********" at bounding box center [349, 130] width 295 height 13
click at [372, 134] on p "**********" at bounding box center [349, 130] width 295 height 13
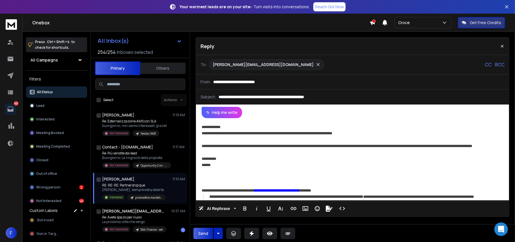
click at [292, 152] on p "**********" at bounding box center [349, 149] width 295 height 13
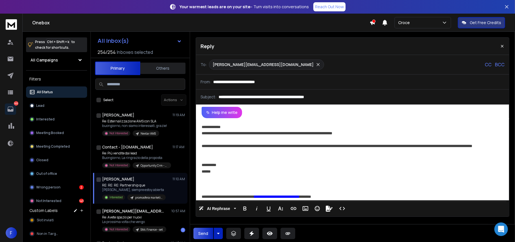
click at [254, 153] on p "**********" at bounding box center [349, 149] width 295 height 13
click at [204, 230] on button "Send" at bounding box center [204, 233] width 20 height 11
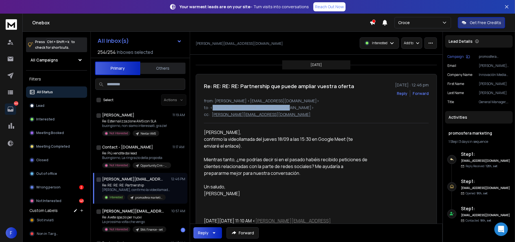
drag, startPoint x: 279, startPoint y: 108, endPoint x: 212, endPoint y: 107, distance: 66.8
click at [212, 107] on p "to: <d.policastro@innovacionmedia.com>" at bounding box center [316, 108] width 225 height 6
copy p "[PERSON_NAME][EMAIL_ADDRESS][DOMAIN_NAME]"
drag, startPoint x: 277, startPoint y: 112, endPoint x: 211, endPoint y: 113, distance: 65.7
click at [211, 113] on div "cc: m.aguilar@innovacionmedia.com" at bounding box center [316, 115] width 225 height 6
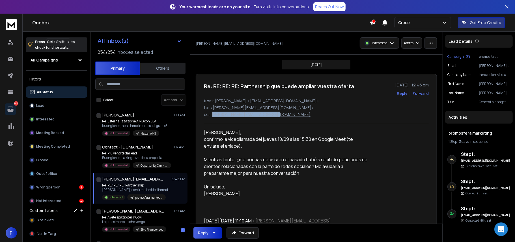
copy p "m.aguilar@innovacionmedia.com"
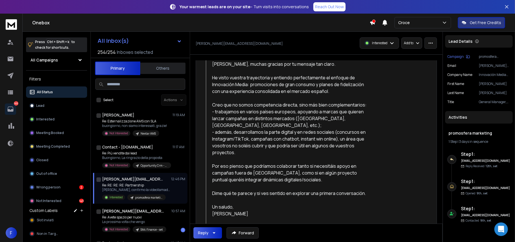
scroll to position [400, 0]
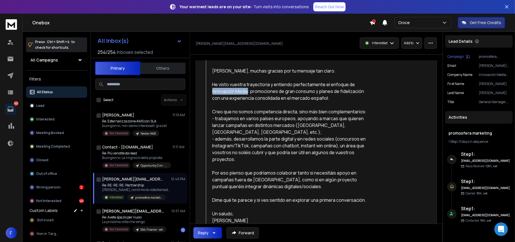
drag, startPoint x: 212, startPoint y: 83, endPoint x: 248, endPoint y: 85, distance: 36.3
copy div "Innovación Media"
drag, startPoint x: 256, startPoint y: 44, endPoint x: 196, endPoint y: 42, distance: 60.3
click at [196, 42] on div "[PERSON_NAME][EMAIL_ADDRESS][DOMAIN_NAME]" at bounding box center [255, 43] width 119 height 6
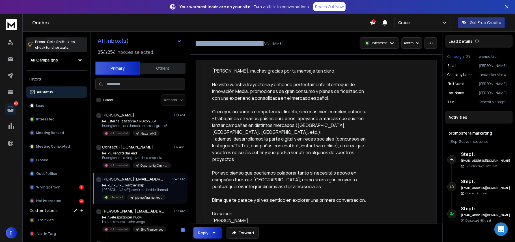
copy p "[PERSON_NAME][EMAIL_ADDRESS][DOMAIN_NAME]"
click at [236, 138] on div "- además, desarrollamos la parte digital y en redes sociales (concursos en Inst…" at bounding box center [291, 148] width 157 height 27
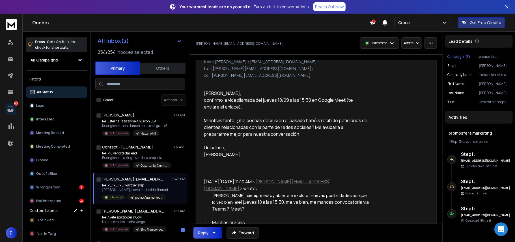
scroll to position [0, 0]
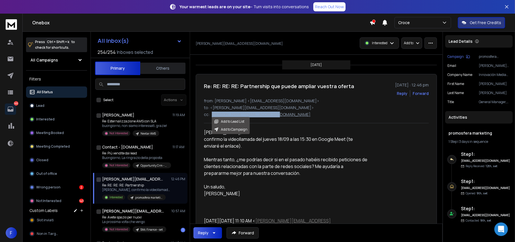
drag, startPoint x: 272, startPoint y: 114, endPoint x: 213, endPoint y: 115, distance: 59.4
click at [213, 115] on div "cc: m.aguilar@innovacionmedia.com Add to Lead List Add to Campaign" at bounding box center [316, 115] width 225 height 6
copy p "m.aguilar@innovacionmedia.com"
click at [269, 180] on div at bounding box center [286, 179] width 165 height 7
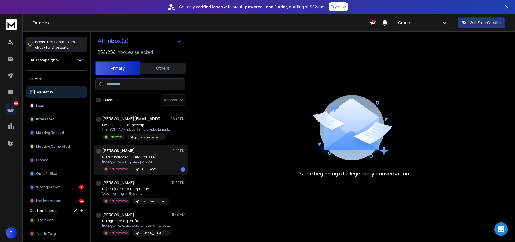
click at [147, 163] on p "Buongiorno, la ringrazio per avermi" at bounding box center [130, 161] width 57 height 5
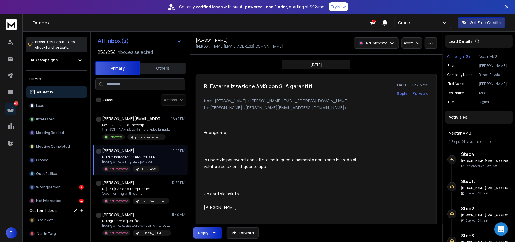
click at [69, 218] on button "Slot inviati" at bounding box center [56, 219] width 61 height 11
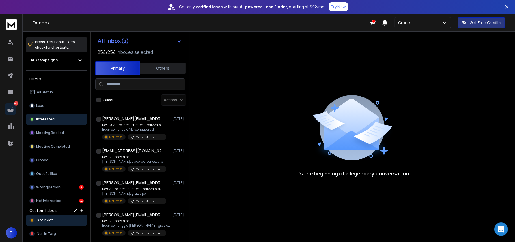
click at [65, 121] on button "Interested" at bounding box center [56, 118] width 61 height 11
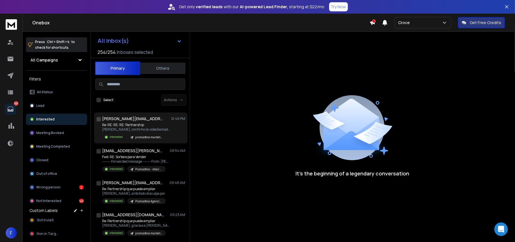
click at [177, 135] on div "Re: RE: RE: RE: Partnership Hola Daniela, confirmo la videollamada del Interest…" at bounding box center [143, 131] width 83 height 17
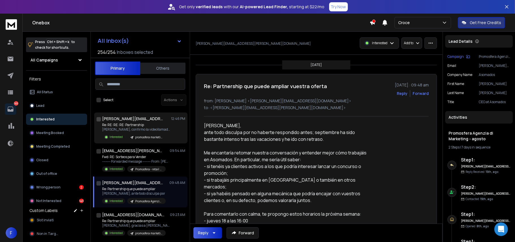
click at [153, 128] on p "[PERSON_NAME], confirmo la videollamada del" at bounding box center [136, 129] width 68 height 5
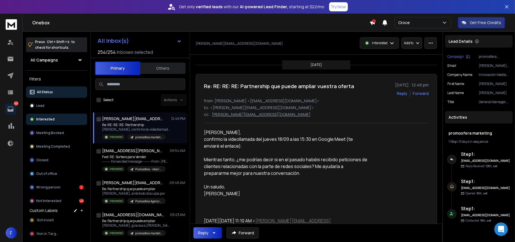
click at [82, 89] on button "All Status" at bounding box center [56, 91] width 61 height 11
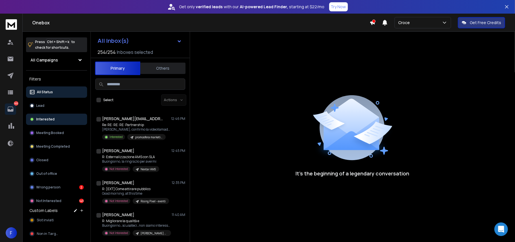
click at [80, 119] on button "Interested" at bounding box center [56, 118] width 61 height 11
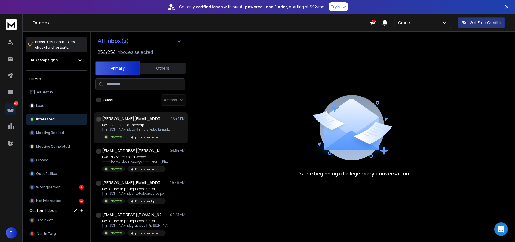
click at [159, 124] on p "Re: RE: RE: RE: Partnership" at bounding box center [136, 125] width 68 height 5
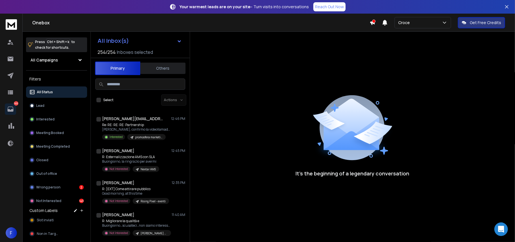
click at [62, 221] on button "Slot inviati" at bounding box center [56, 219] width 61 height 11
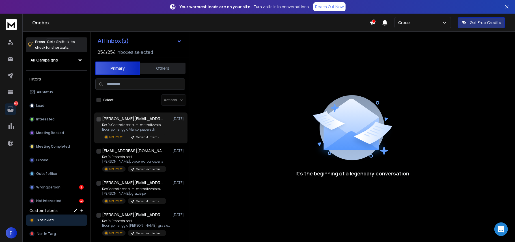
click at [169, 126] on div "Re: R: Controllo consumi centralizzato Buon pomeriggio Marco, piacere di Slot I…" at bounding box center [143, 131] width 83 height 17
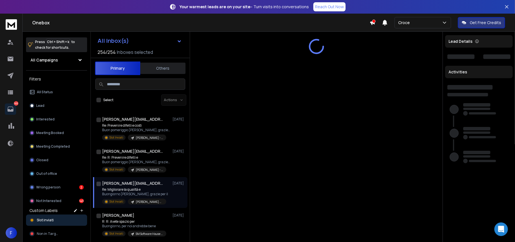
scroll to position [196, 0]
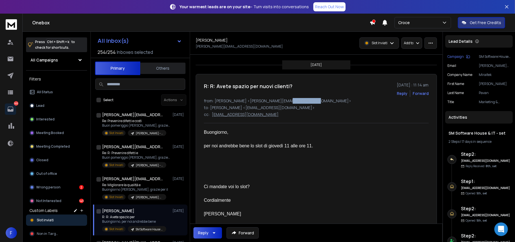
drag, startPoint x: 305, startPoint y: 102, endPoint x: 282, endPoint y: 103, distance: 23.0
click at [282, 103] on p "from: [PERSON_NAME] <[EMAIL_ADDRESS][DOMAIN_NAME]>" at bounding box center [316, 101] width 225 height 6
copy p "[DOMAIN_NAME]"
